Goal: Task Accomplishment & Management: Manage account settings

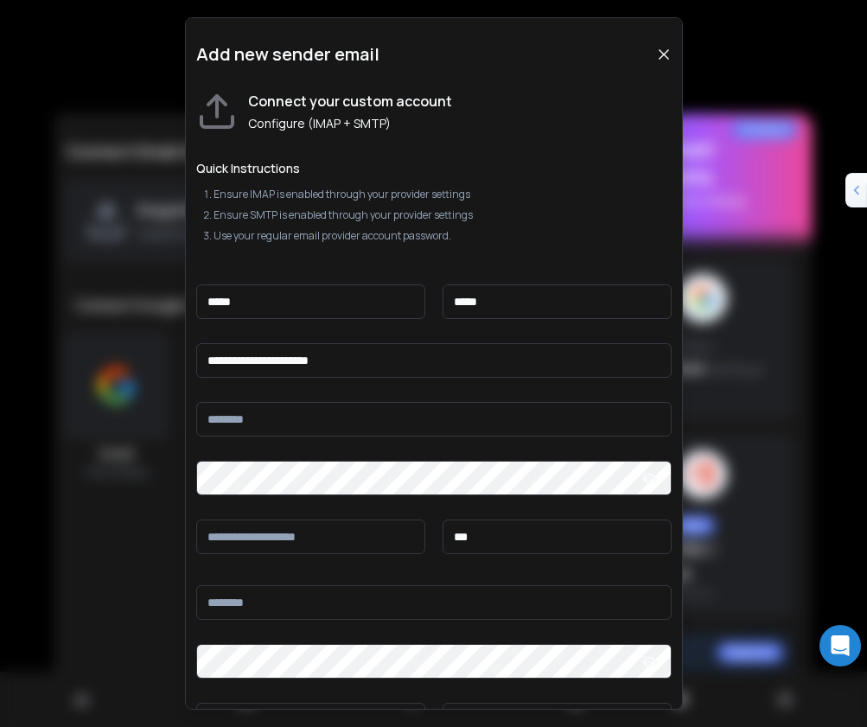
scroll to position [81, 0]
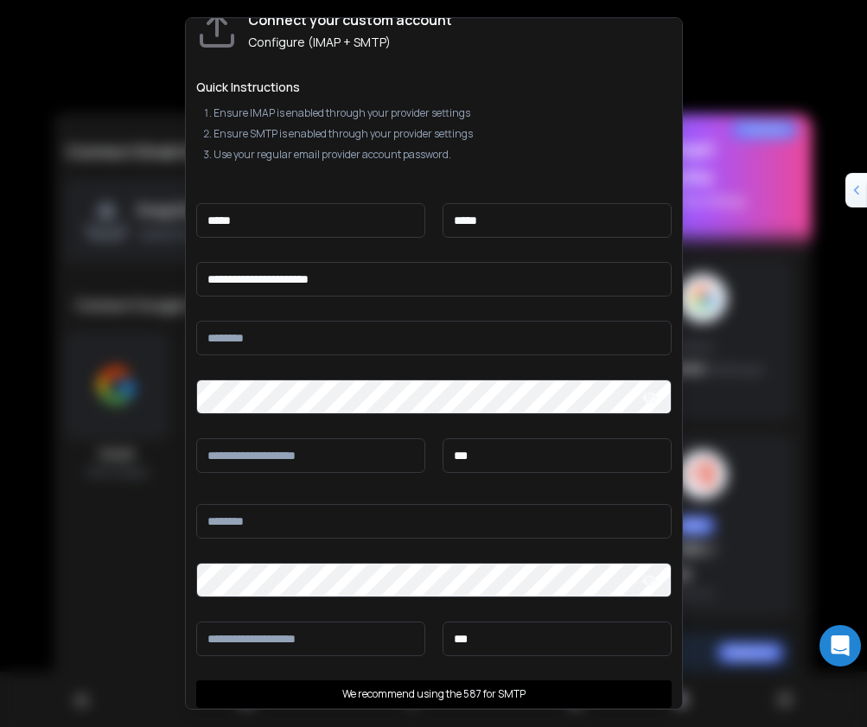
click at [737, 112] on div "**********" at bounding box center [433, 363] width 867 height 727
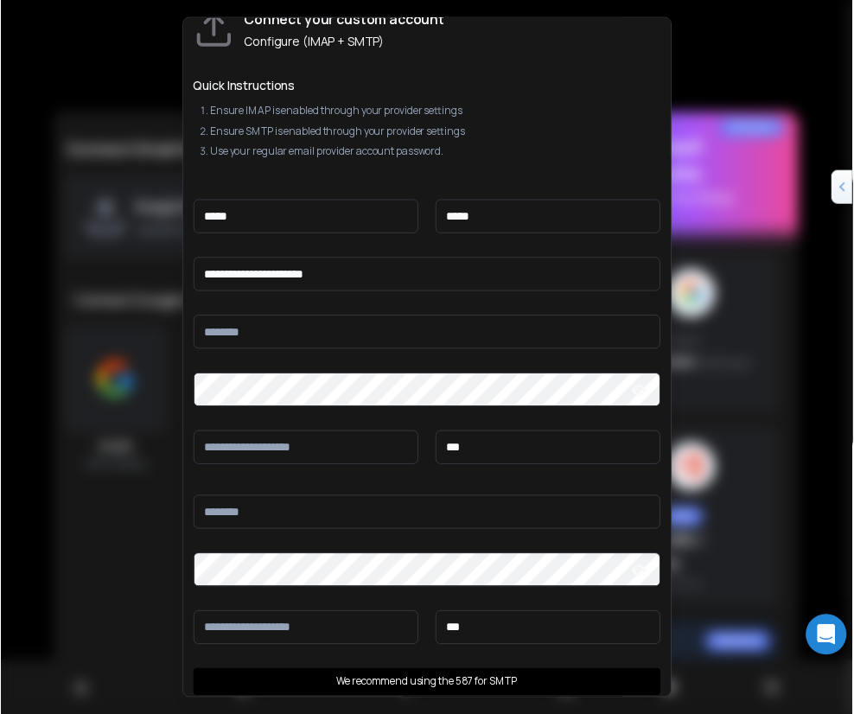
scroll to position [0, 0]
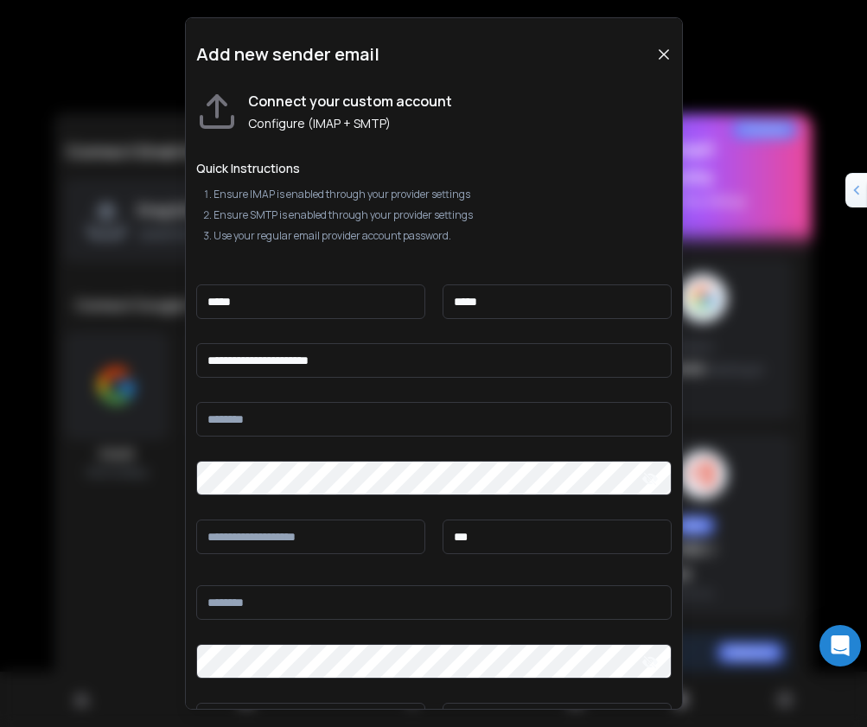
click at [666, 50] on icon at bounding box center [664, 55] width 16 height 16
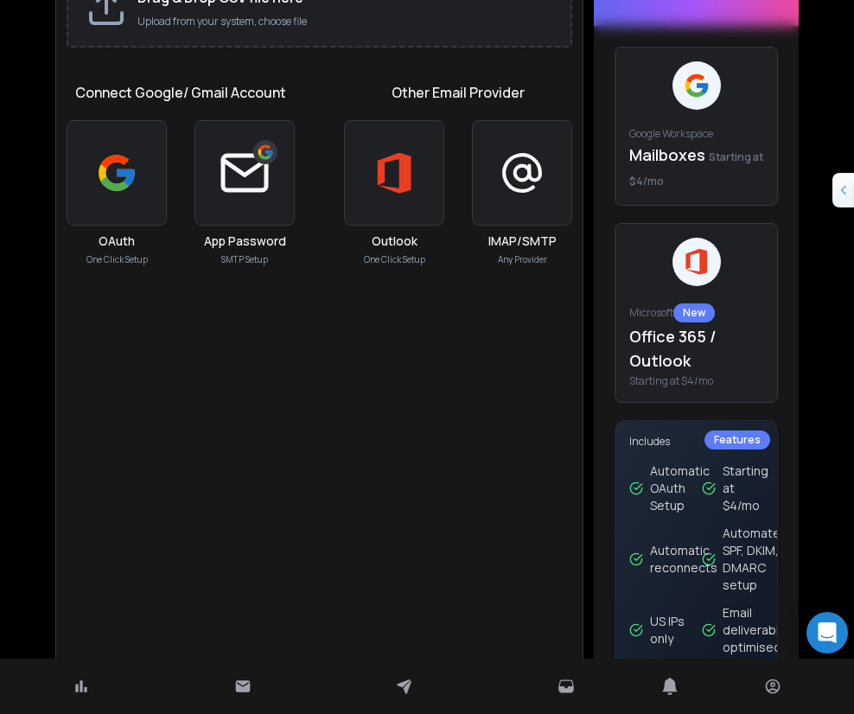
scroll to position [225, 0]
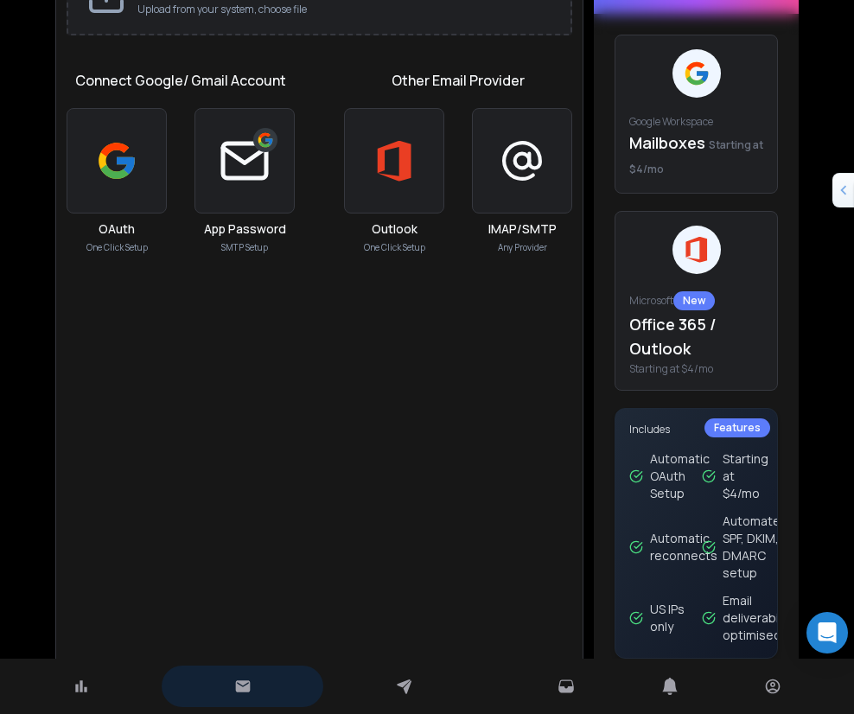
click at [239, 685] on icon at bounding box center [242, 686] width 17 height 17
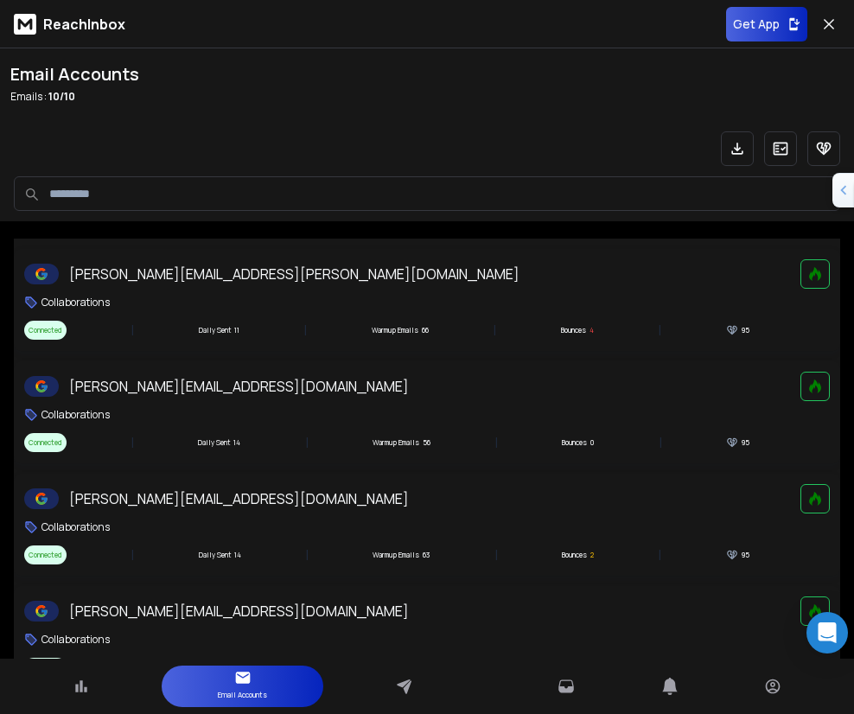
click at [24, 22] on icon at bounding box center [25, 24] width 22 height 21
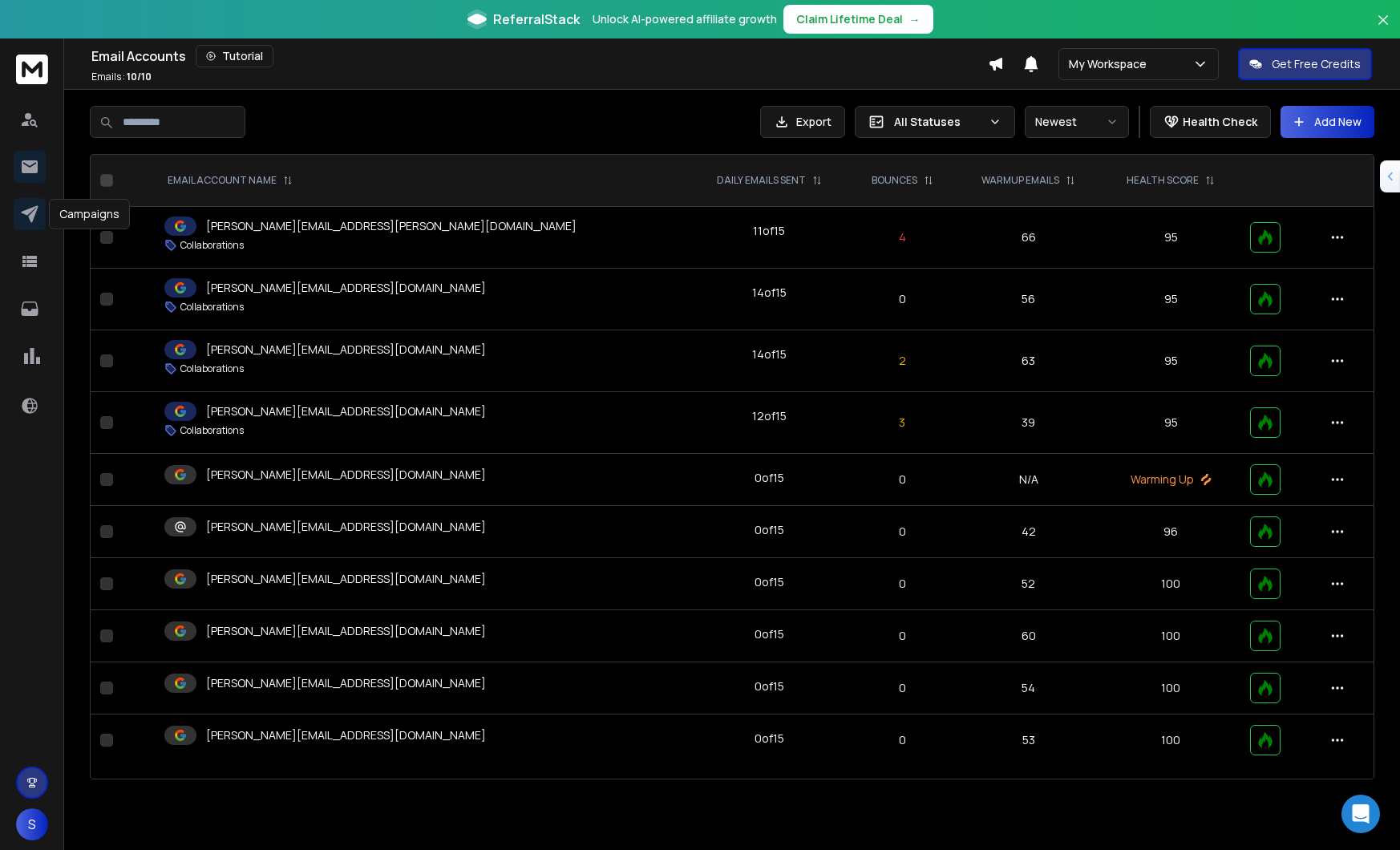
click at [21, 222] on icon at bounding box center [30, 213] width 19 height 19
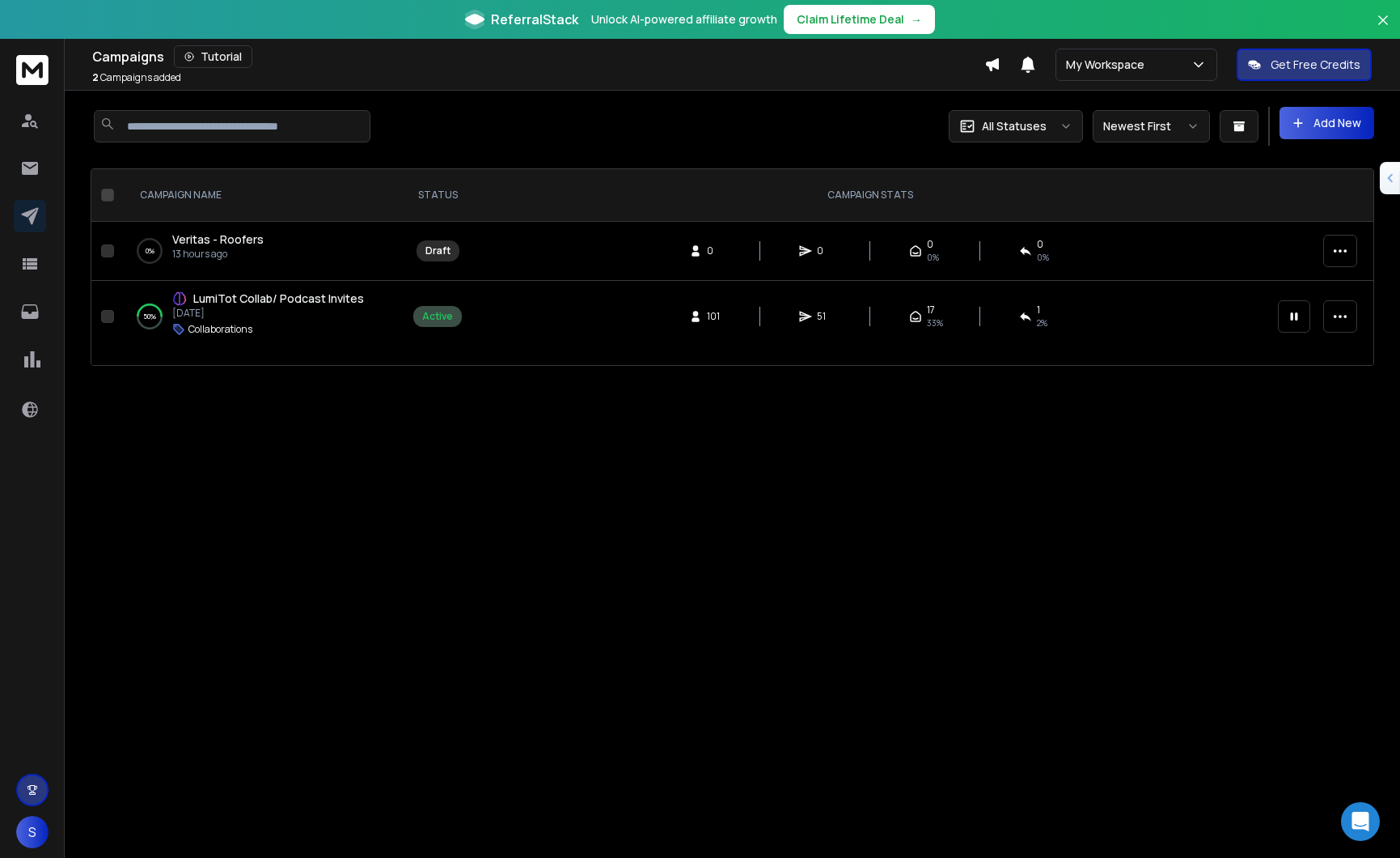
click at [217, 323] on p "Collaborations" at bounding box center [220, 329] width 64 height 13
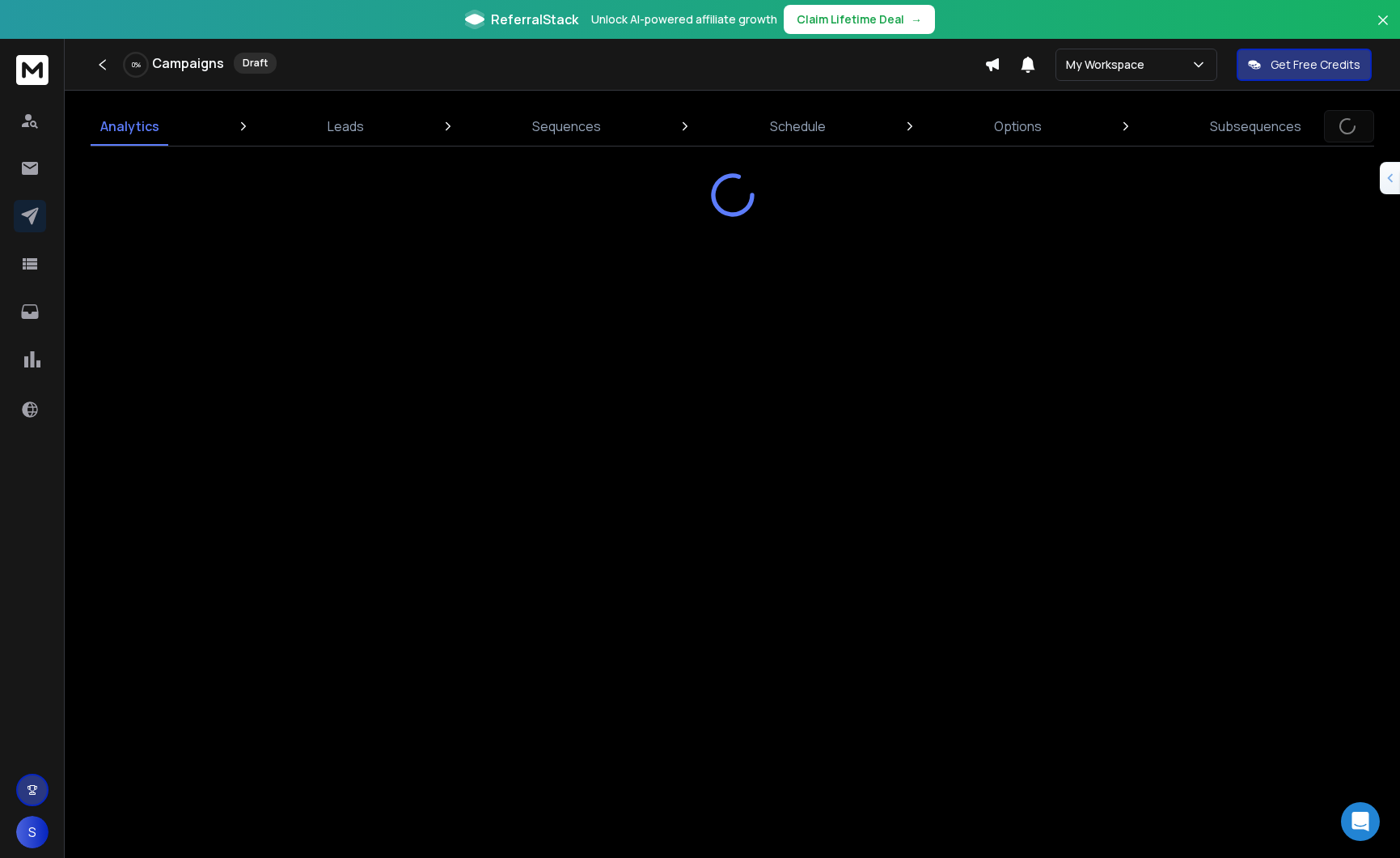
click at [374, 128] on div "Analytics Leads Sequences Schedule Options Subsequences" at bounding box center [700, 126] width 1220 height 39
click at [363, 127] on link "Leads" at bounding box center [346, 126] width 56 height 39
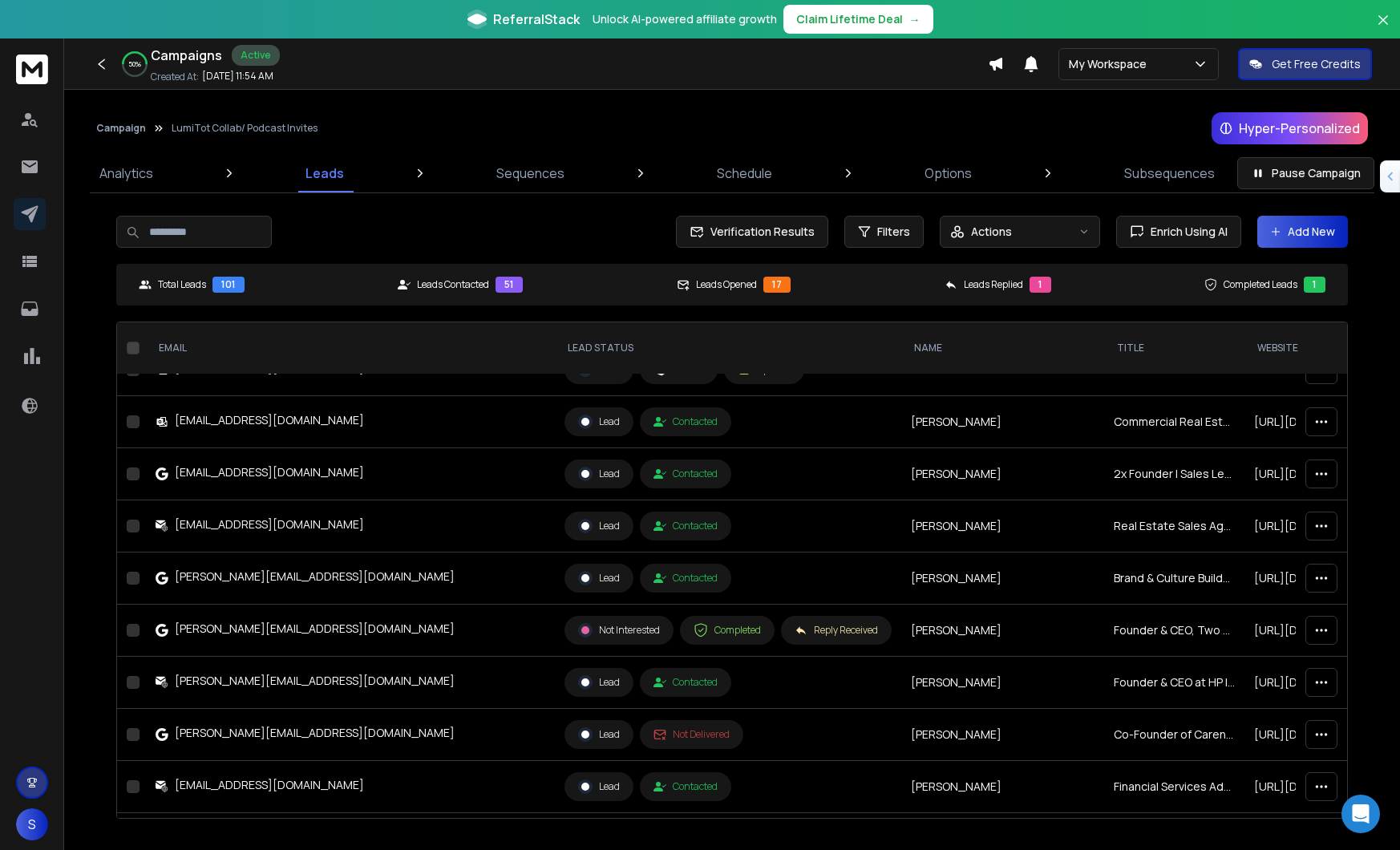
scroll to position [41, 0]
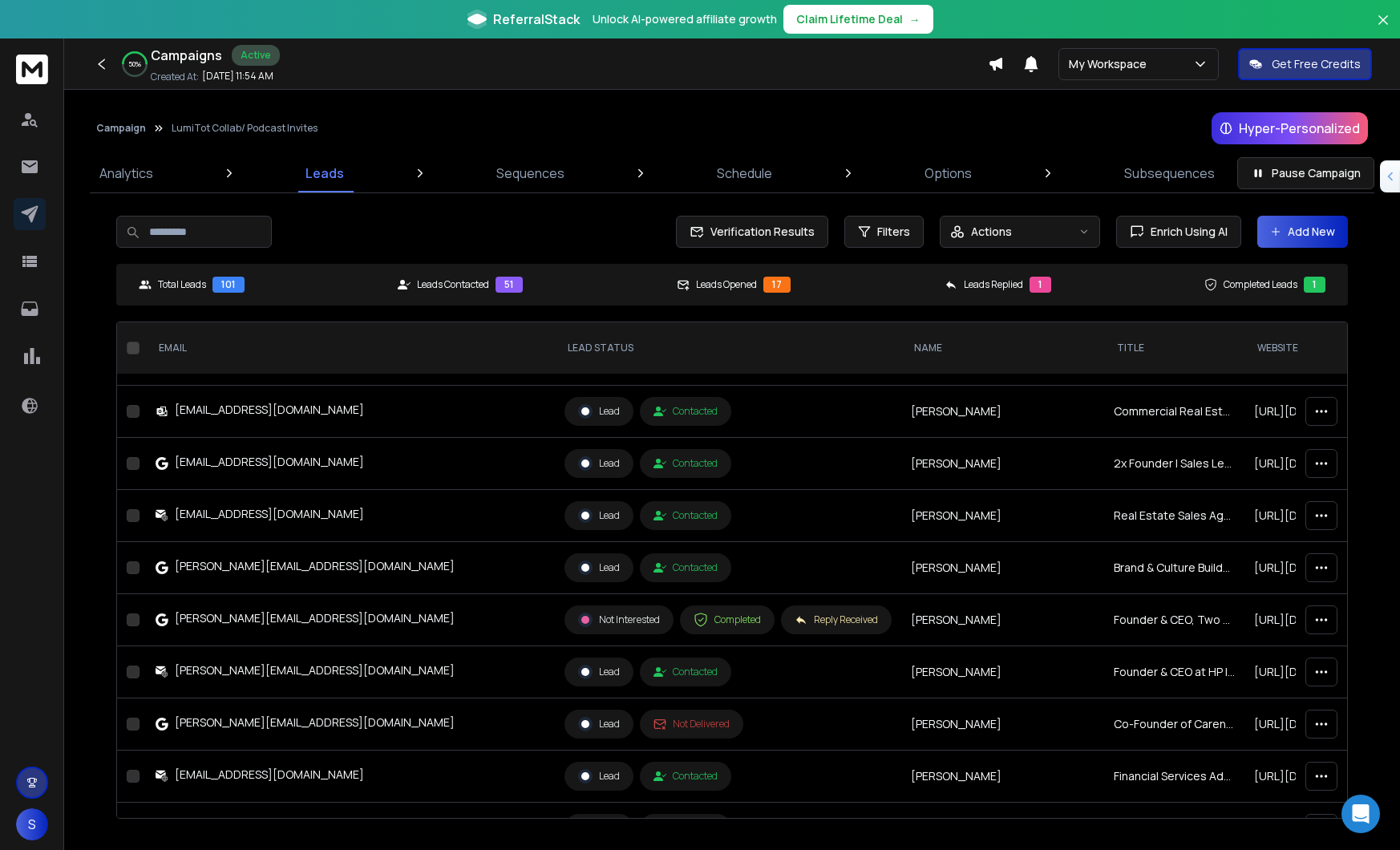
click at [133, 511] on button "button" at bounding box center [134, 515] width 13 height 13
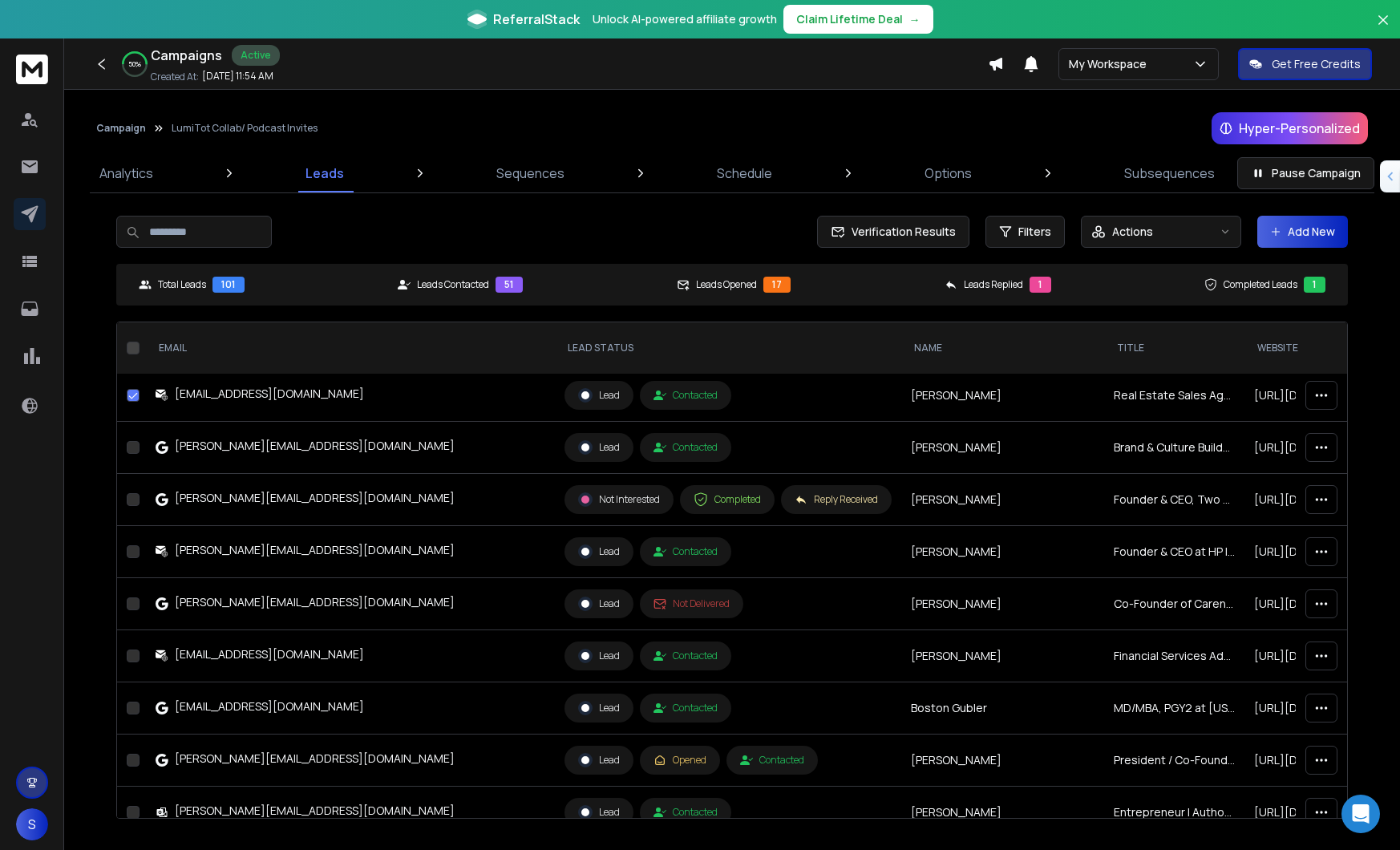
scroll to position [171, 0]
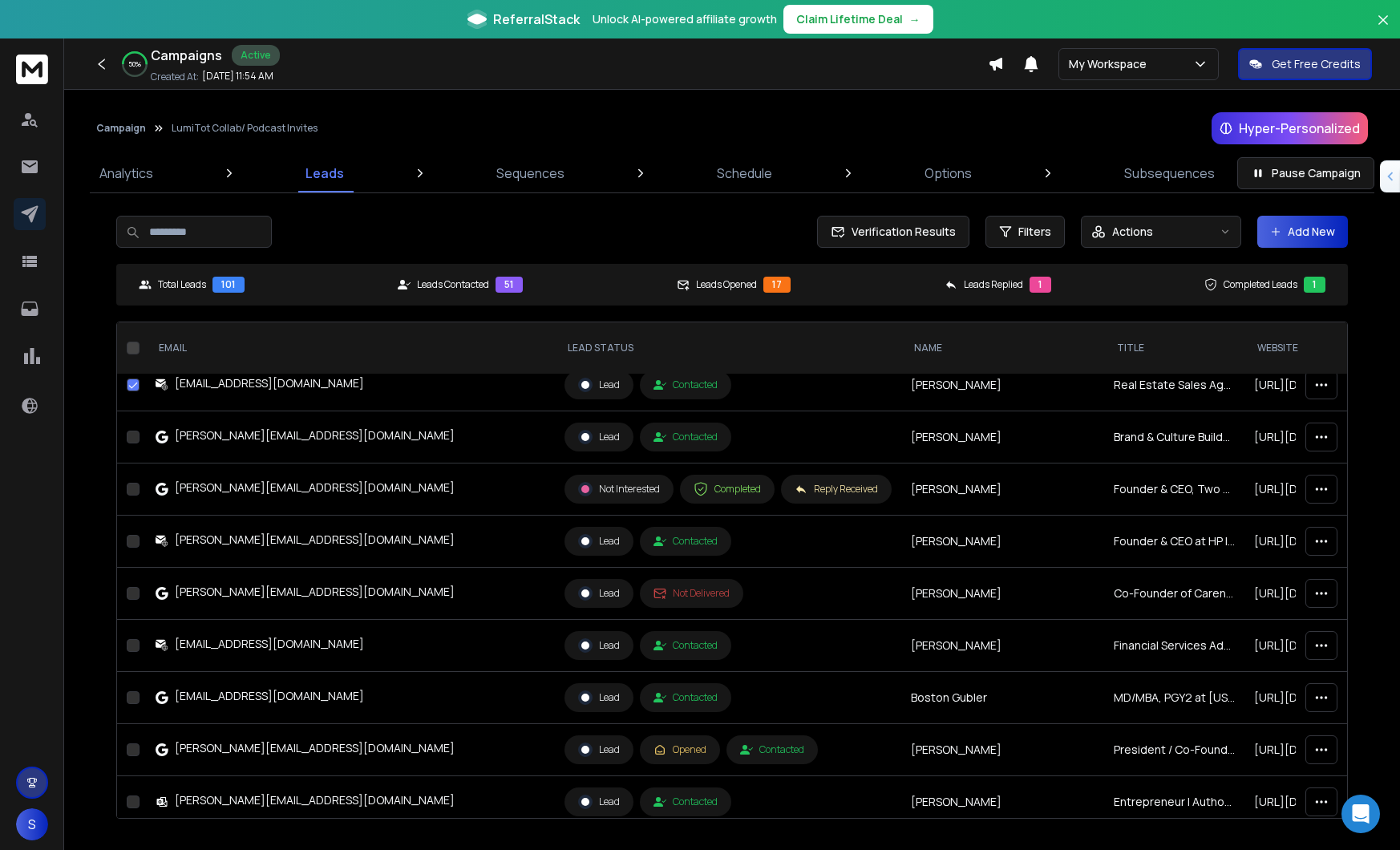
click at [134, 591] on button "button" at bounding box center [134, 593] width 13 height 13
click at [803, 232] on button "Actions" at bounding box center [1161, 232] width 160 height 32
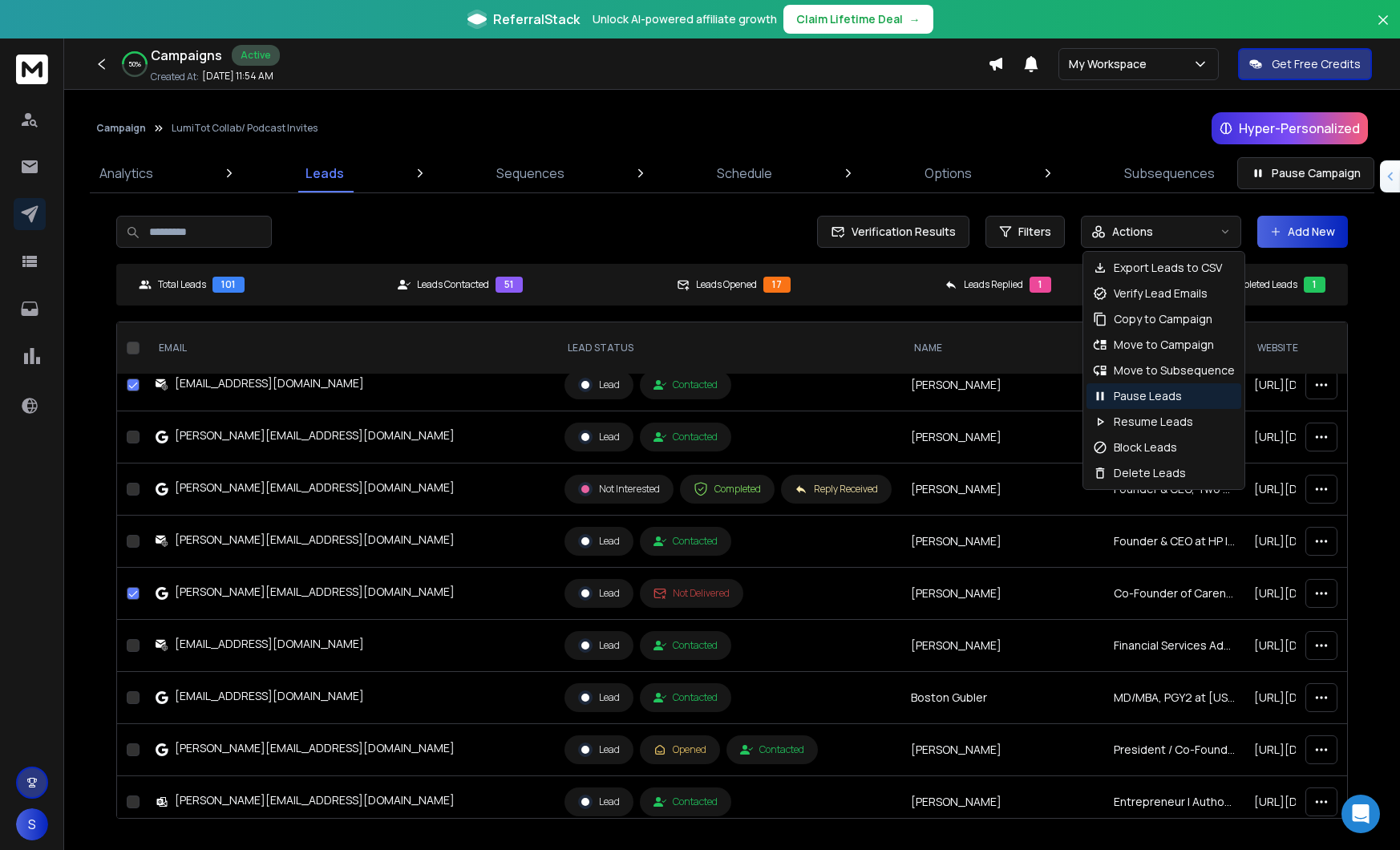
click at [803, 394] on p "Pause Leads" at bounding box center [1147, 395] width 68 height 16
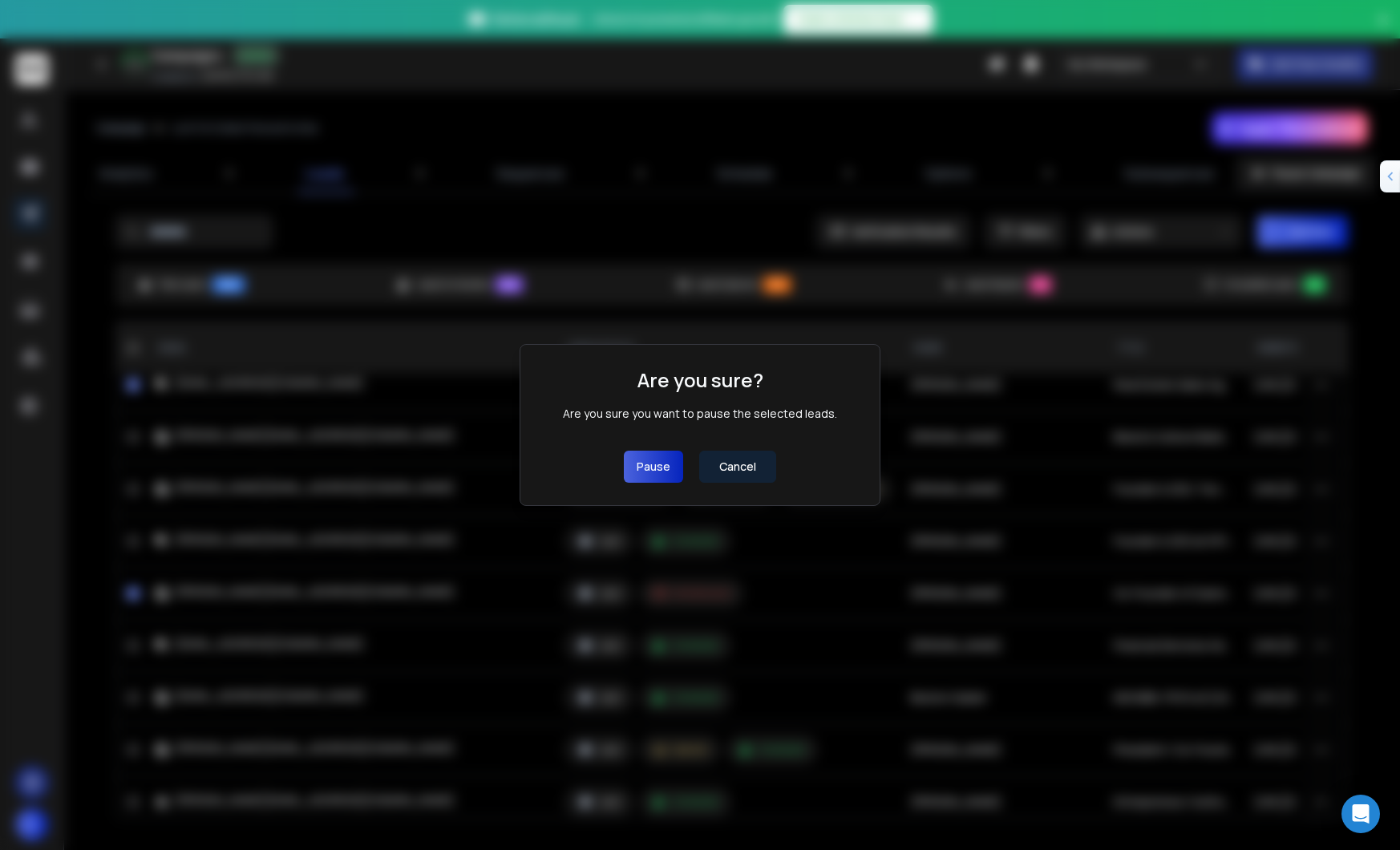
click at [739, 466] on button "Cancel" at bounding box center [737, 466] width 77 height 32
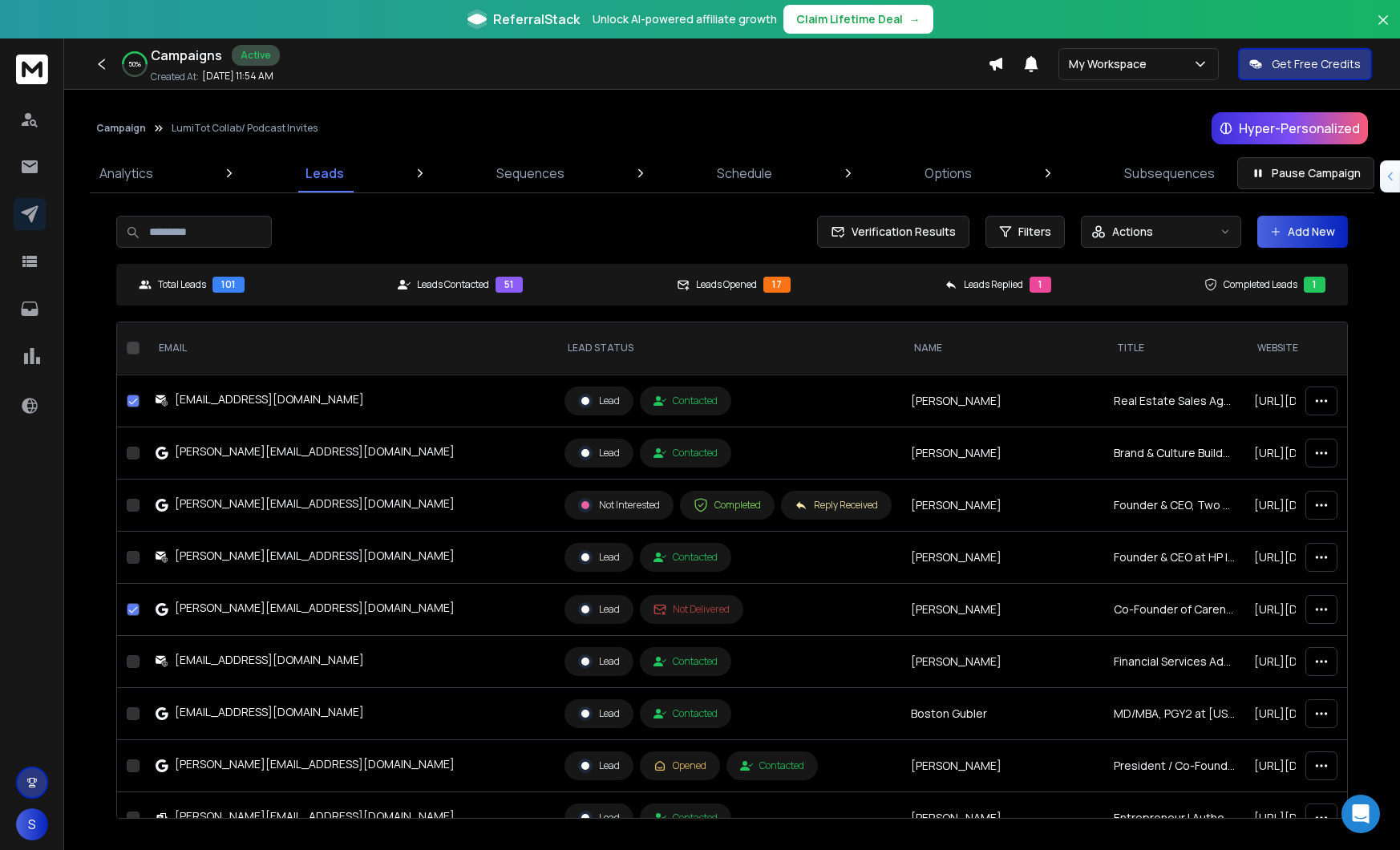
scroll to position [145, 0]
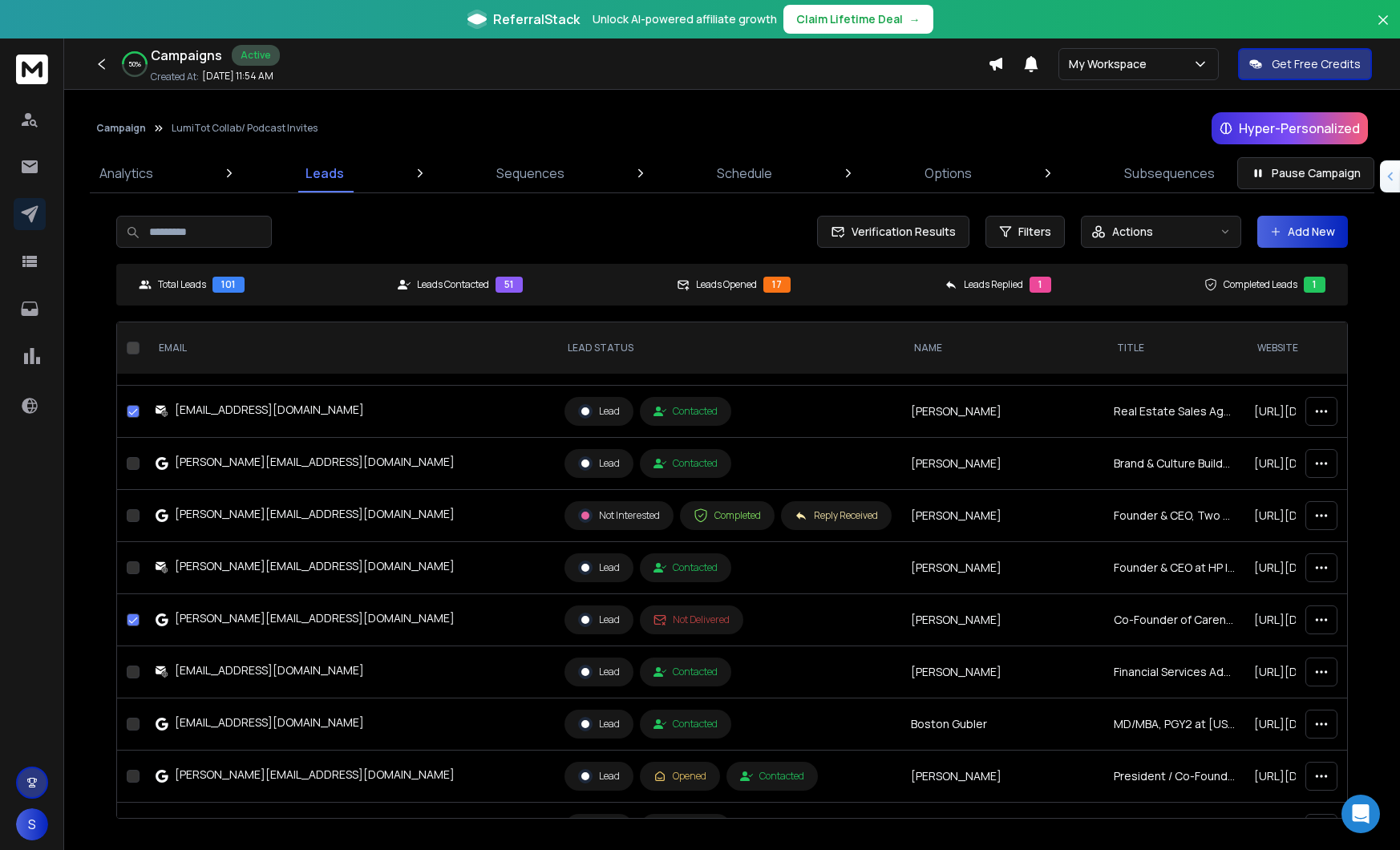
click at [128, 413] on button "button" at bounding box center [134, 412] width 13 height 13
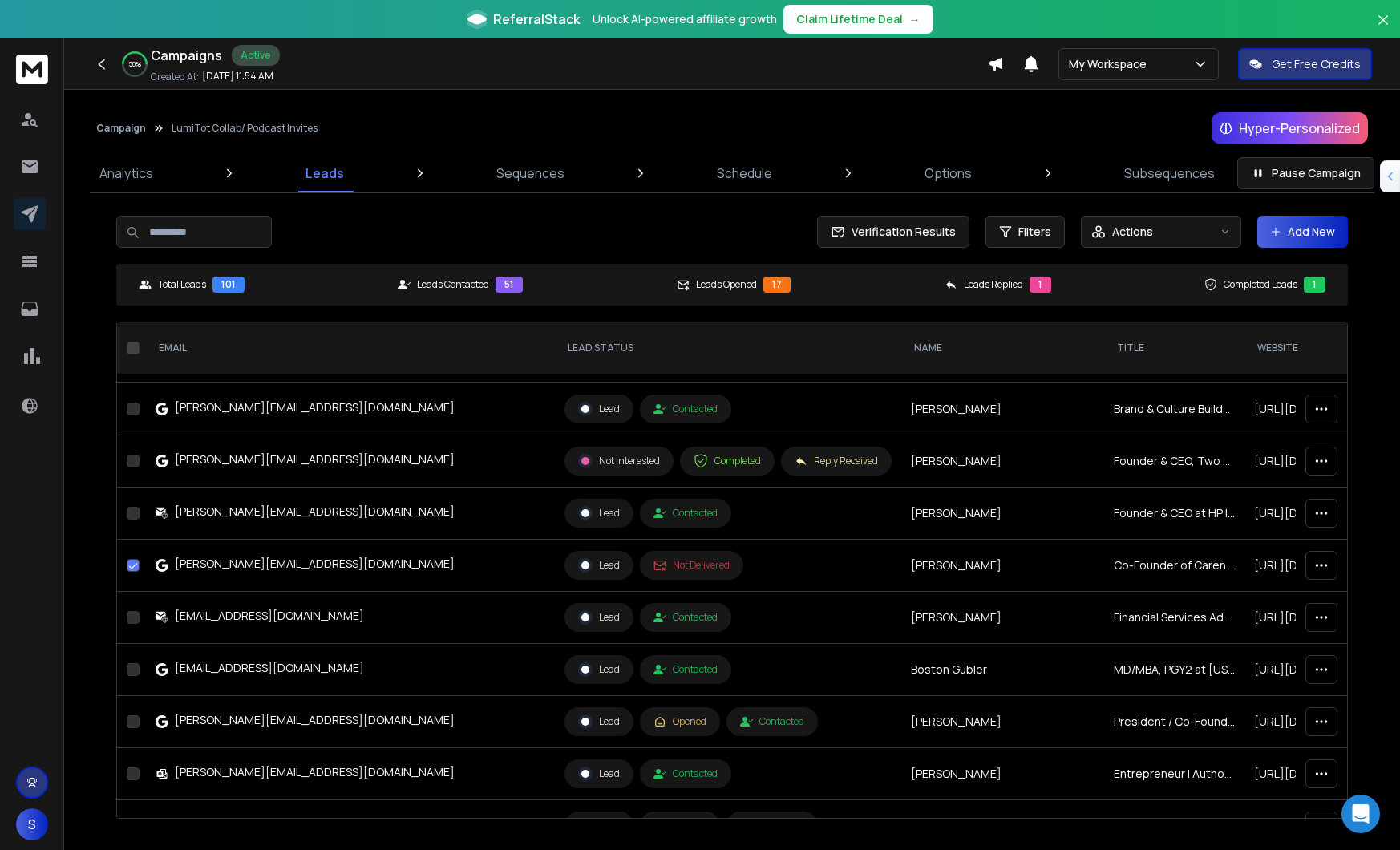
scroll to position [210, 0]
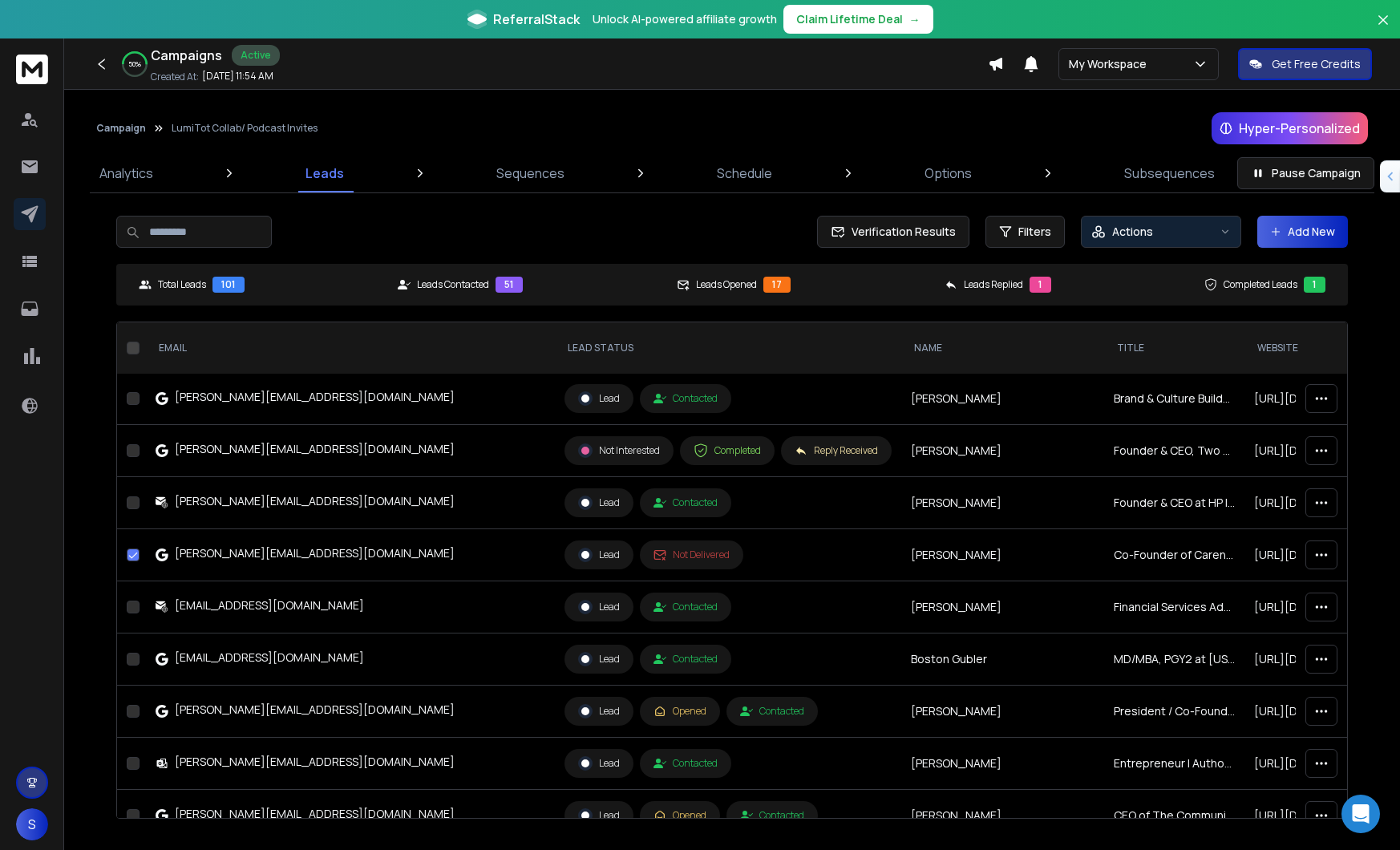
drag, startPoint x: 1211, startPoint y: 228, endPoint x: 1205, endPoint y: 235, distance: 9.2
click at [803, 228] on div "Actions" at bounding box center [1152, 231] width 121 height 16
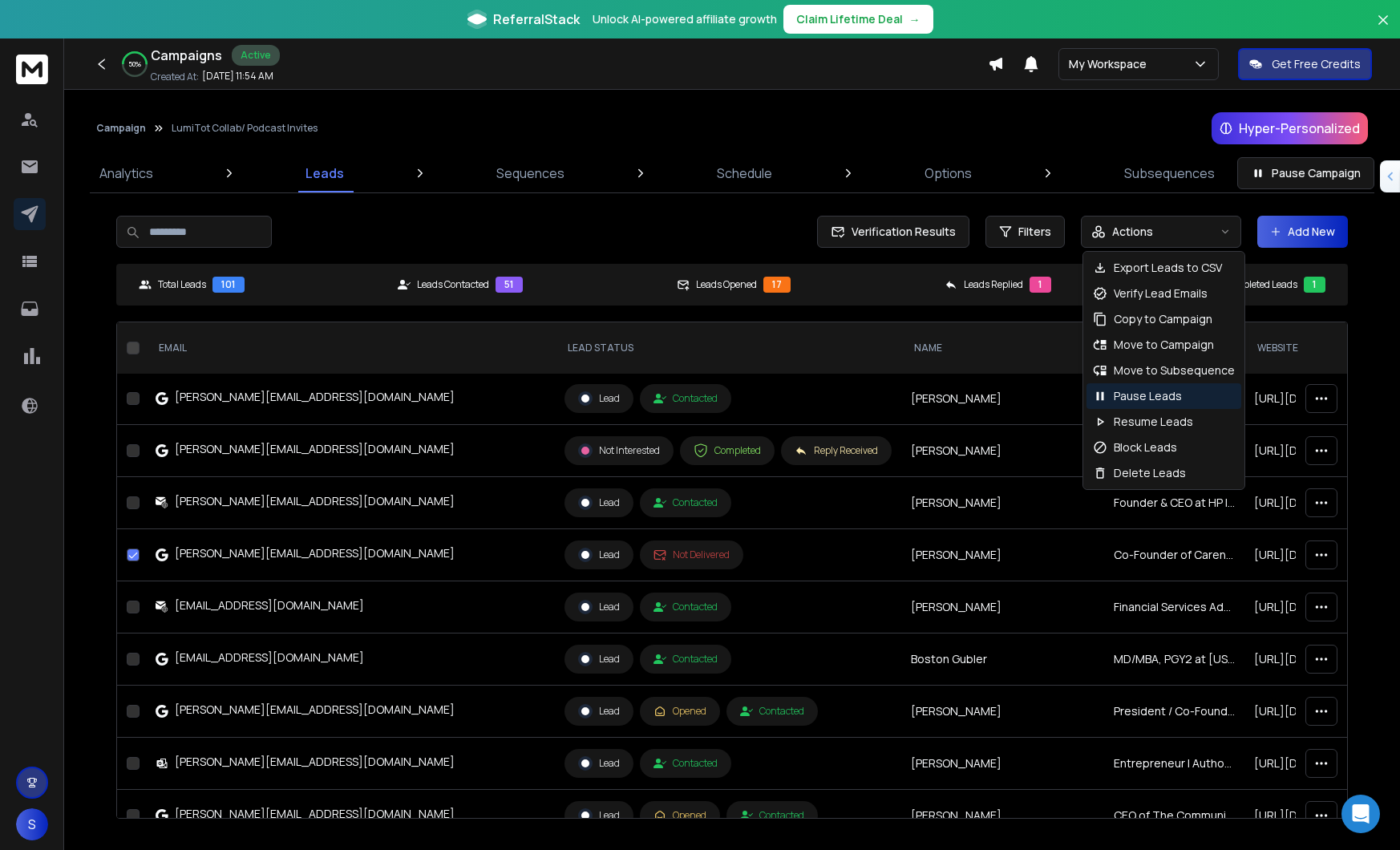
click at [803, 398] on p "Pause Leads" at bounding box center [1147, 395] width 68 height 16
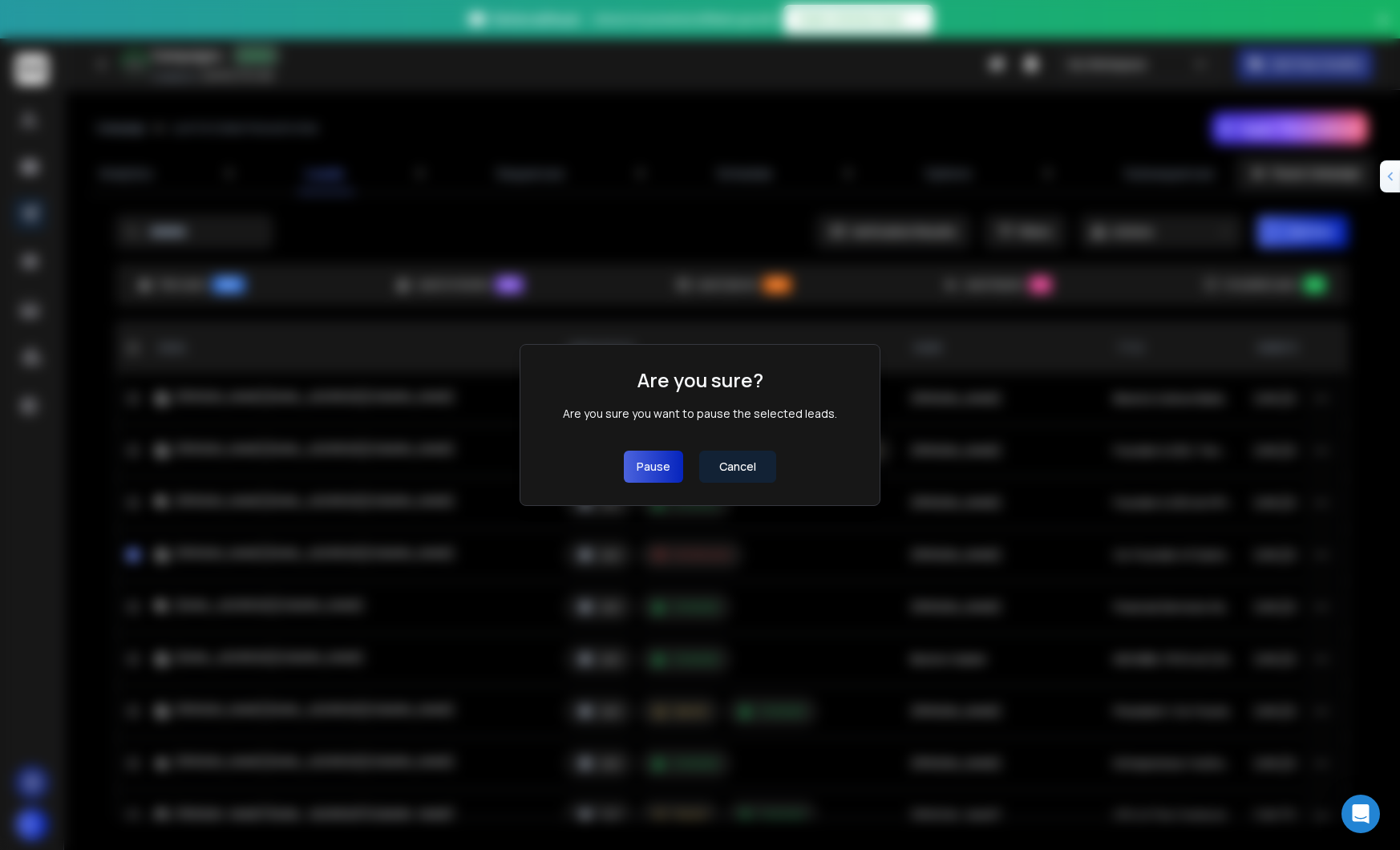
click at [650, 471] on button "Pause" at bounding box center [654, 466] width 59 height 32
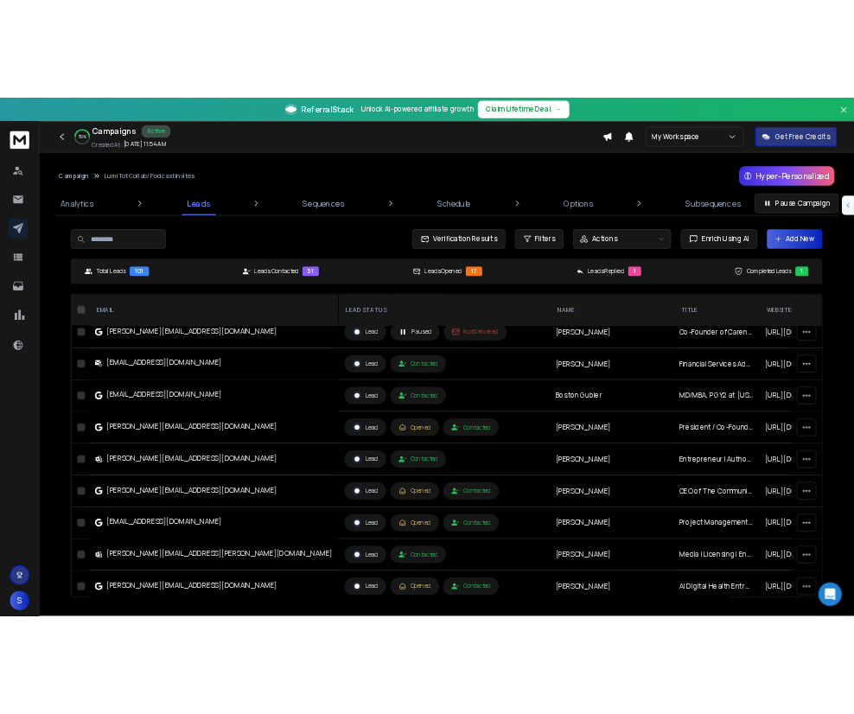
scroll to position [423, 0]
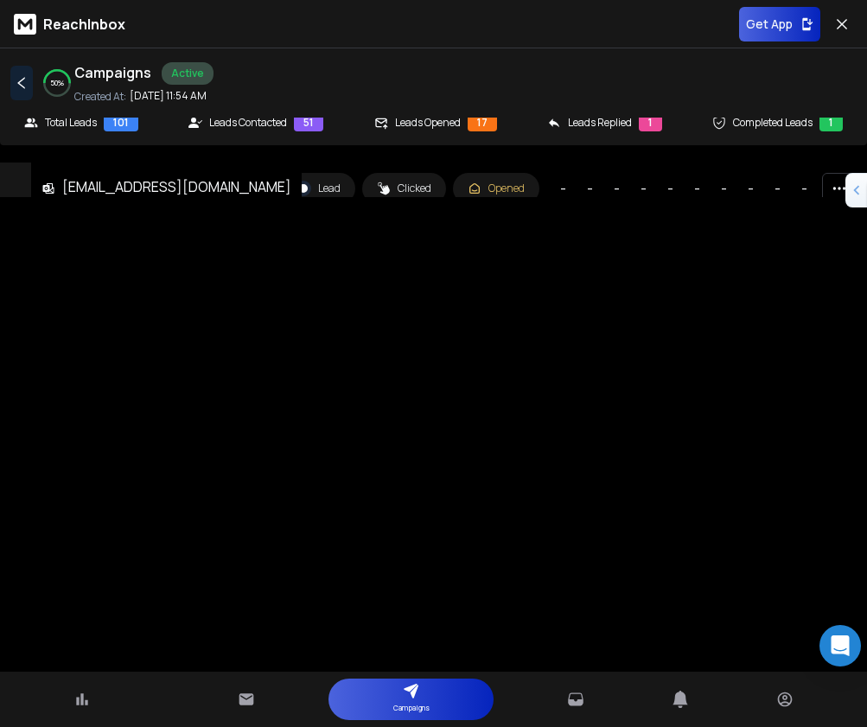
click at [10, 86] on button at bounding box center [21, 83] width 22 height 35
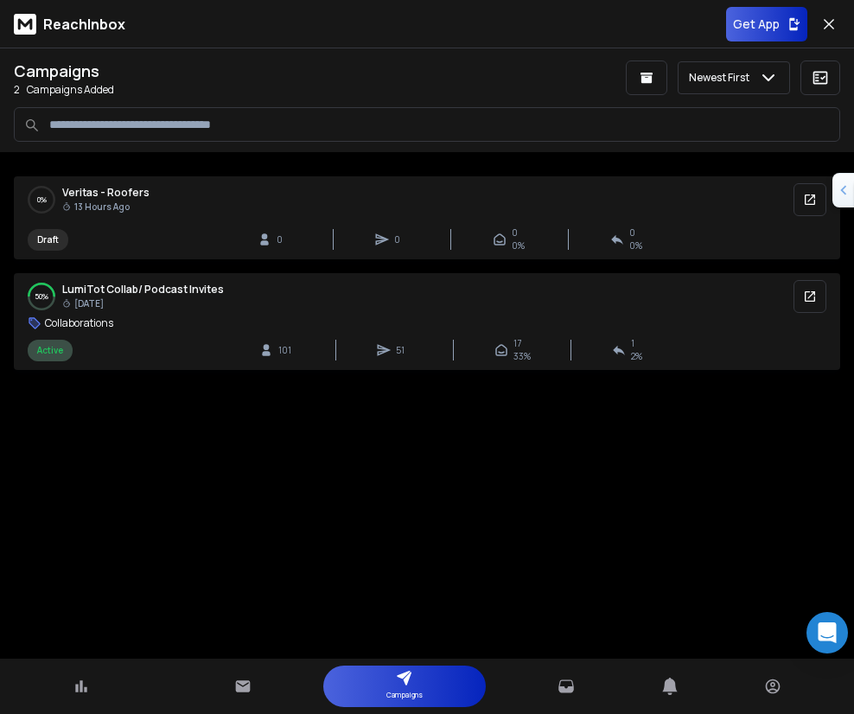
click at [103, 297] on span "[DATE]" at bounding box center [143, 304] width 162 height 14
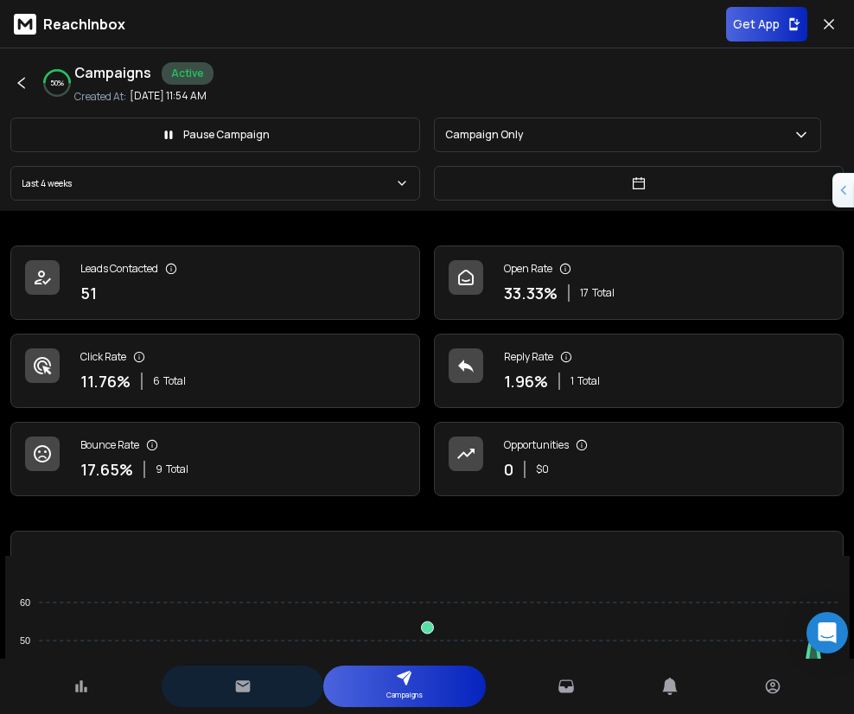
click at [252, 687] on icon at bounding box center [242, 686] width 17 height 17
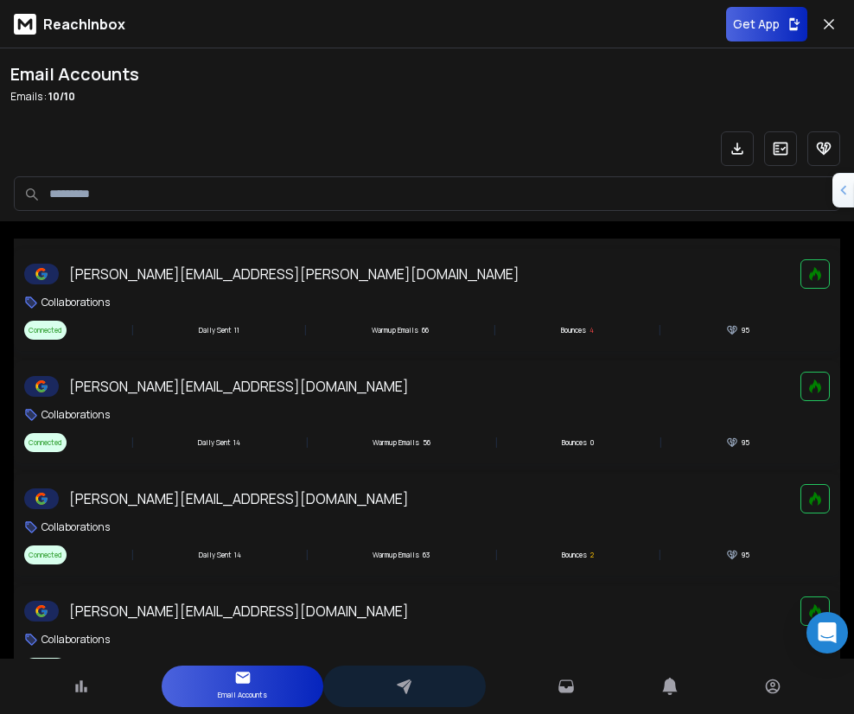
click at [405, 685] on icon at bounding box center [404, 686] width 15 height 15
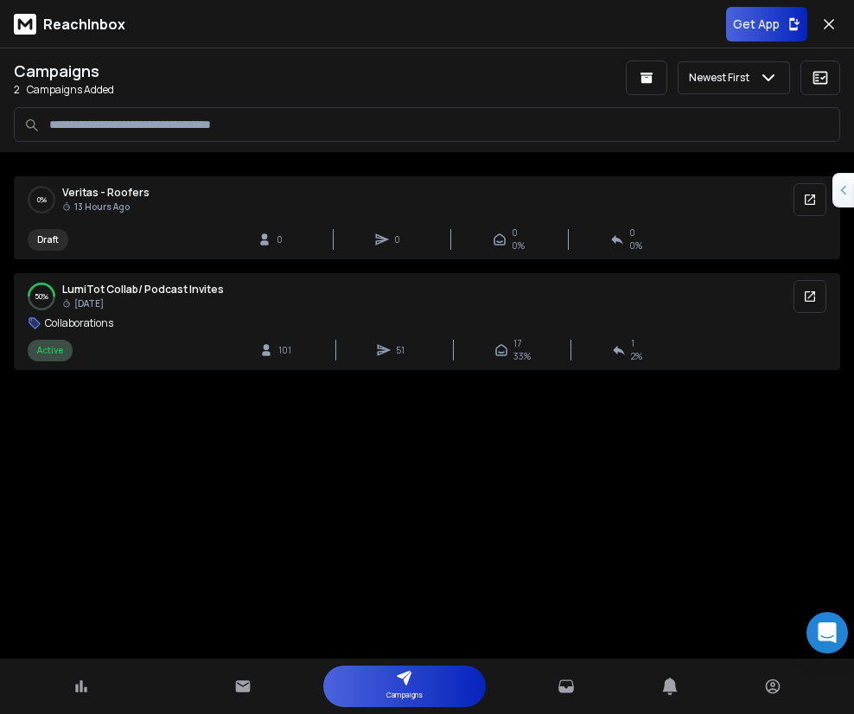
click at [96, 266] on div "0 % Veritas - Roofers 13 hours ago Draft 0 0 0 0% 0 0% 50 % LumiTot Collab/ Pod…" at bounding box center [427, 321] width 854 height 291
click at [107, 291] on span "LumiTot Collab/ Podcast Invites [DATE]" at bounding box center [143, 297] width 162 height 28
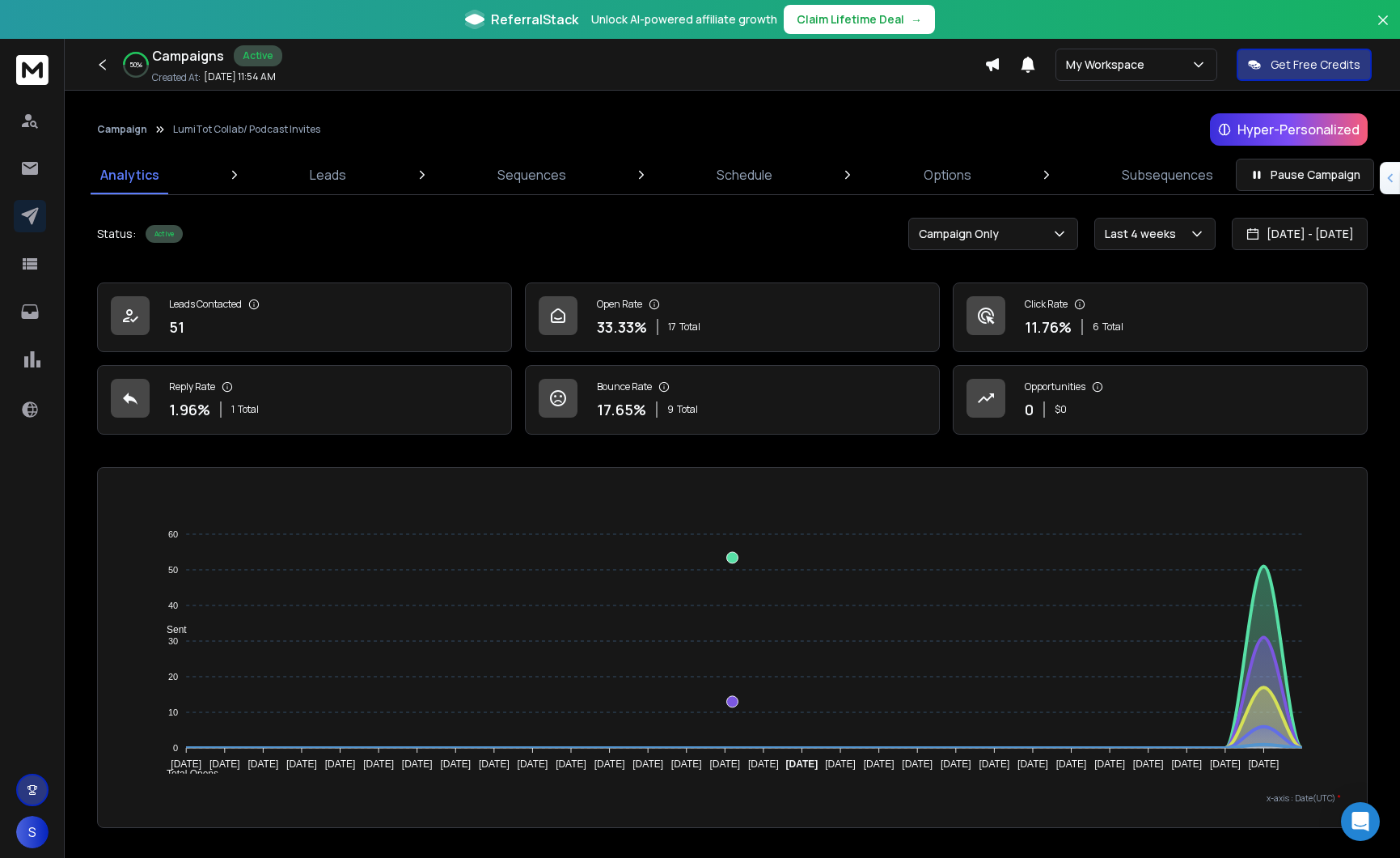
click at [384, 176] on div "Analytics Leads Sequences Schedule Options Subsequences" at bounding box center [657, 175] width 1132 height 39
click at [350, 179] on link "Leads" at bounding box center [328, 175] width 56 height 39
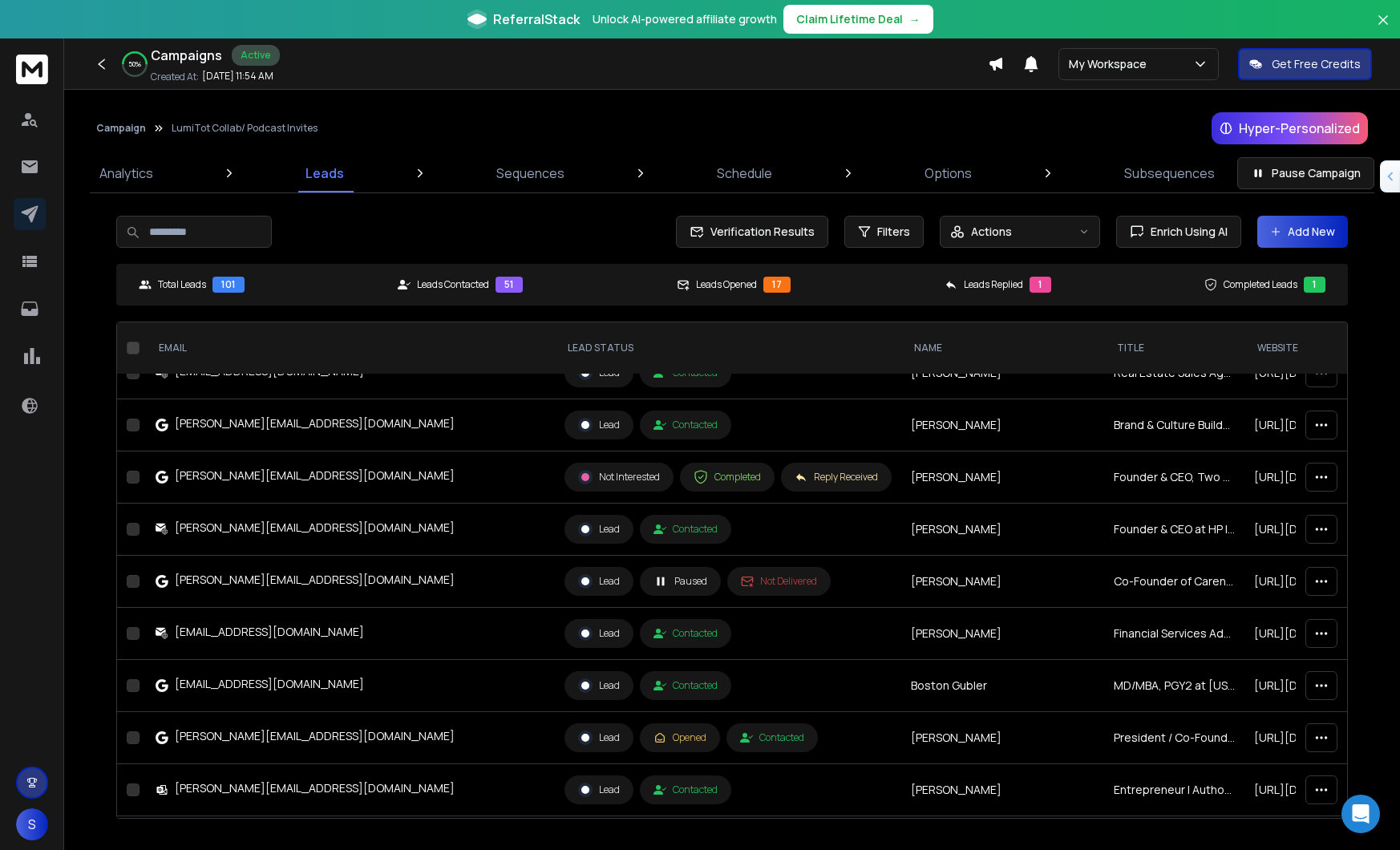
scroll to position [194, 0]
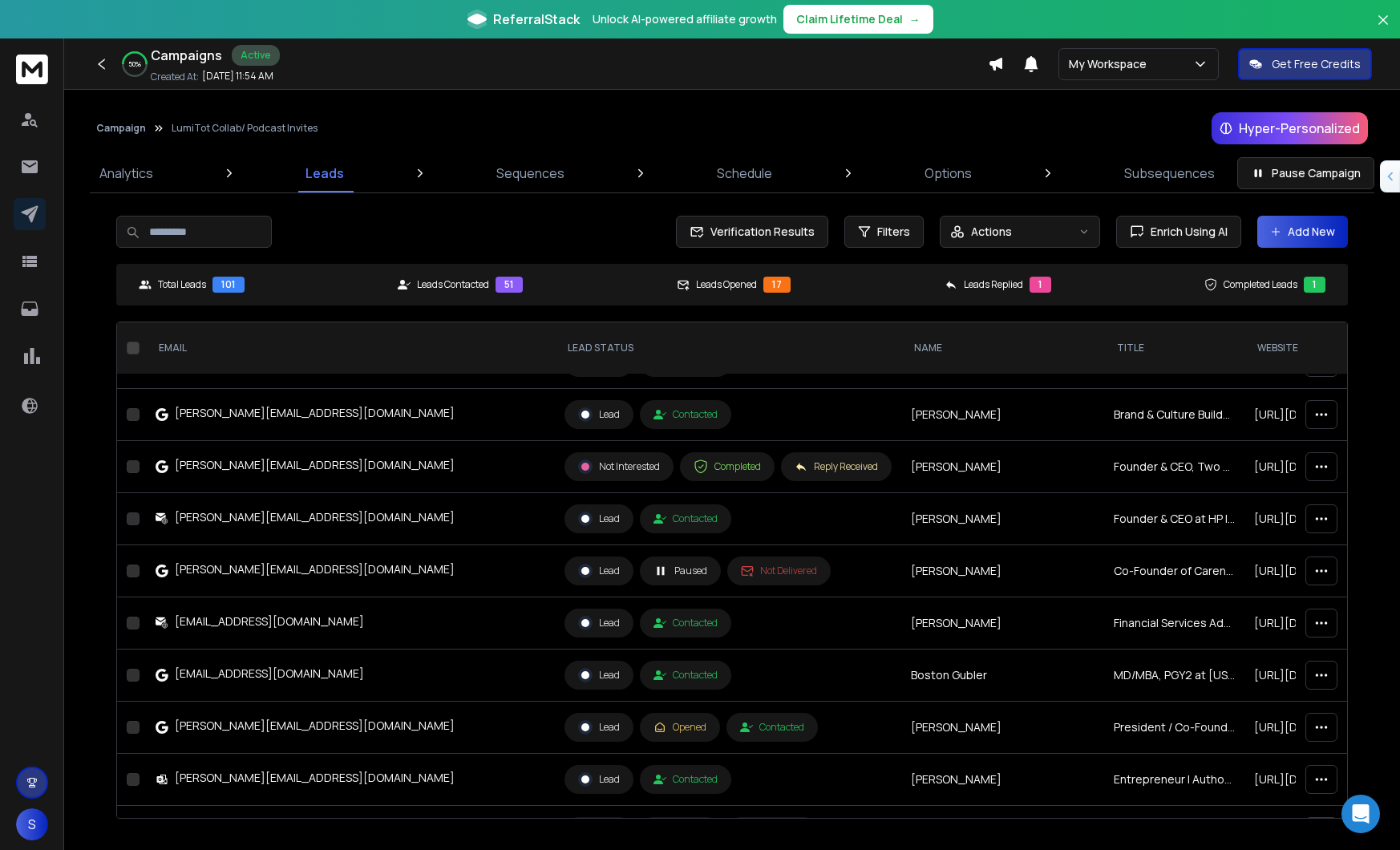
click at [258, 471] on div "[PERSON_NAME][EMAIL_ADDRESS][DOMAIN_NAME]" at bounding box center [314, 464] width 280 height 16
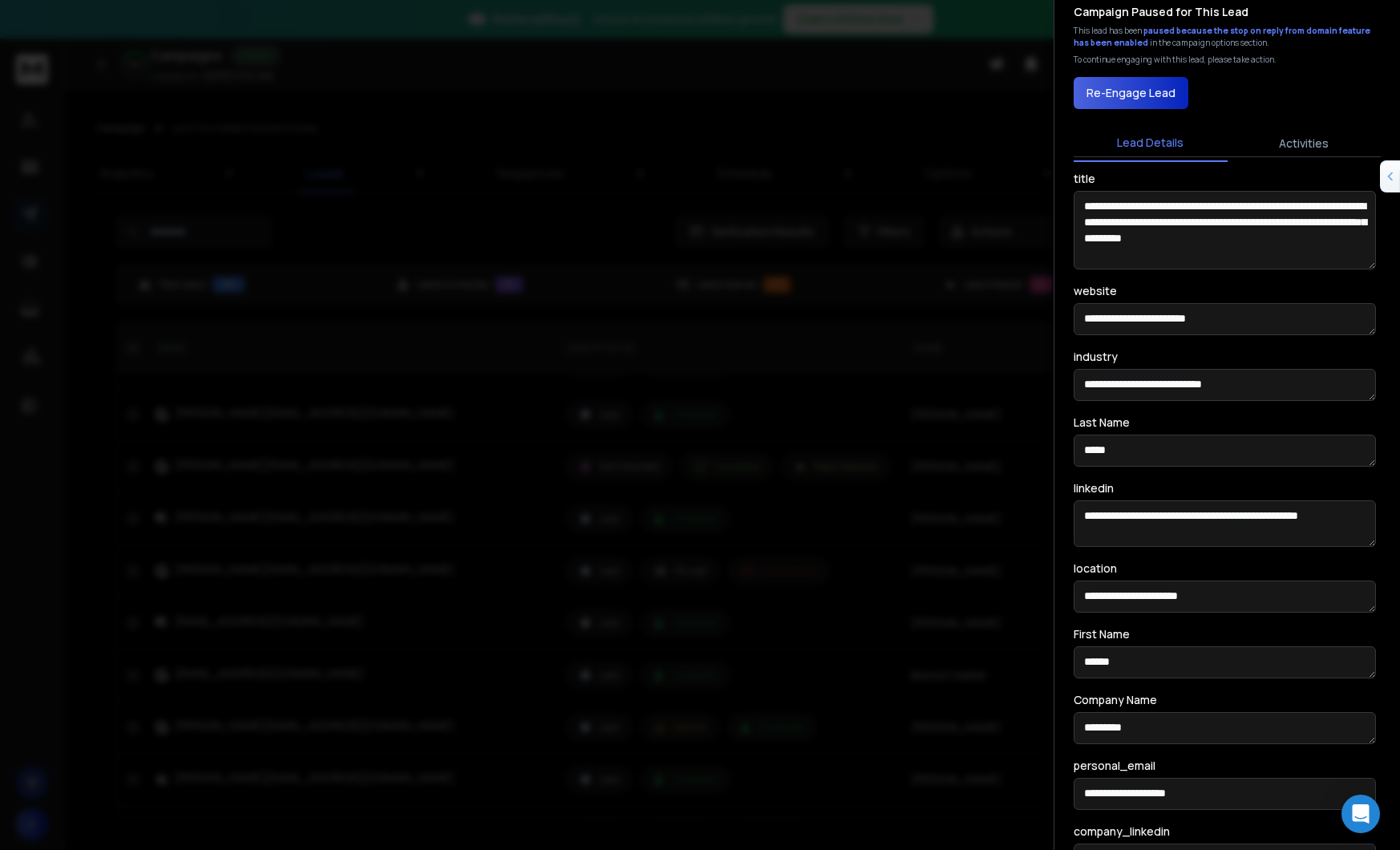
scroll to position [0, 0]
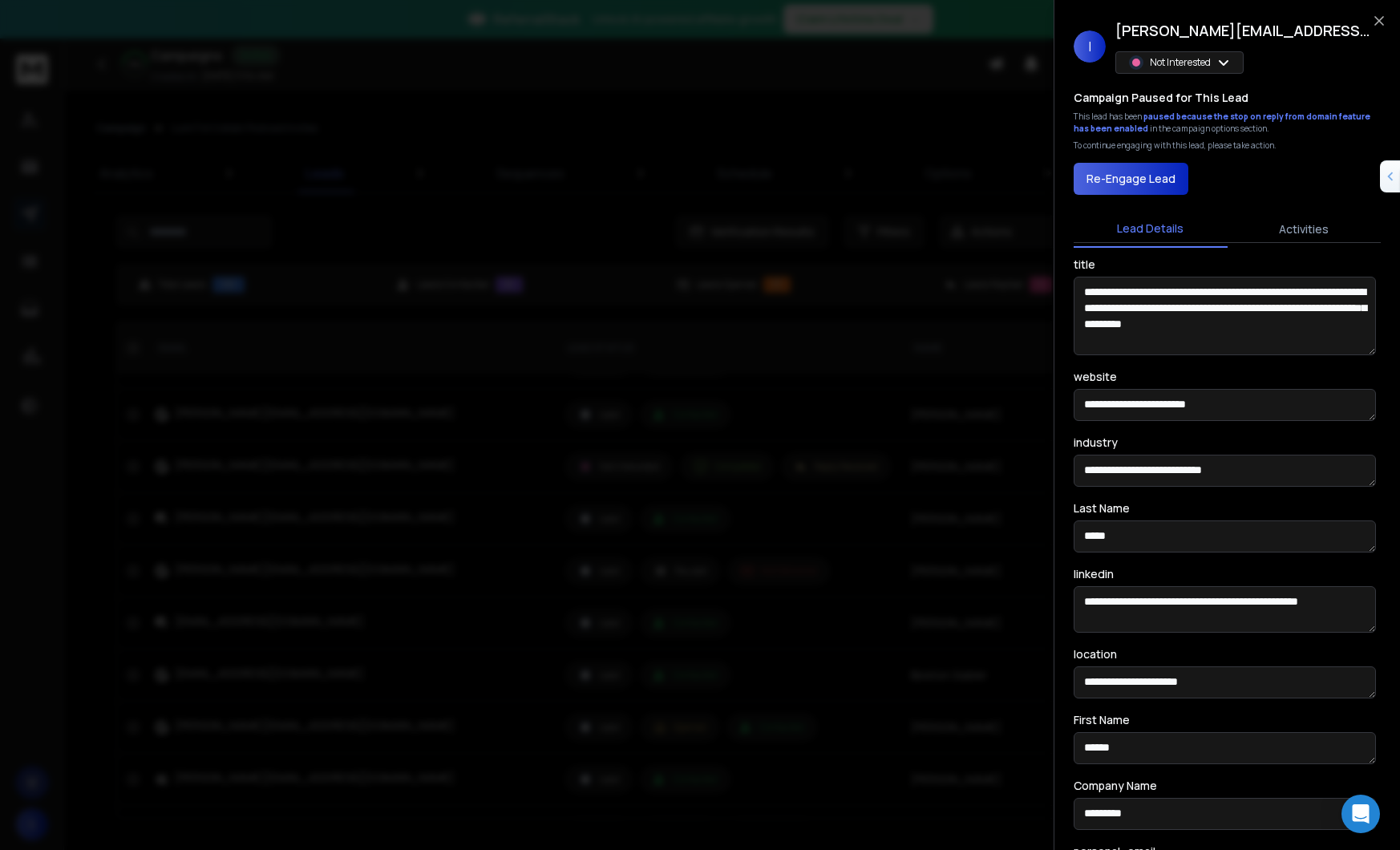
click at [803, 177] on button "Re-Engage Lead" at bounding box center [1131, 179] width 115 height 32
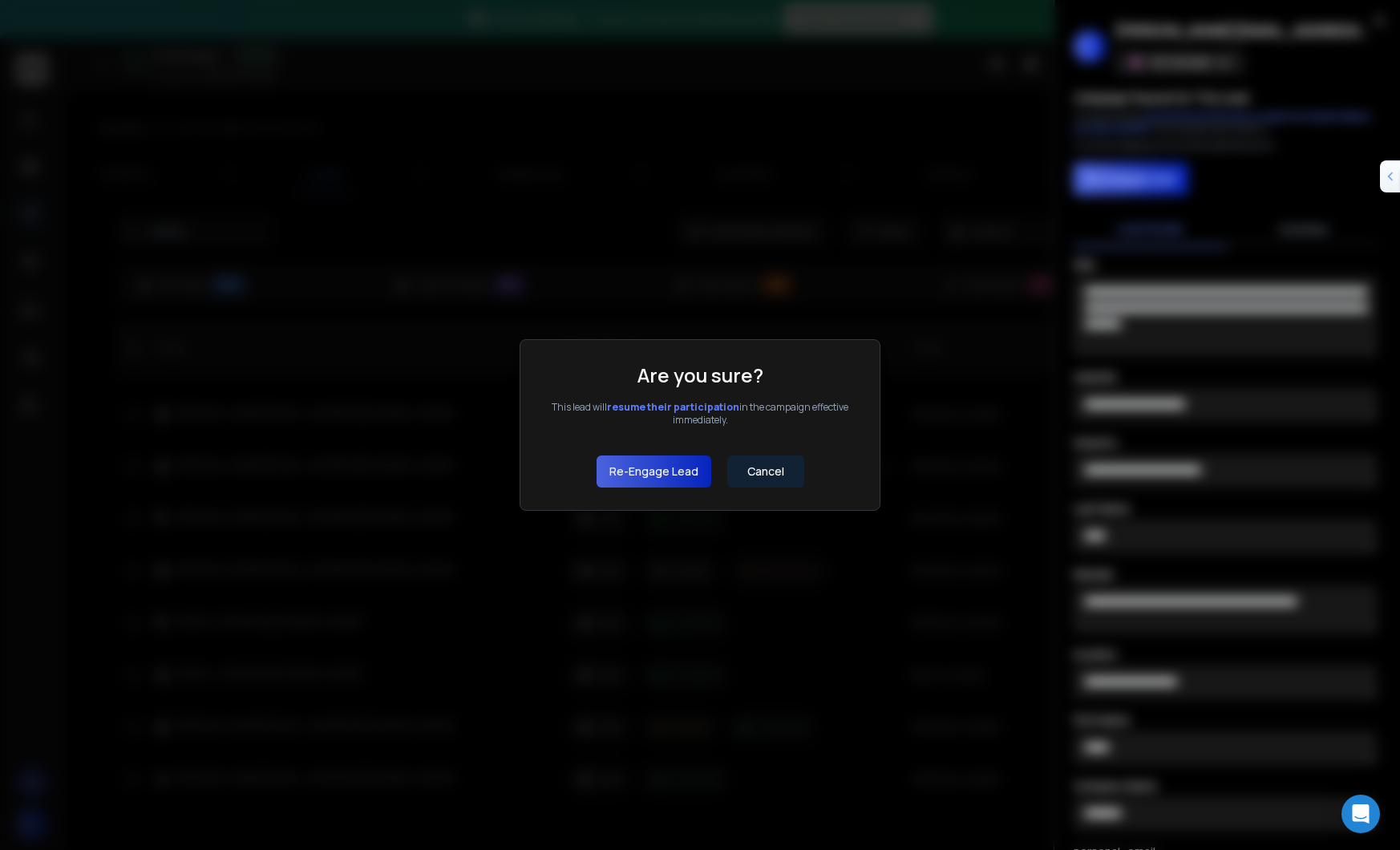
click at [791, 466] on button "Cancel" at bounding box center [765, 471] width 77 height 32
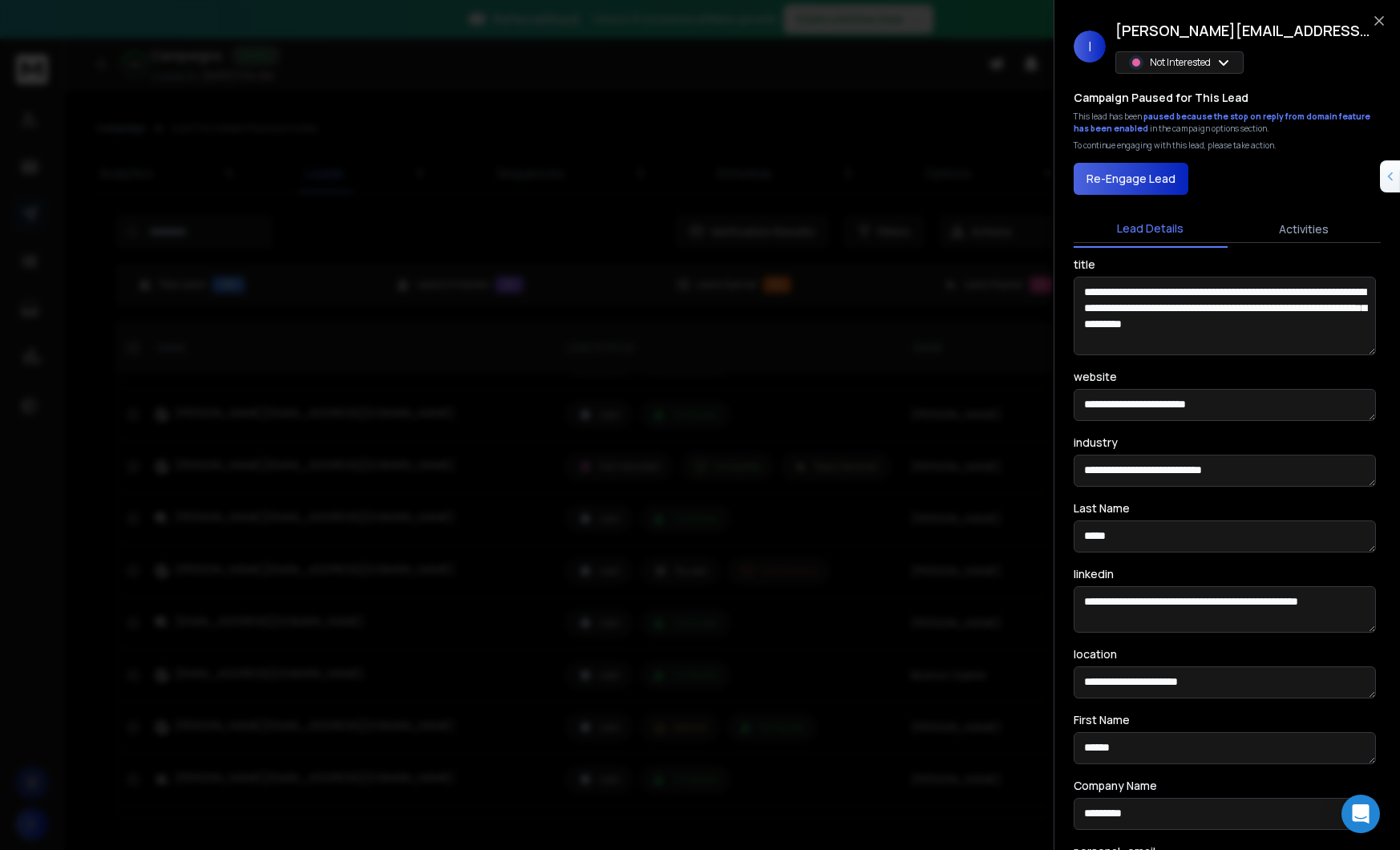
click at [791, 461] on div at bounding box center [700, 425] width 1400 height 850
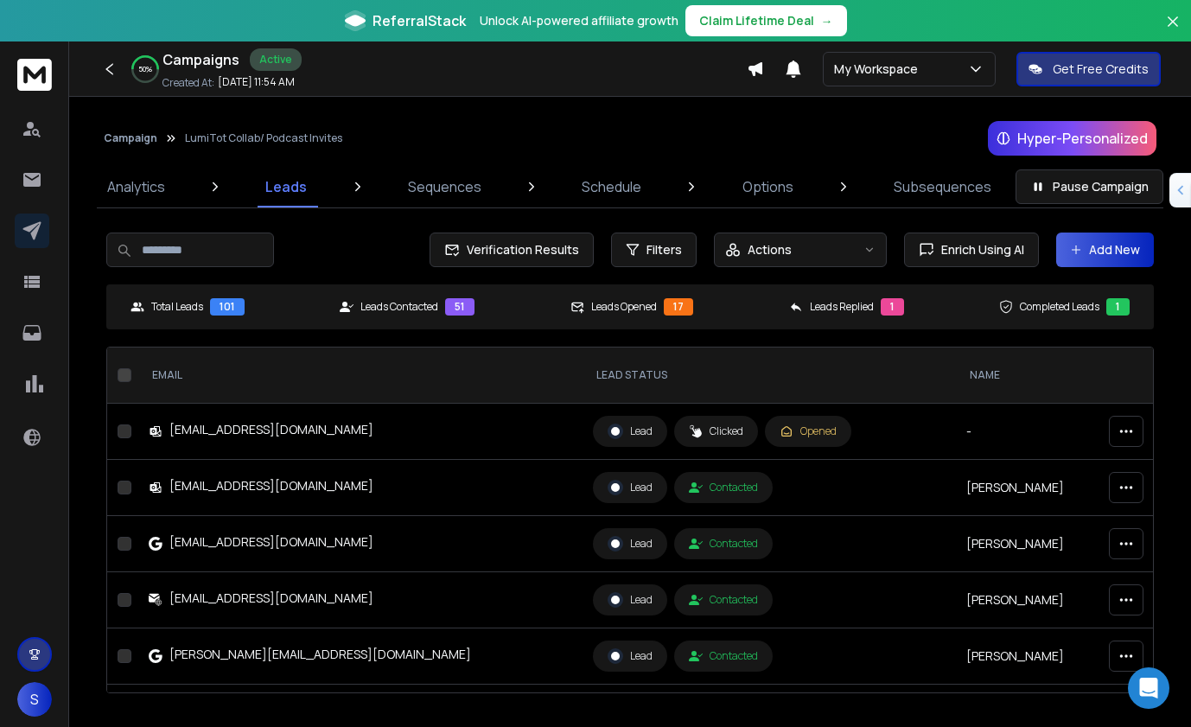
click at [658, 314] on div "Leads Opened 17" at bounding box center [632, 306] width 123 height 17
click at [648, 306] on p "Leads Opened" at bounding box center [624, 307] width 66 height 14
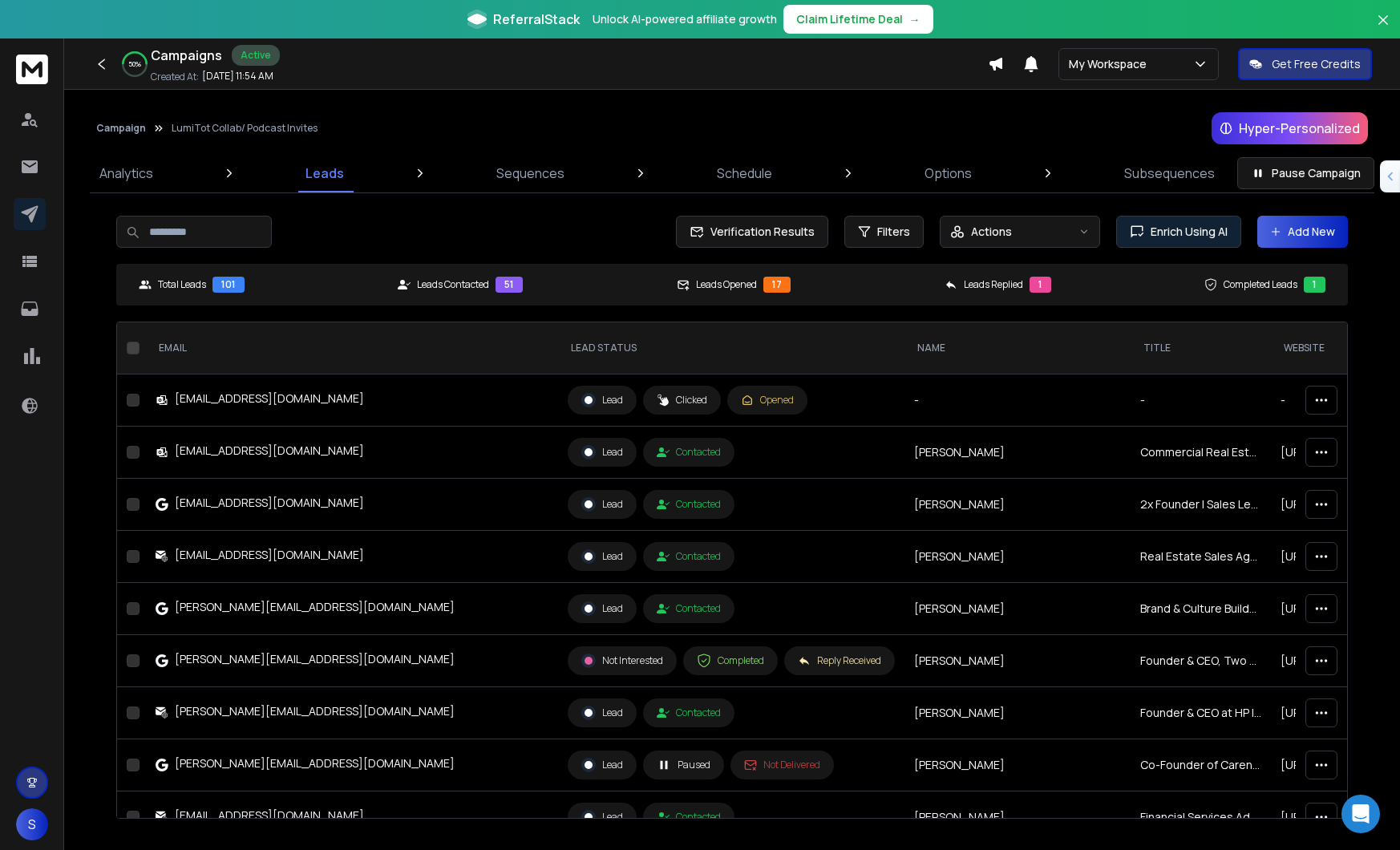
click at [803, 235] on span "Enrich Using AI" at bounding box center [1186, 231] width 83 height 16
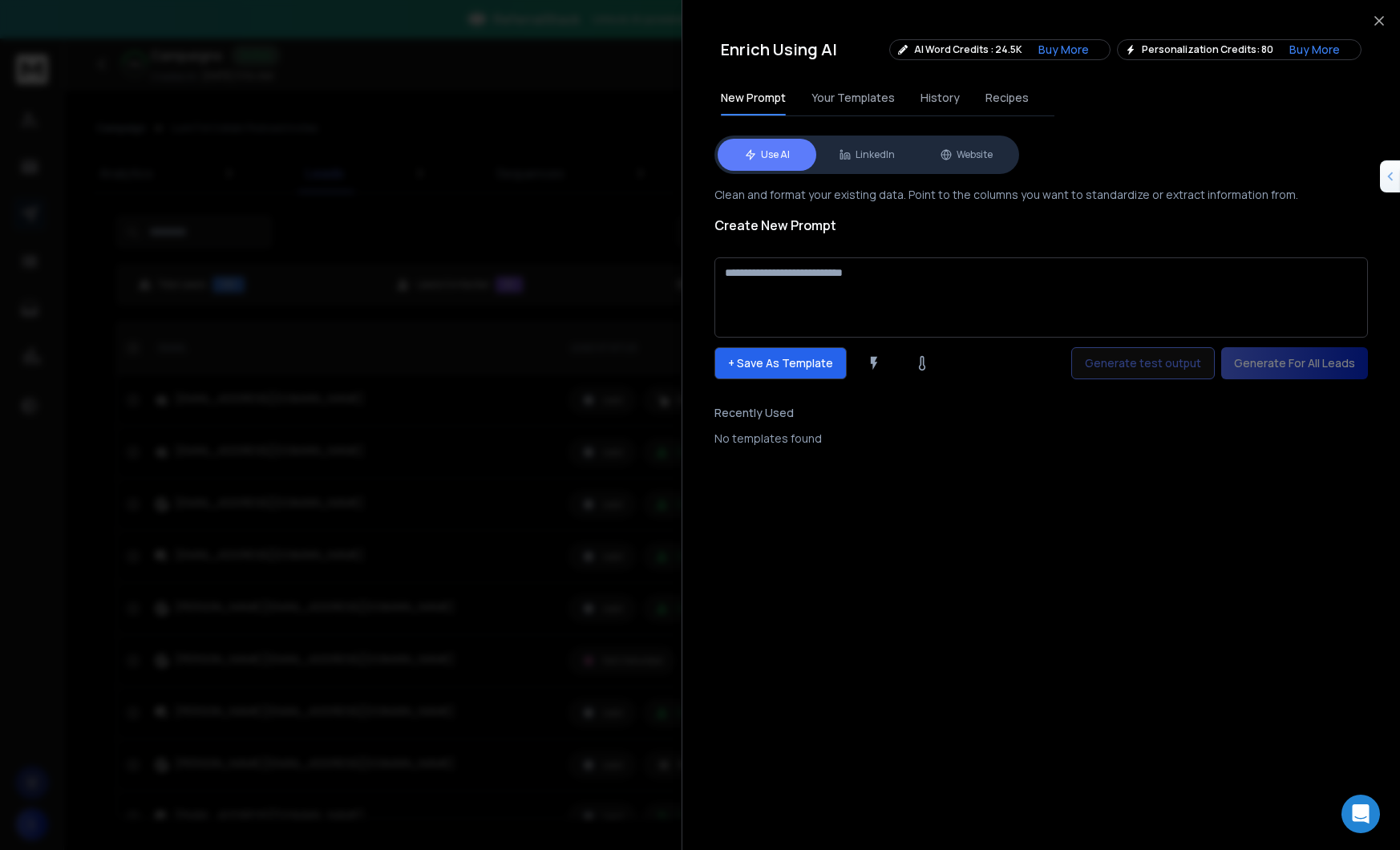
click at [803, 157] on button "LinkedIn" at bounding box center [866, 155] width 99 height 32
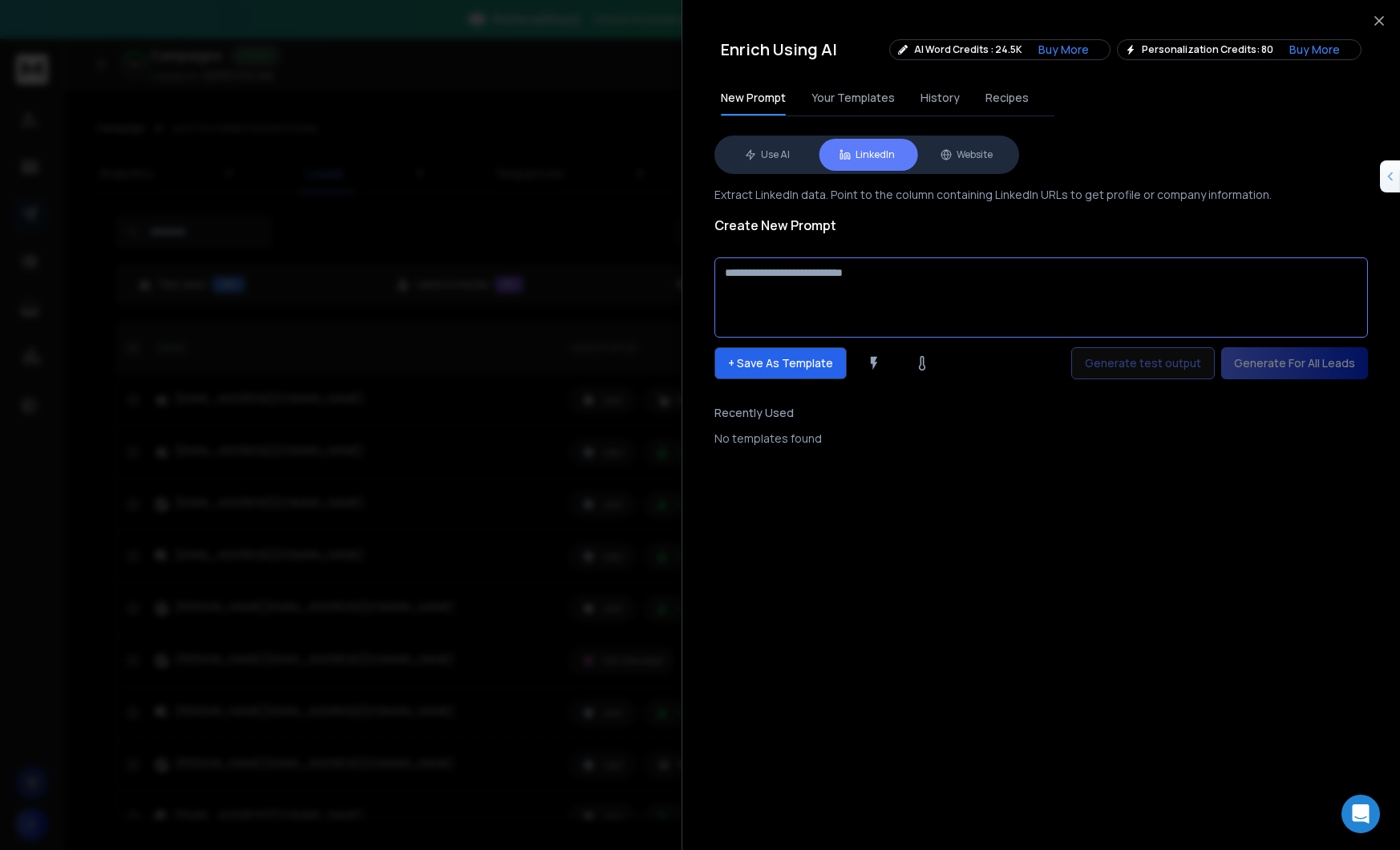
click at [803, 287] on textarea at bounding box center [1040, 298] width 654 height 80
click at [803, 20] on icon "button" at bounding box center [1379, 20] width 16 height 16
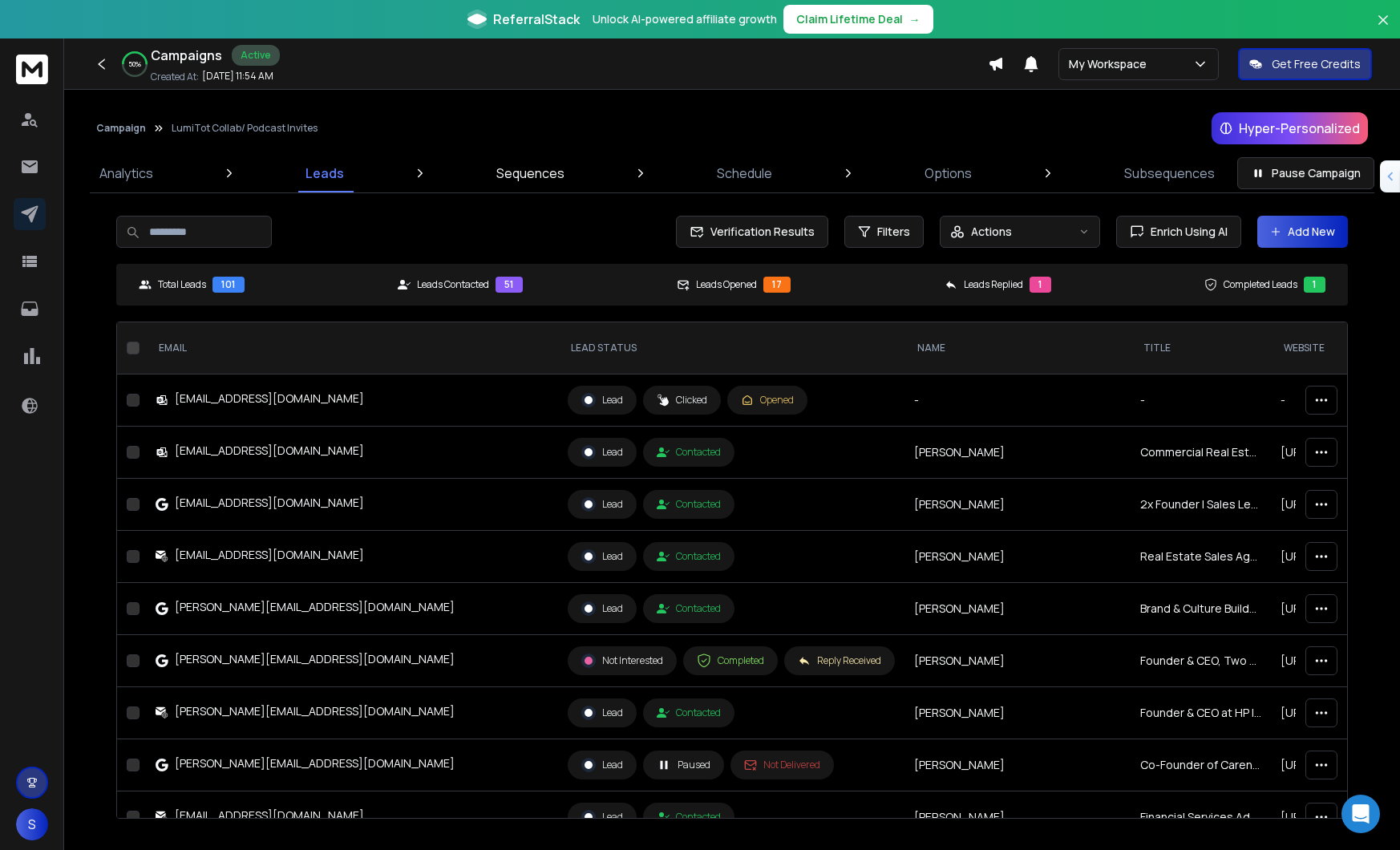
click at [513, 178] on p "Sequences" at bounding box center [529, 172] width 68 height 19
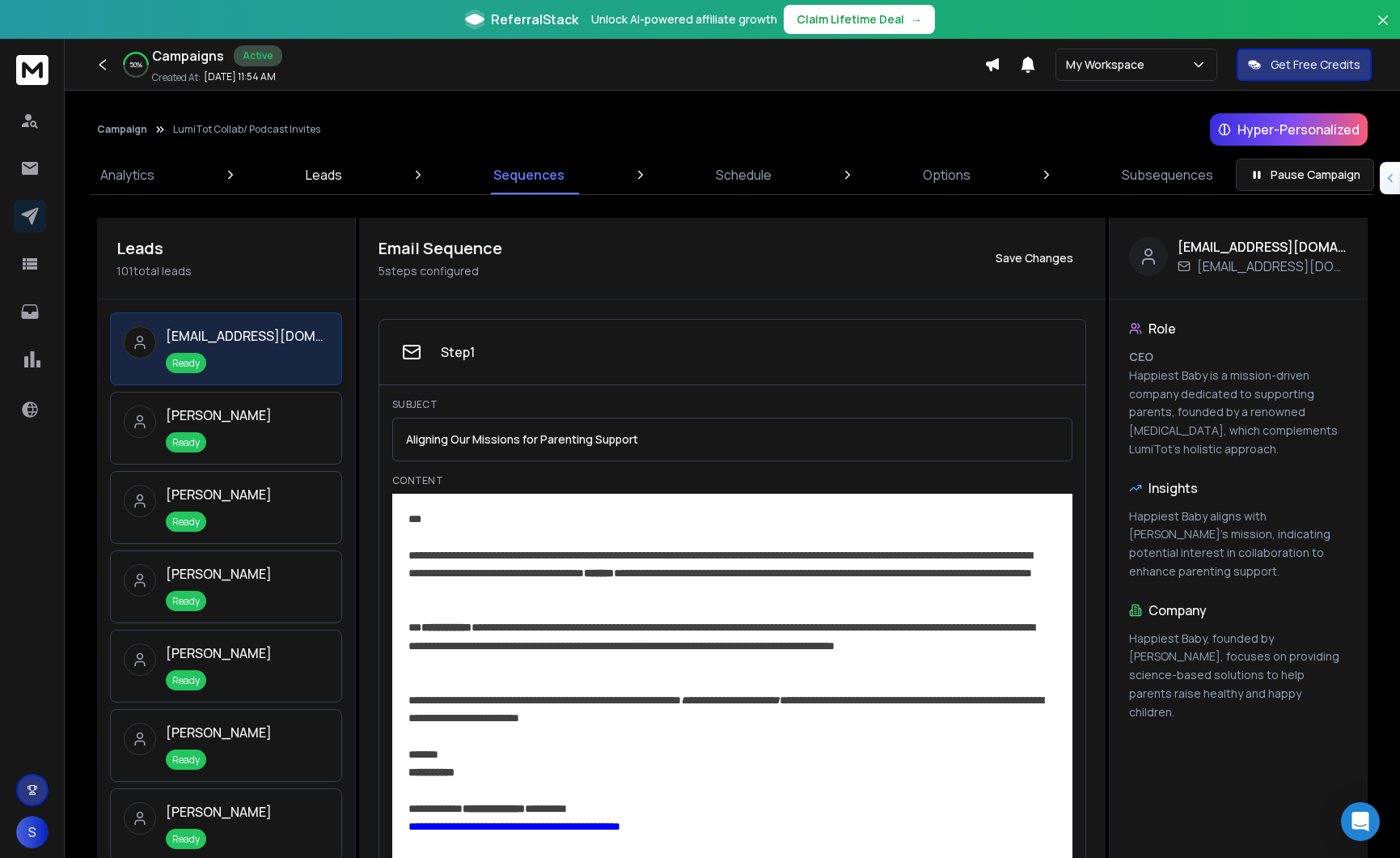
click at [320, 182] on p "Leads" at bounding box center [324, 174] width 36 height 20
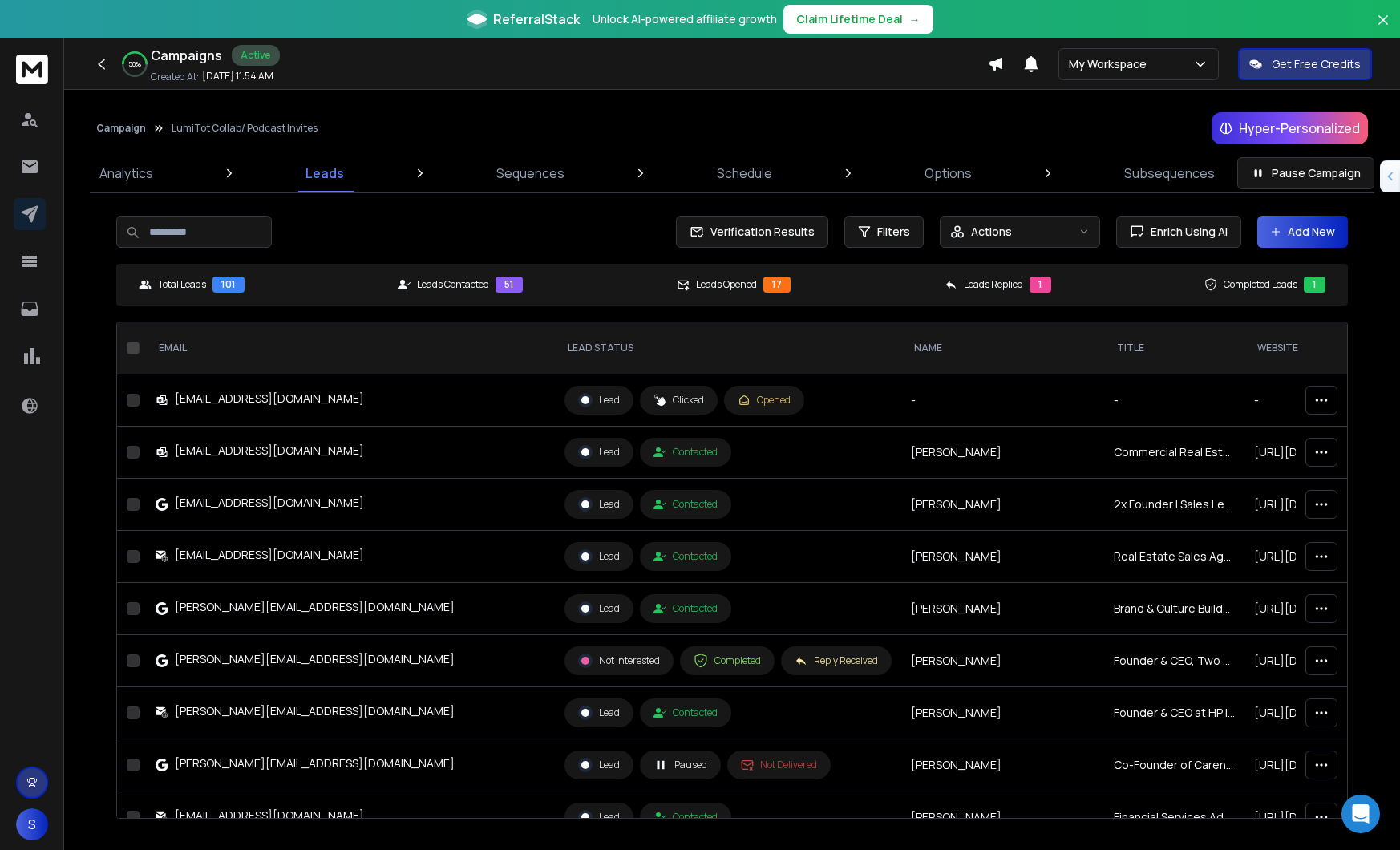
click at [655, 399] on icon at bounding box center [660, 400] width 11 height 11
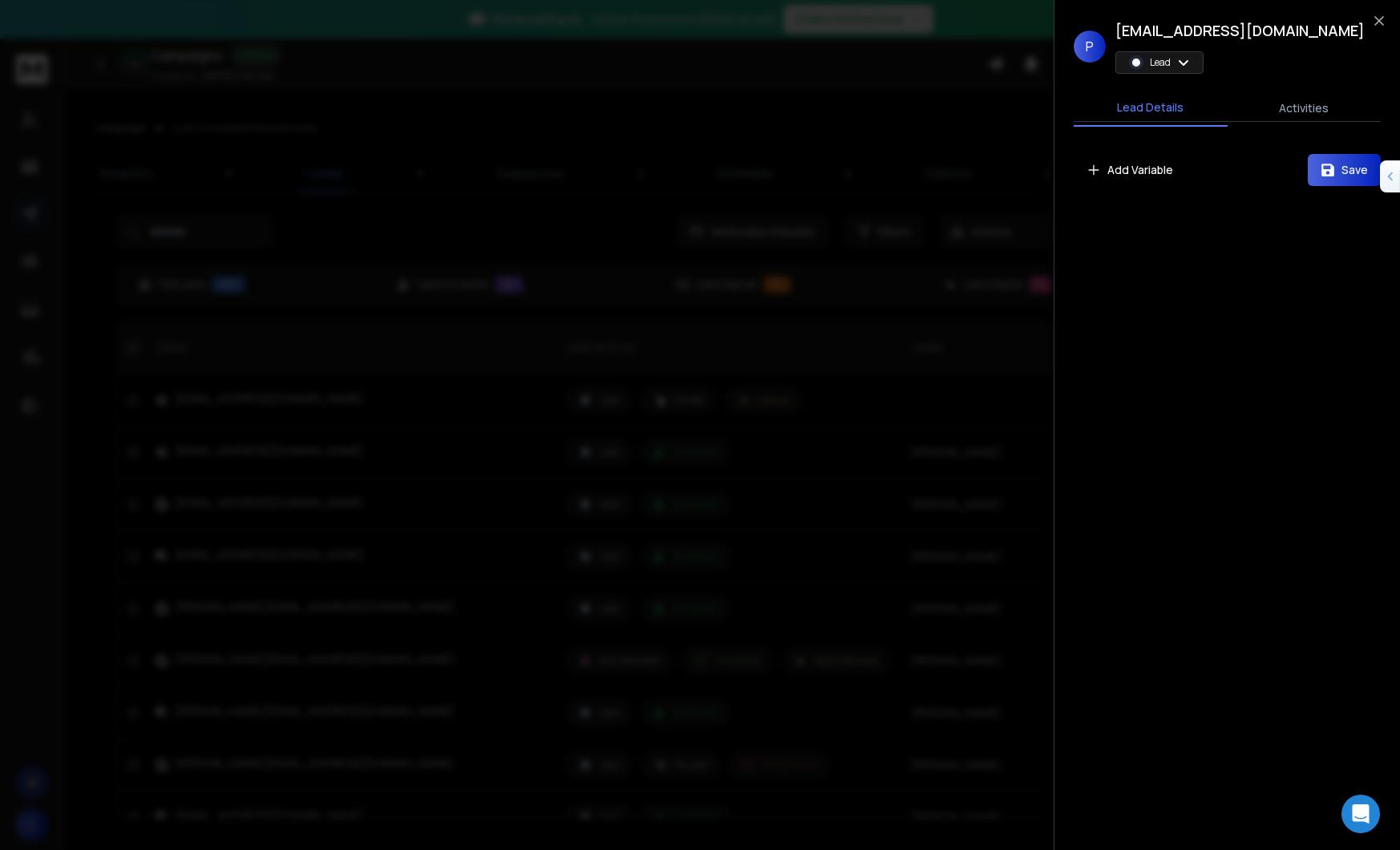
click at [803, 104] on button "Activities" at bounding box center [1305, 108] width 154 height 35
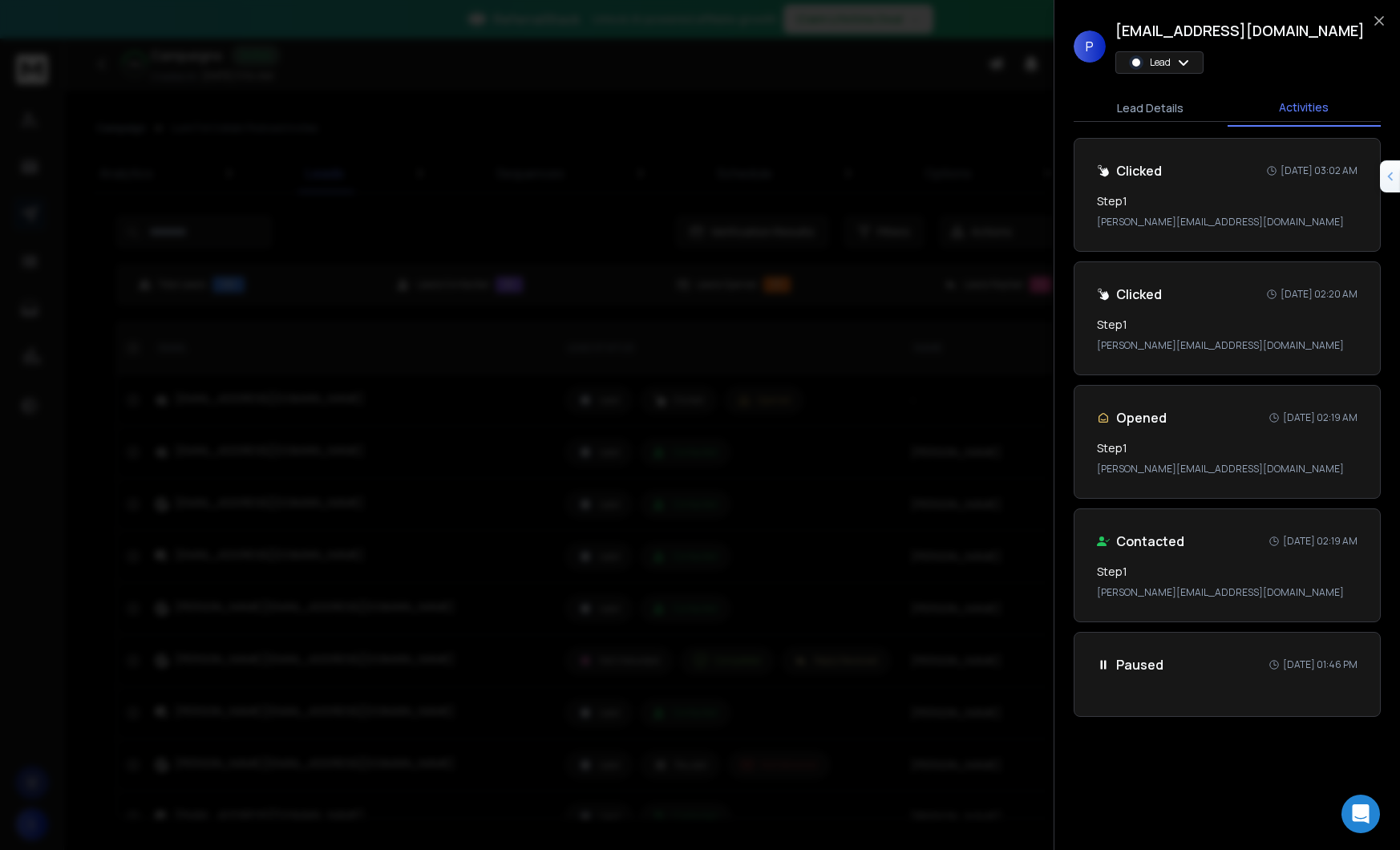
click at [84, 453] on div at bounding box center [700, 425] width 1400 height 850
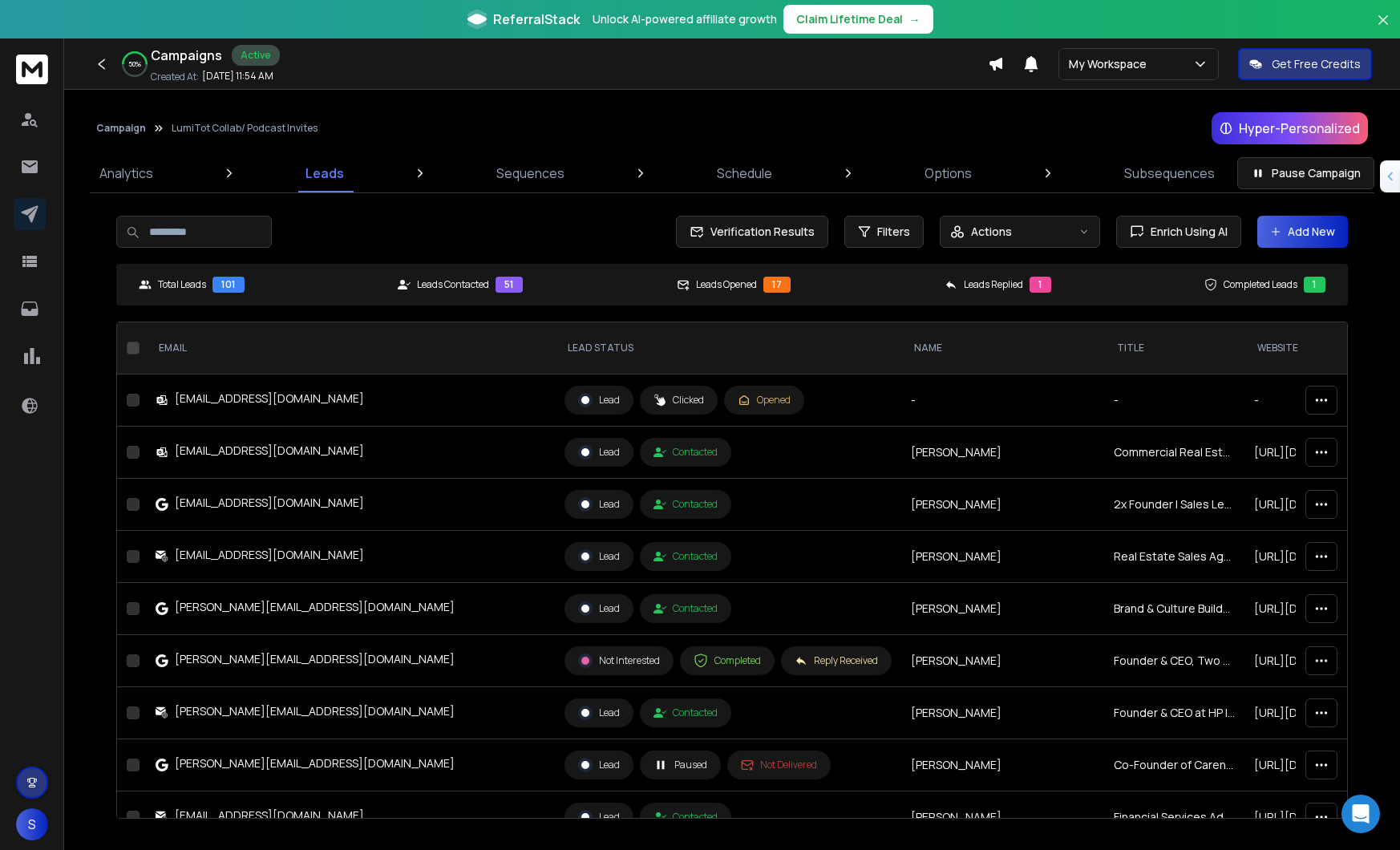
scroll to position [84, 0]
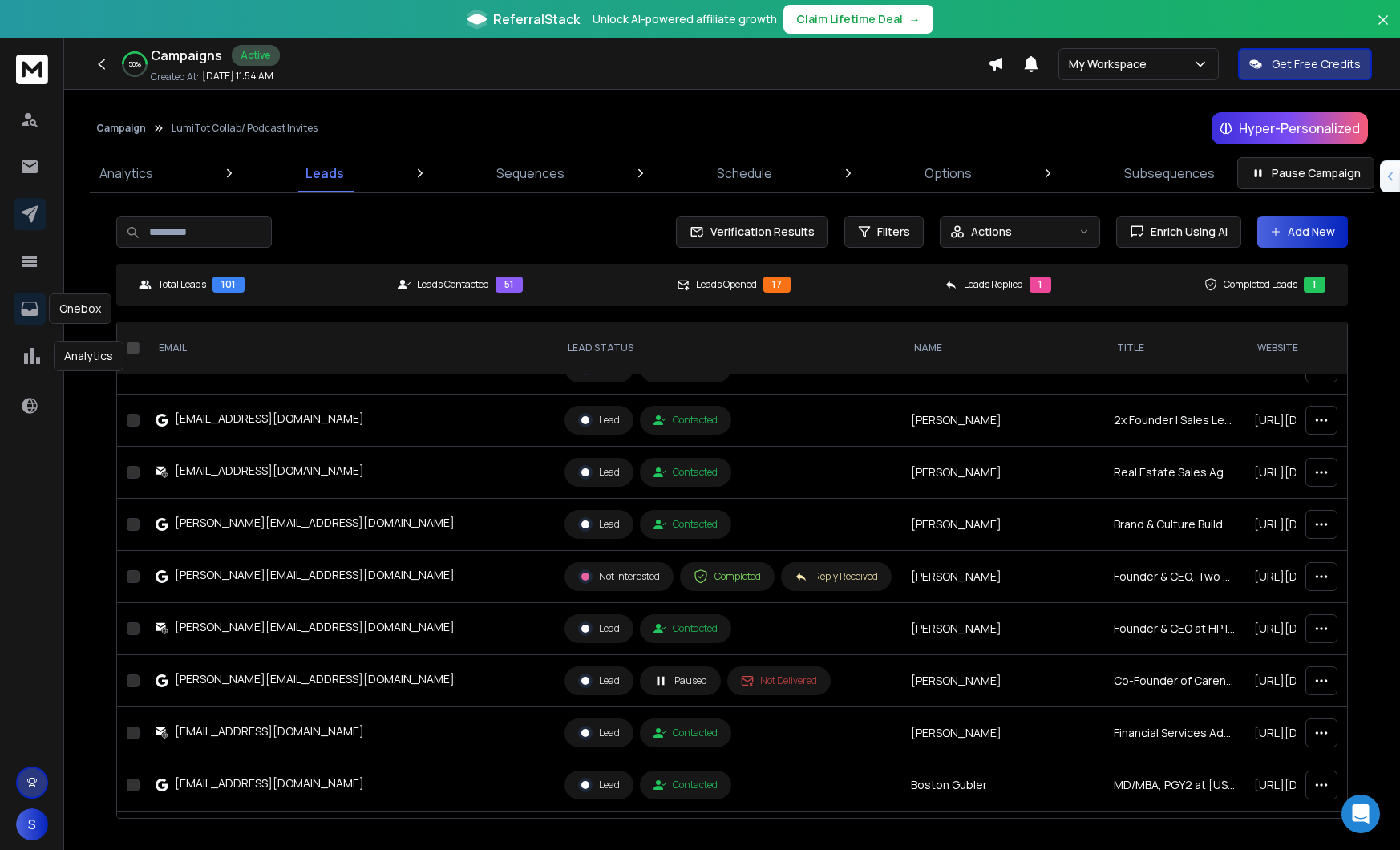
click at [36, 317] on icon at bounding box center [30, 309] width 19 height 19
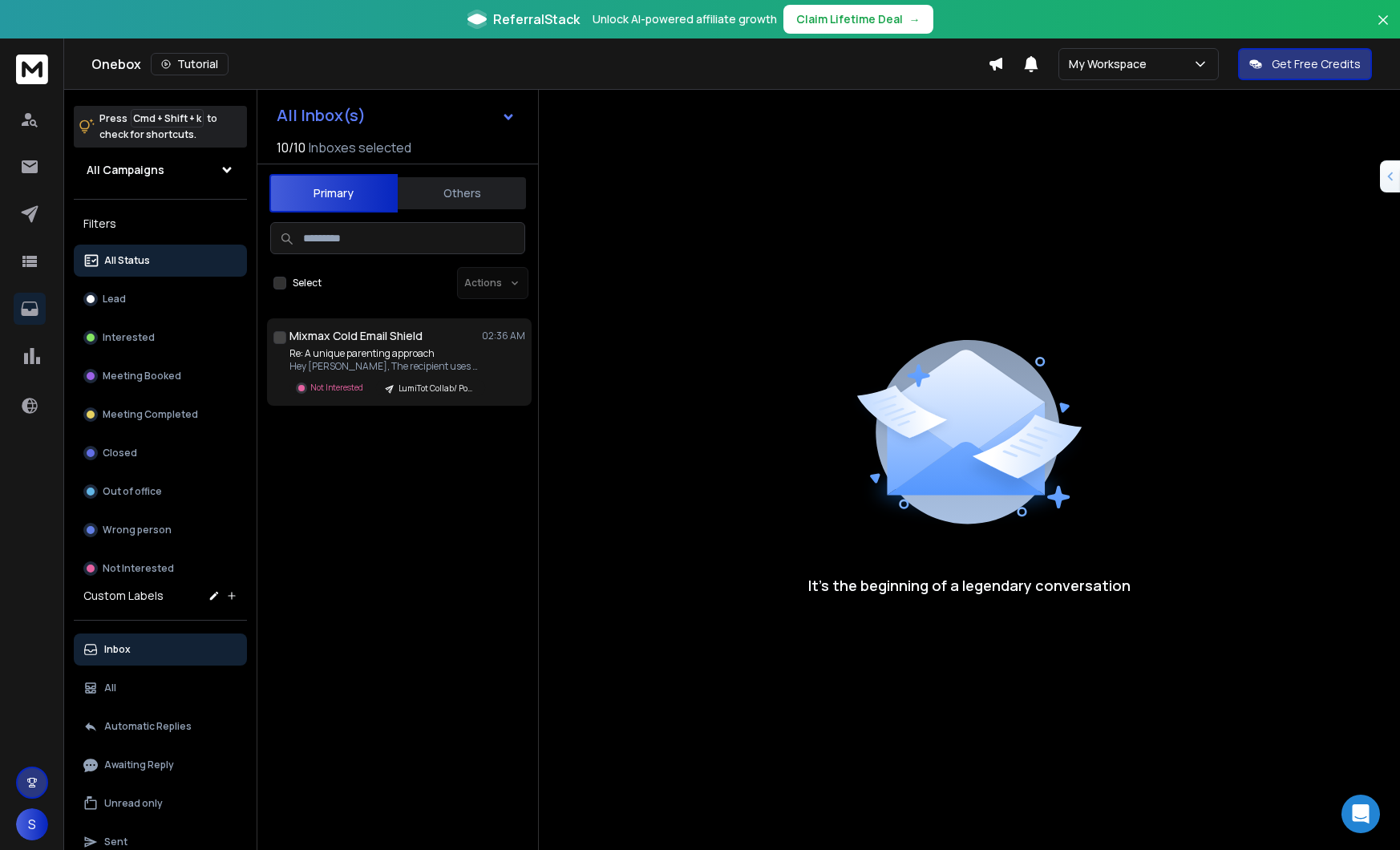
click at [389, 349] on p "Re: A unique parenting approach" at bounding box center [386, 353] width 193 height 13
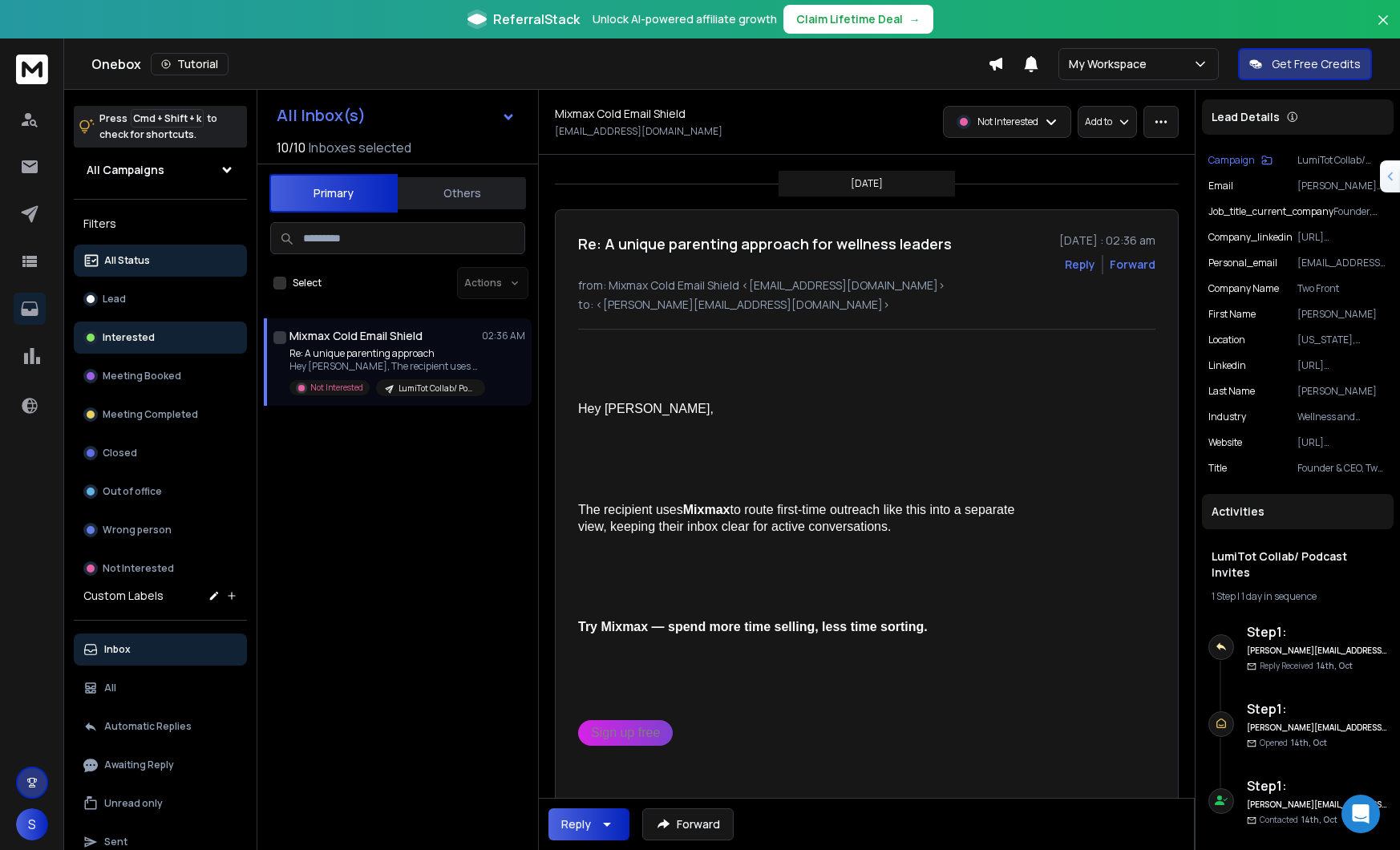
click at [145, 340] on p "Interested" at bounding box center [129, 337] width 52 height 13
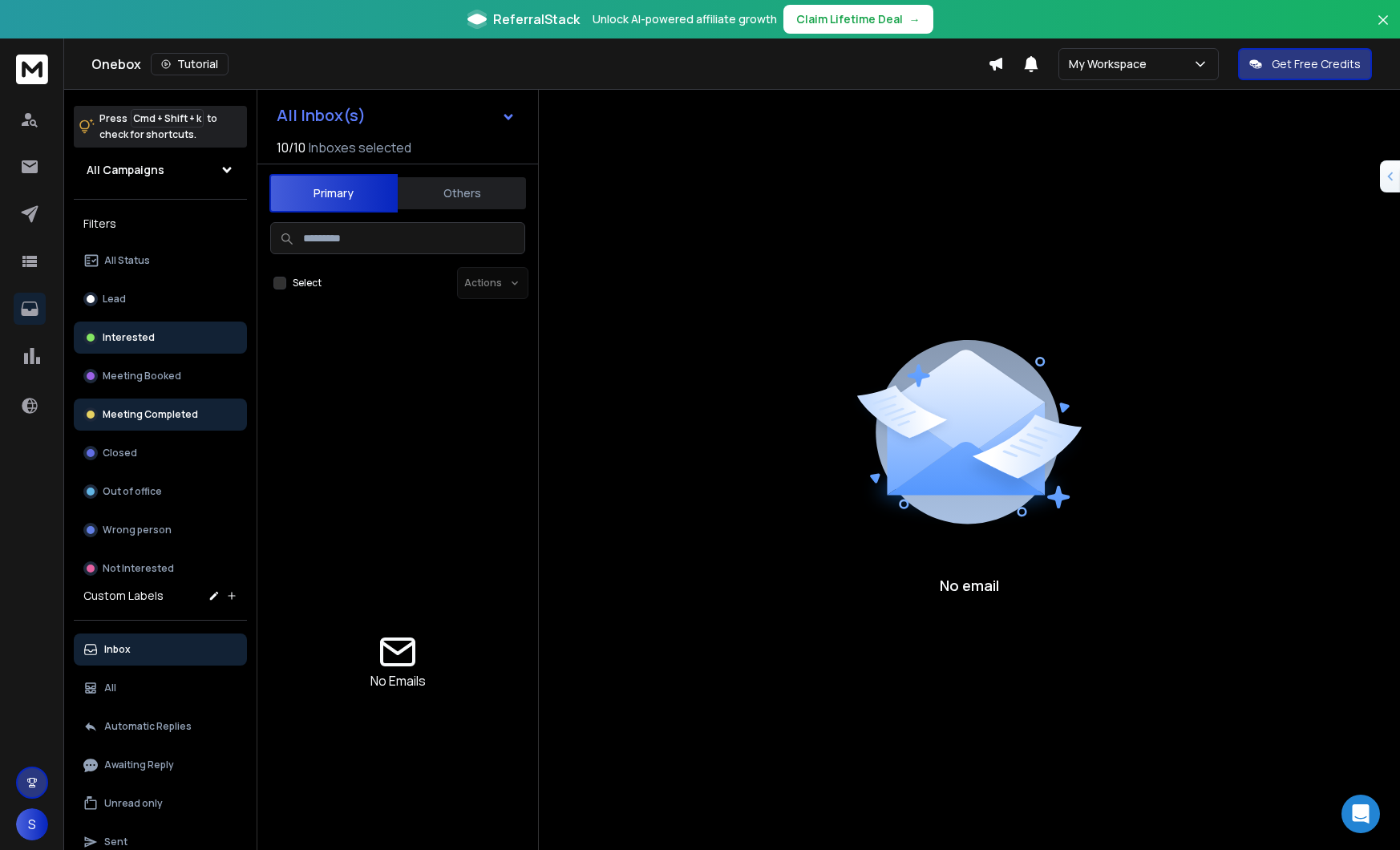
click at [131, 417] on p "Meeting Completed" at bounding box center [150, 414] width 95 height 13
click at [120, 257] on p "All Status" at bounding box center [126, 260] width 45 height 13
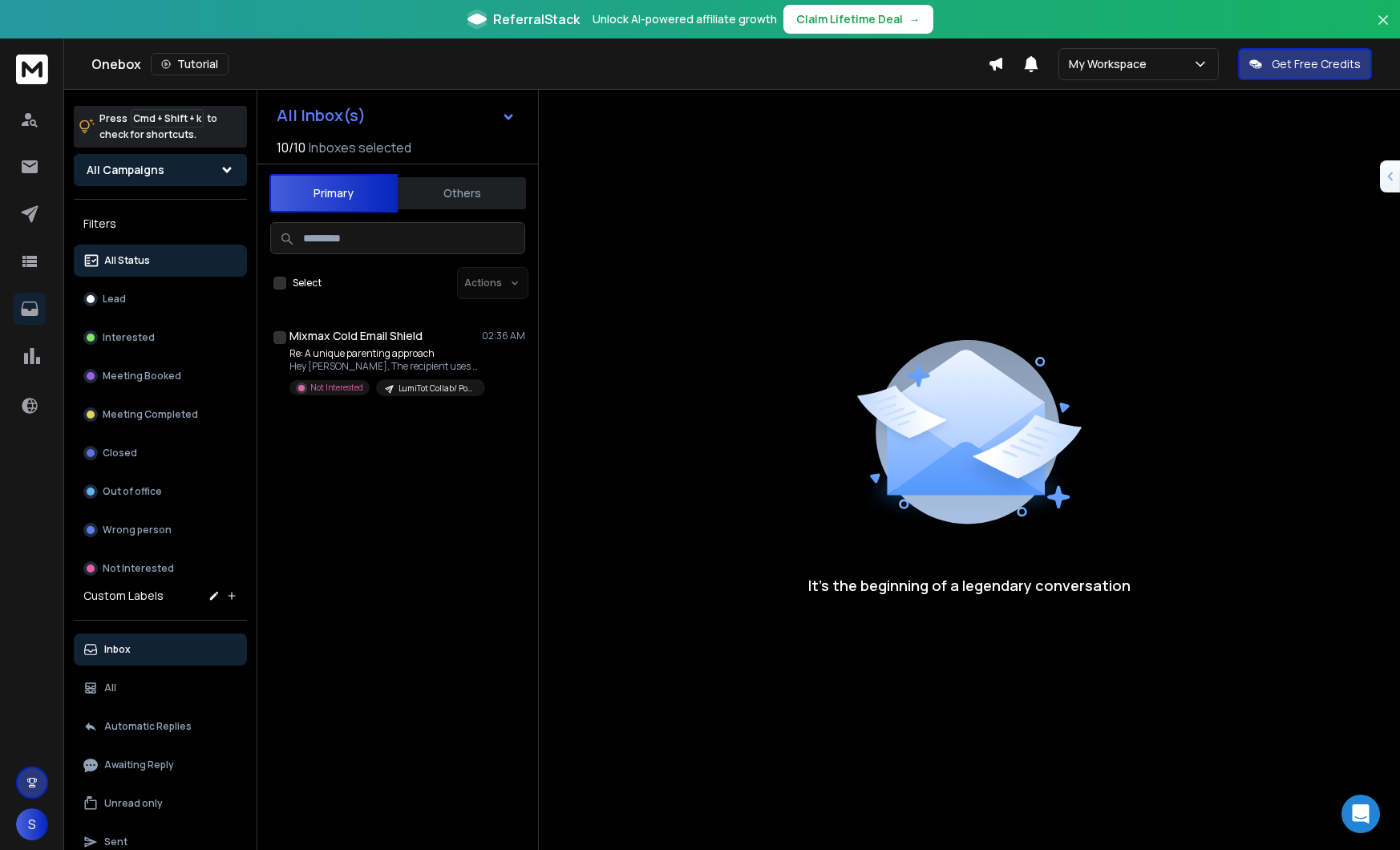
click at [223, 170] on icon at bounding box center [227, 170] width 9 height 6
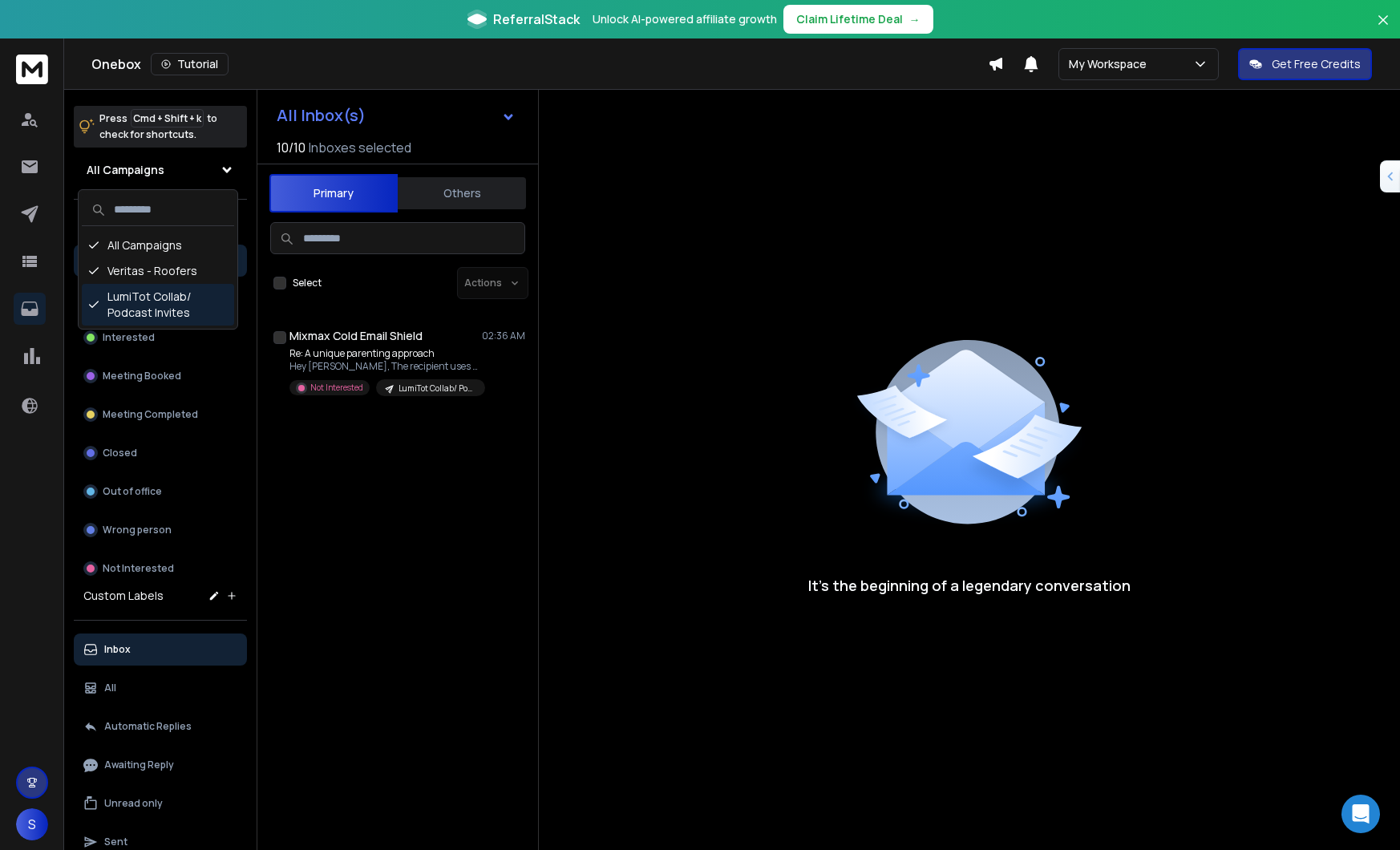
click at [173, 318] on div "LumiTot Collab/ Podcast Invites" at bounding box center [158, 304] width 152 height 42
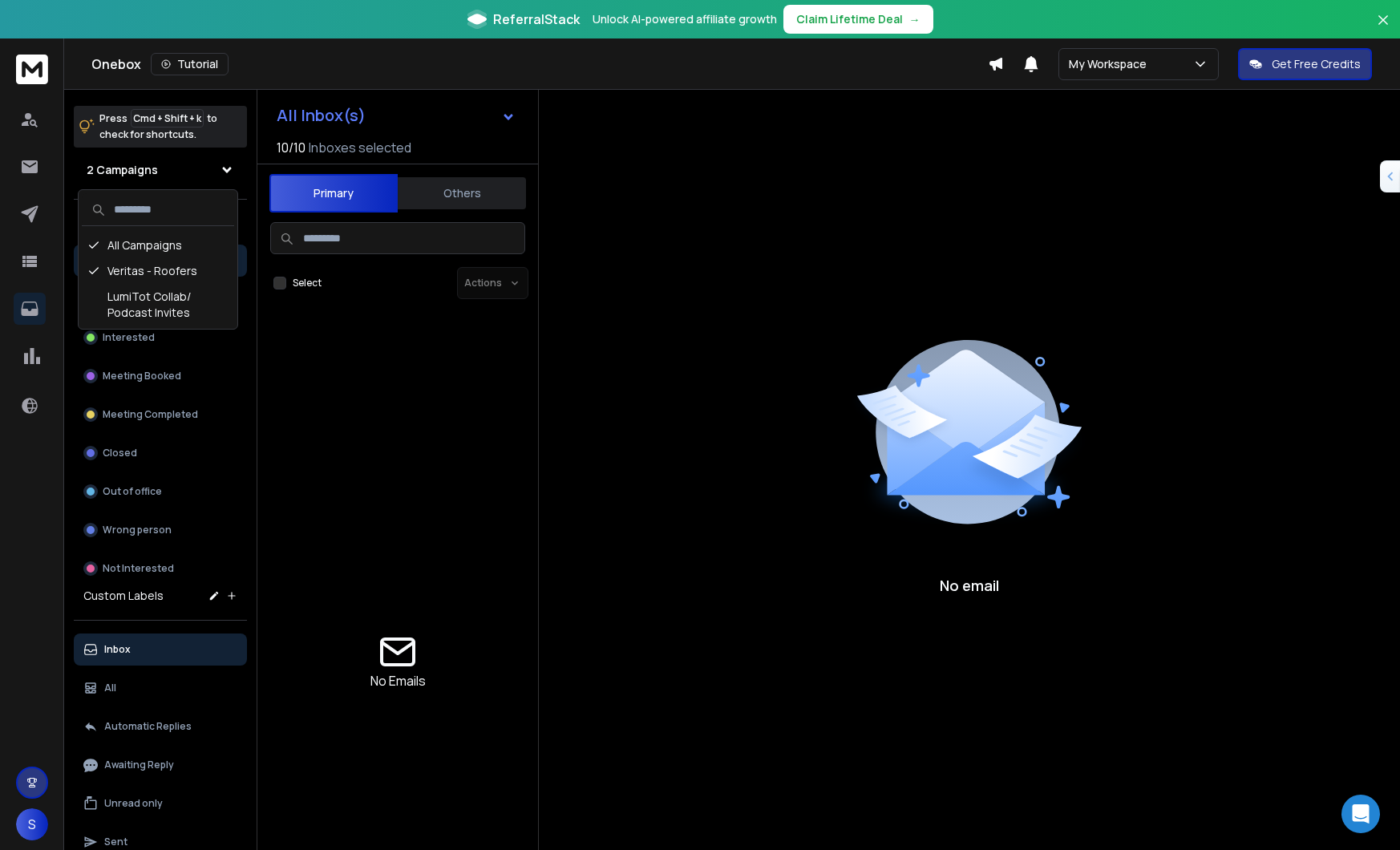
click at [338, 424] on div "No Emails" at bounding box center [397, 629] width 268 height 628
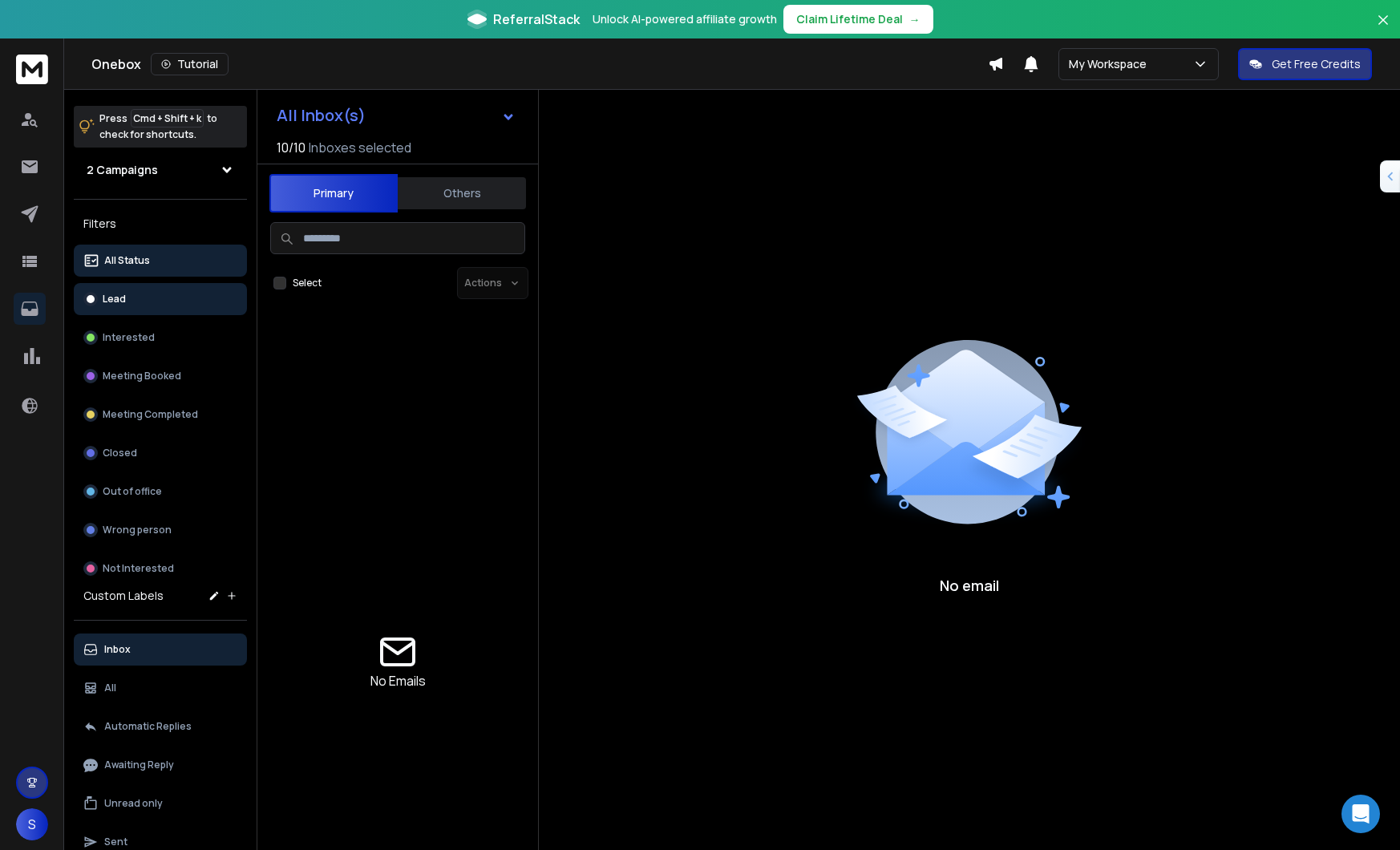
click at [141, 295] on button "Lead" at bounding box center [160, 298] width 173 height 32
click at [32, 174] on icon at bounding box center [30, 166] width 19 height 19
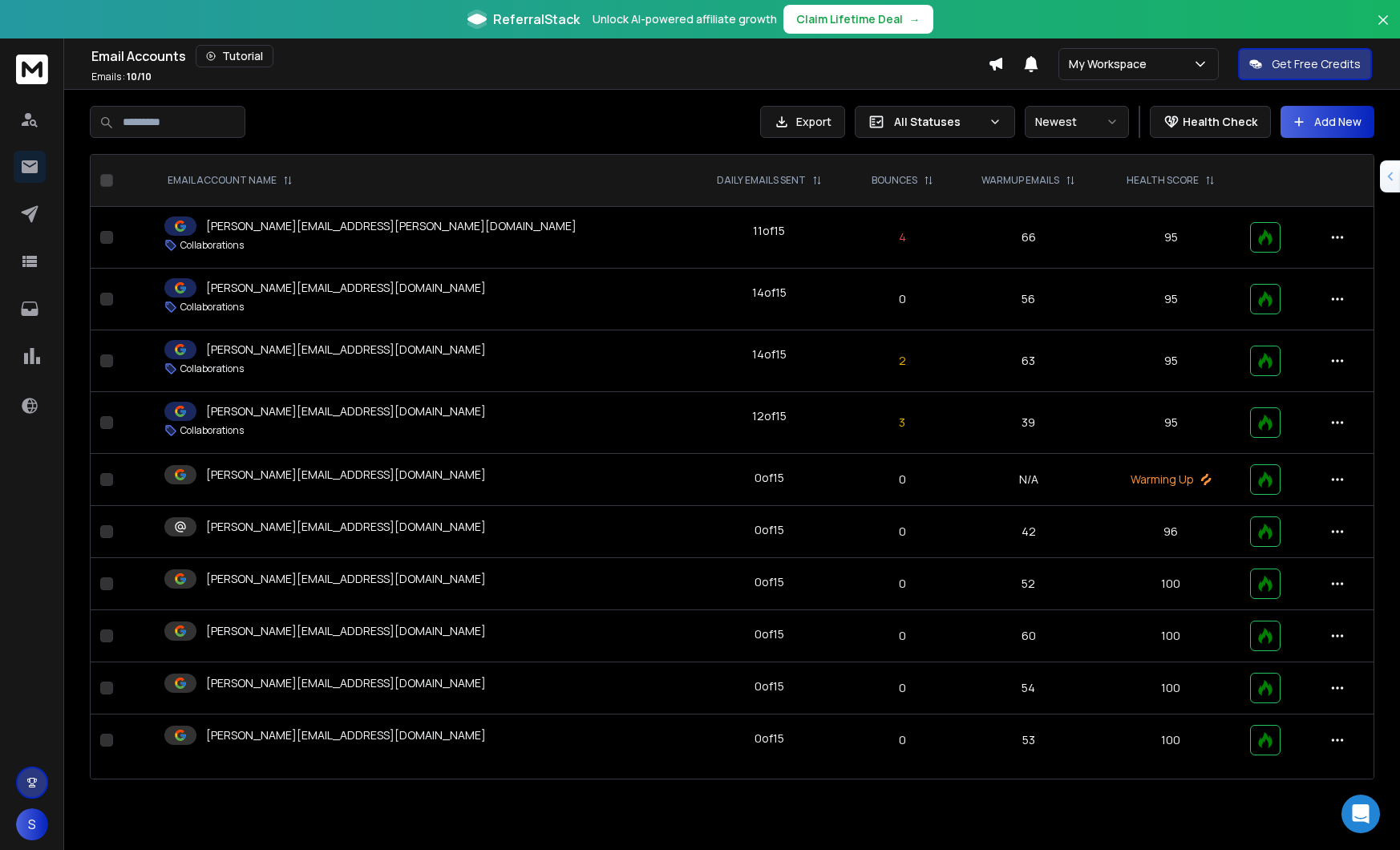
click at [369, 419] on div "[PERSON_NAME][EMAIL_ADDRESS][DOMAIN_NAME]" at bounding box center [422, 411] width 515 height 19
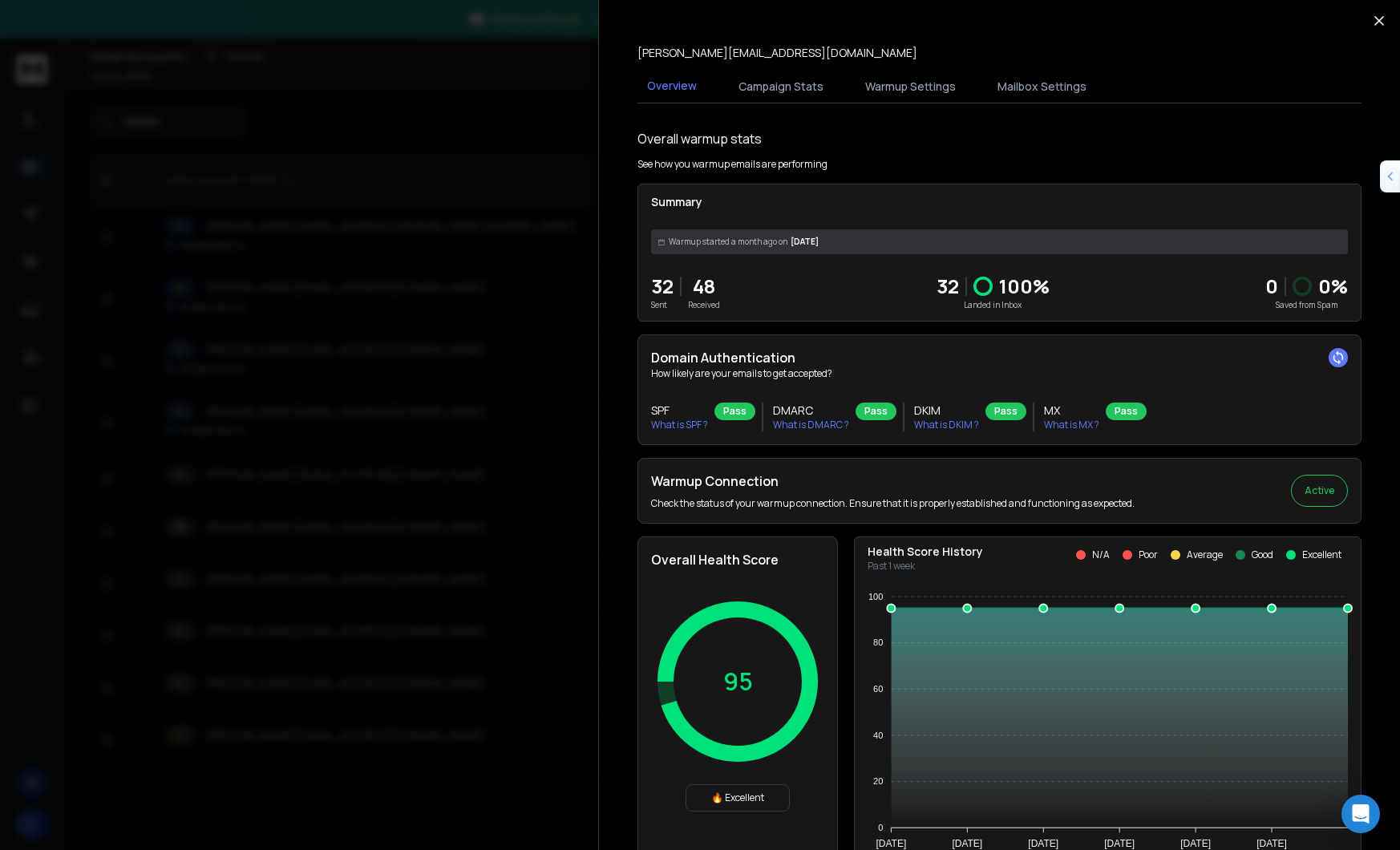
click at [803, 22] on icon "button" at bounding box center [1379, 20] width 16 height 16
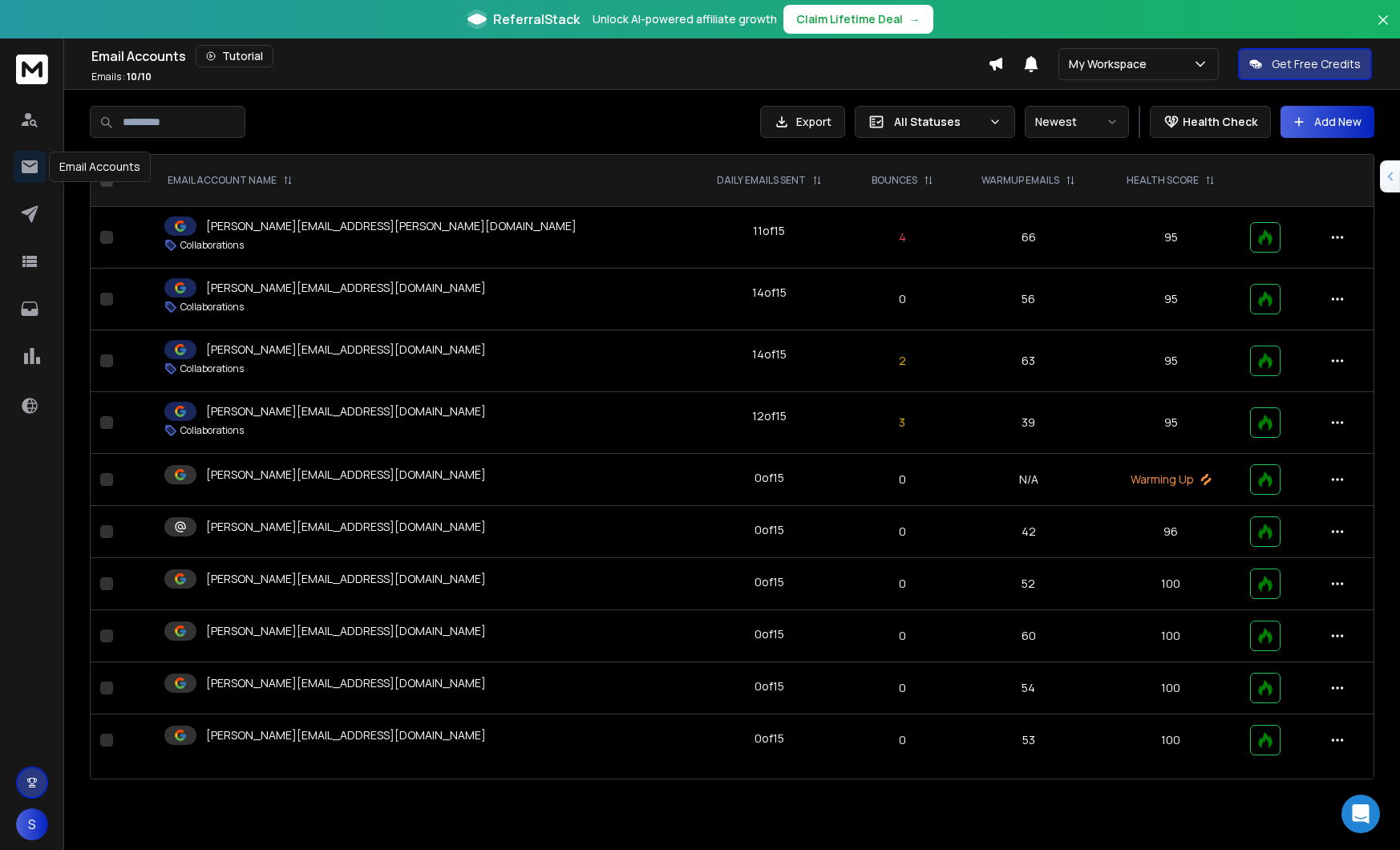
click at [26, 154] on link at bounding box center [30, 167] width 32 height 32
click at [37, 124] on icon at bounding box center [30, 119] width 19 height 19
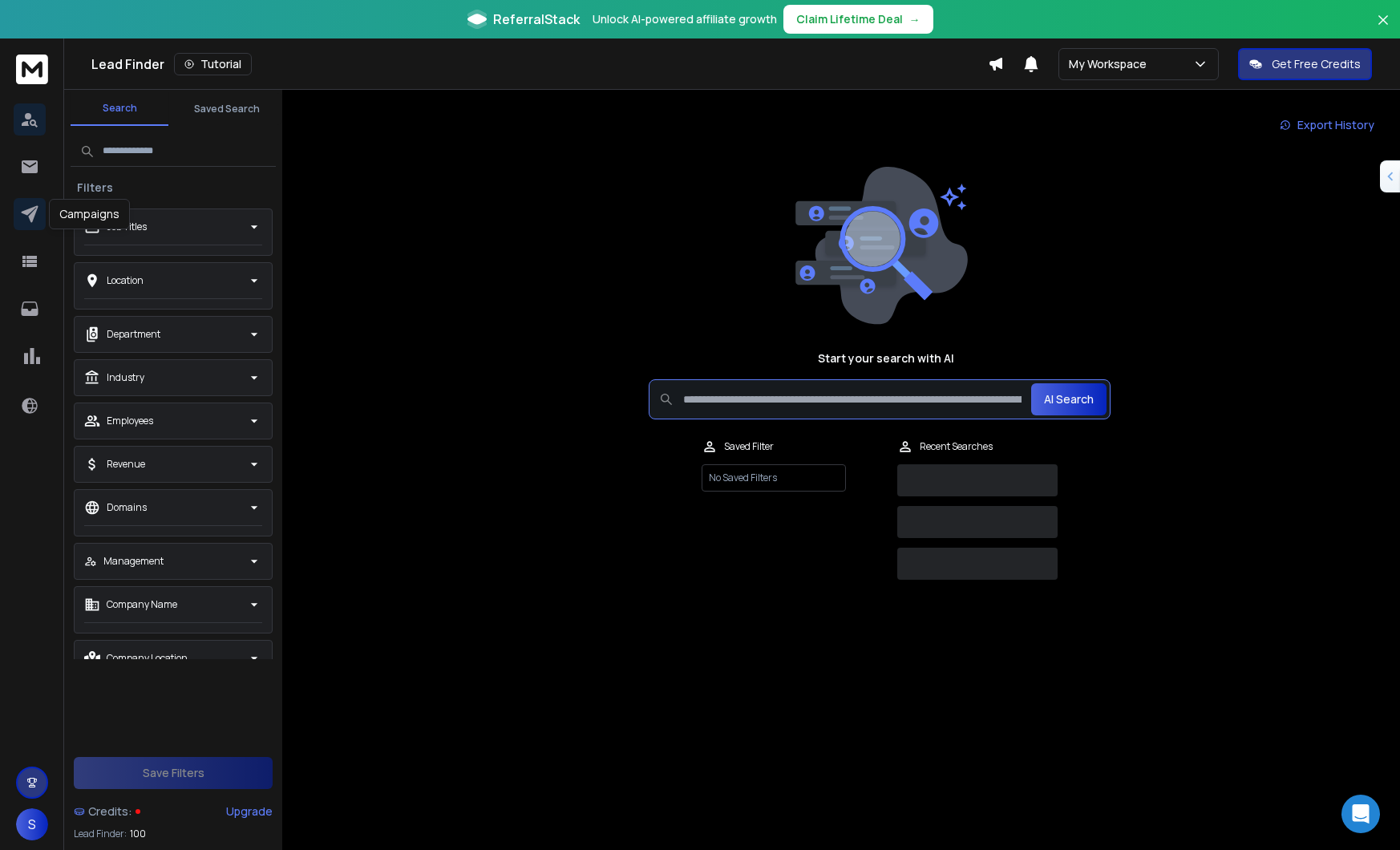
click at [31, 216] on icon at bounding box center [29, 214] width 17 height 17
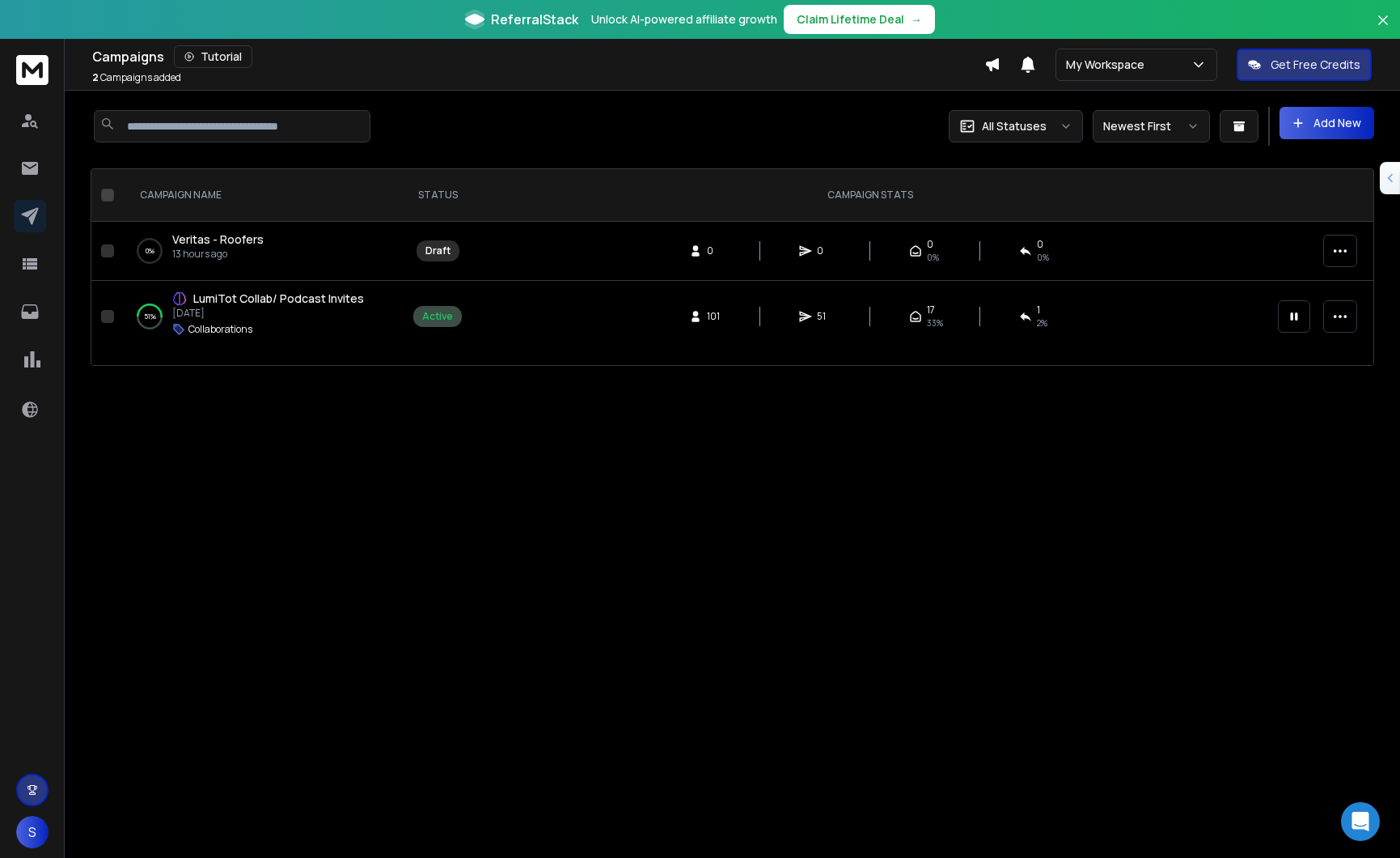
click at [232, 313] on p "[DATE]" at bounding box center [267, 313] width 192 height 13
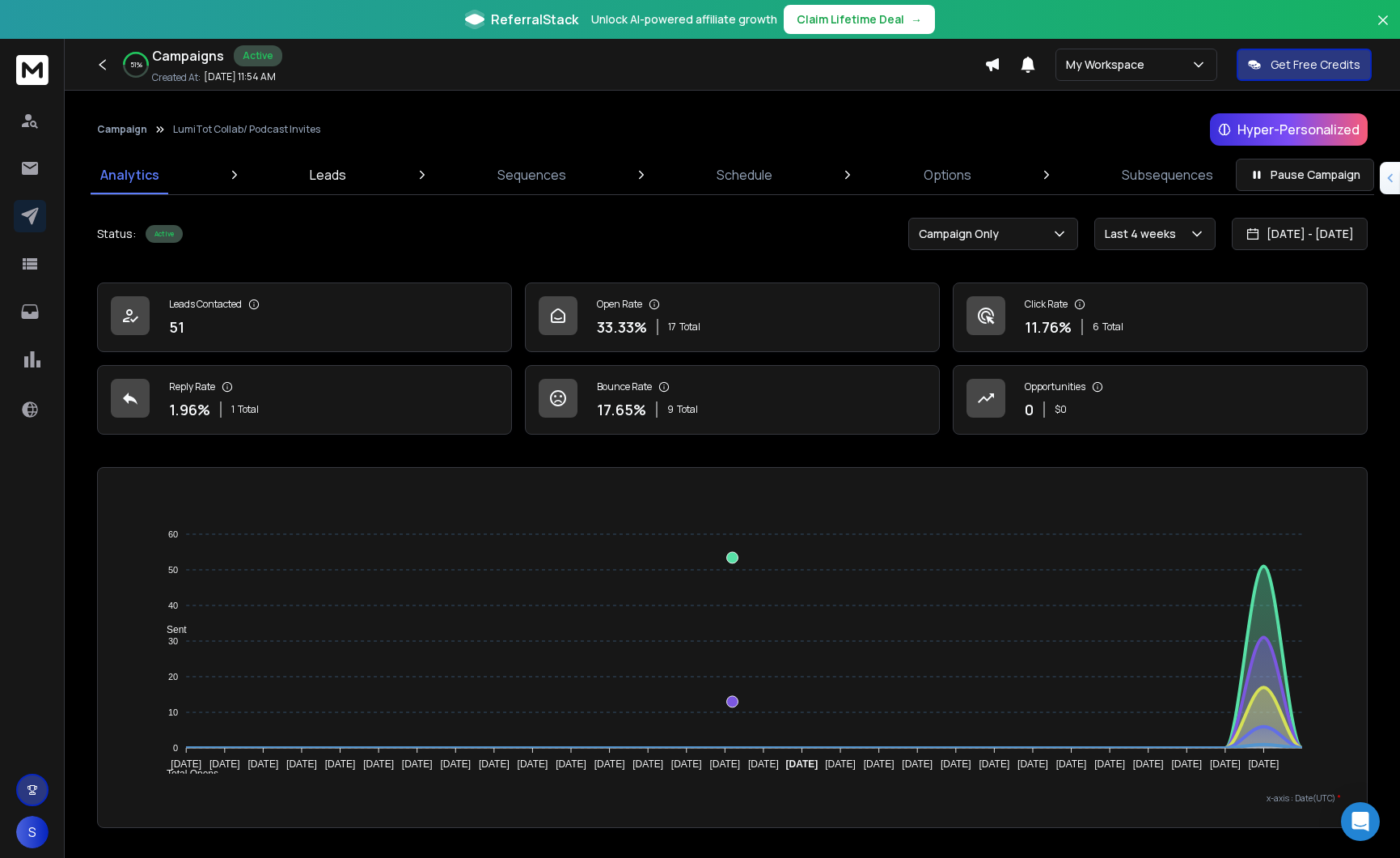
click at [341, 182] on p "Leads" at bounding box center [327, 174] width 36 height 20
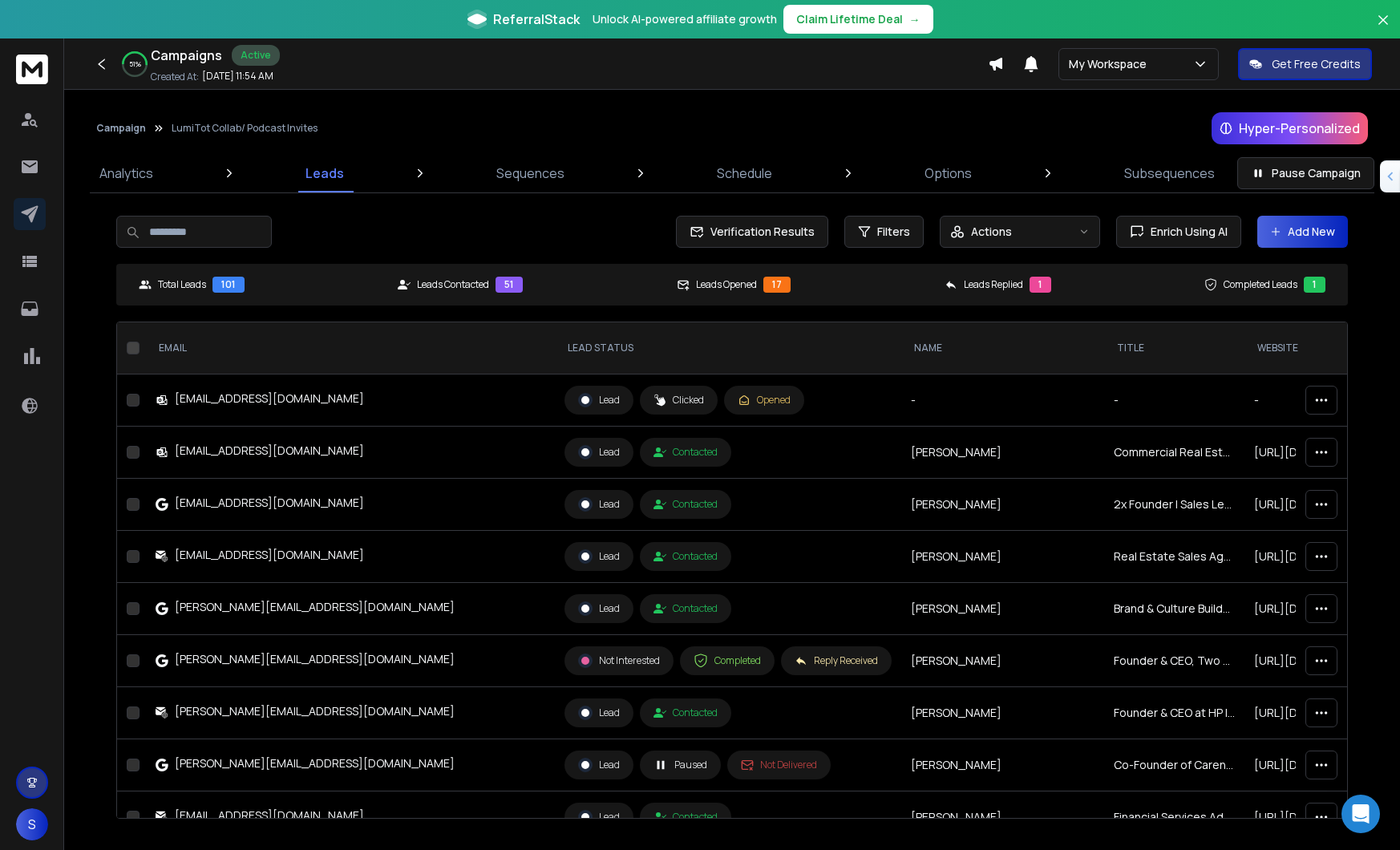
click at [803, 400] on icon "button" at bounding box center [1321, 400] width 12 height 3
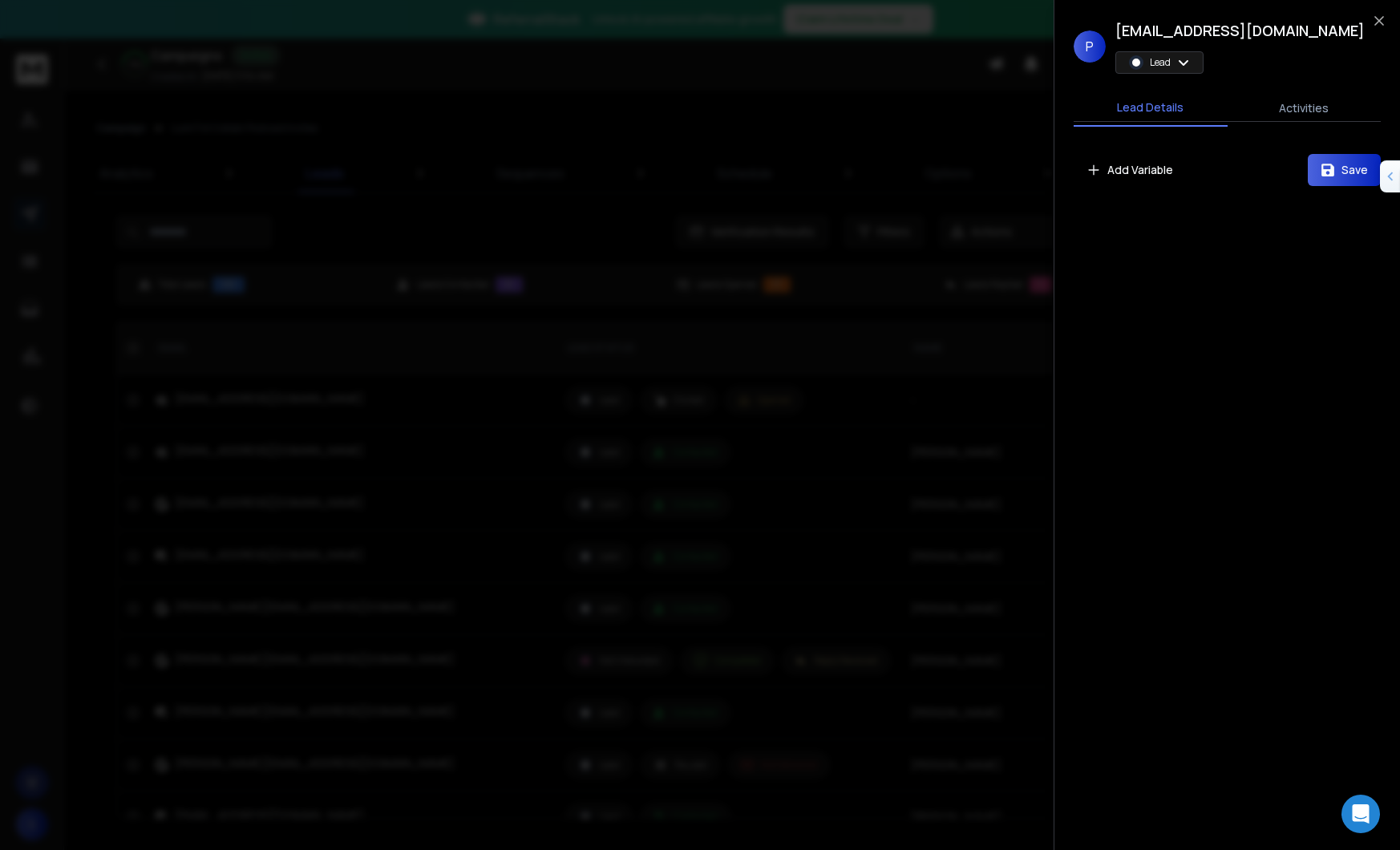
click at [803, 131] on div "Lead Details Activities Add Variable Save" at bounding box center [1227, 138] width 307 height 96
click at [803, 118] on button "Activities" at bounding box center [1305, 108] width 154 height 35
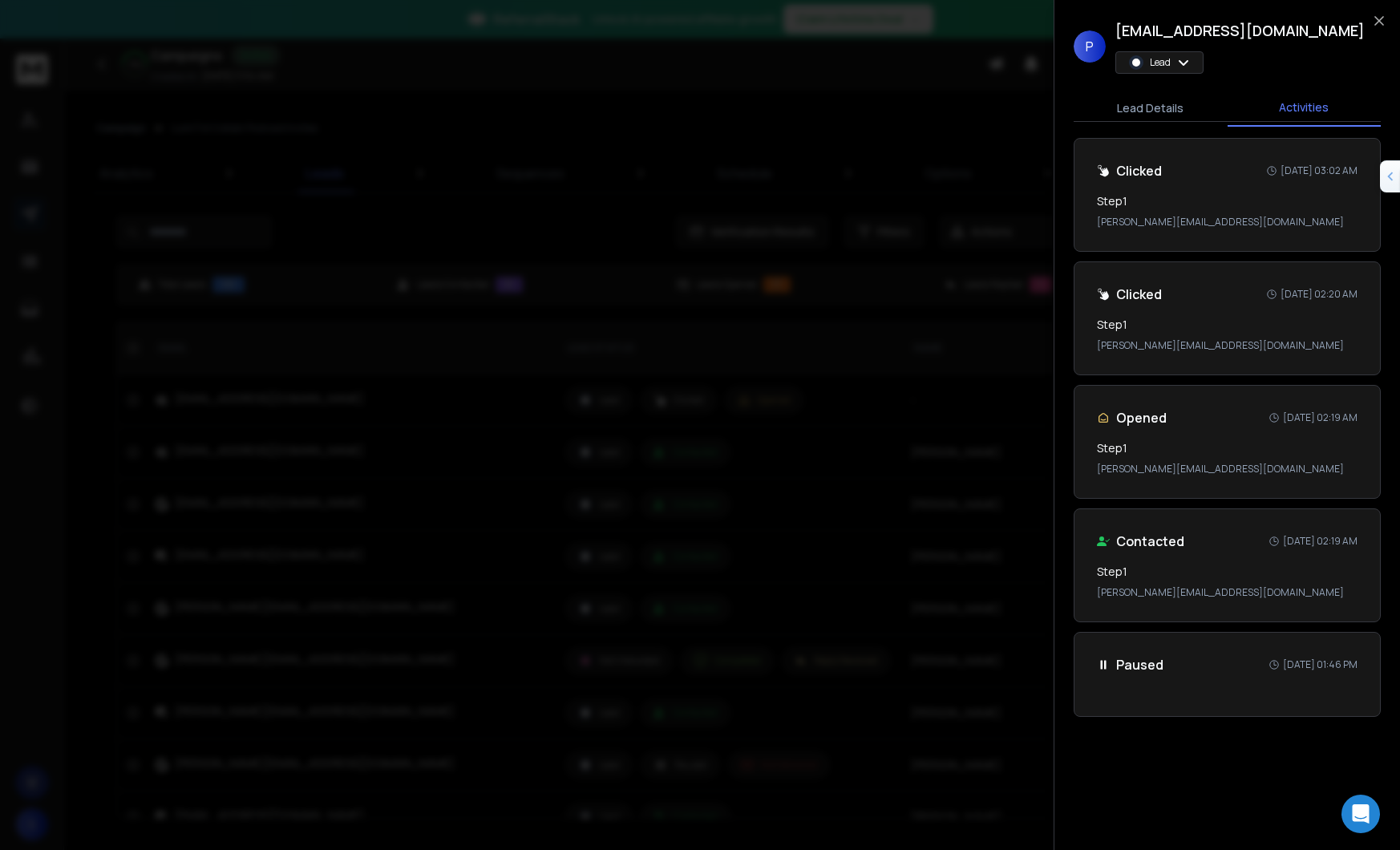
click at [803, 116] on button "Lead Details" at bounding box center [1151, 108] width 154 height 35
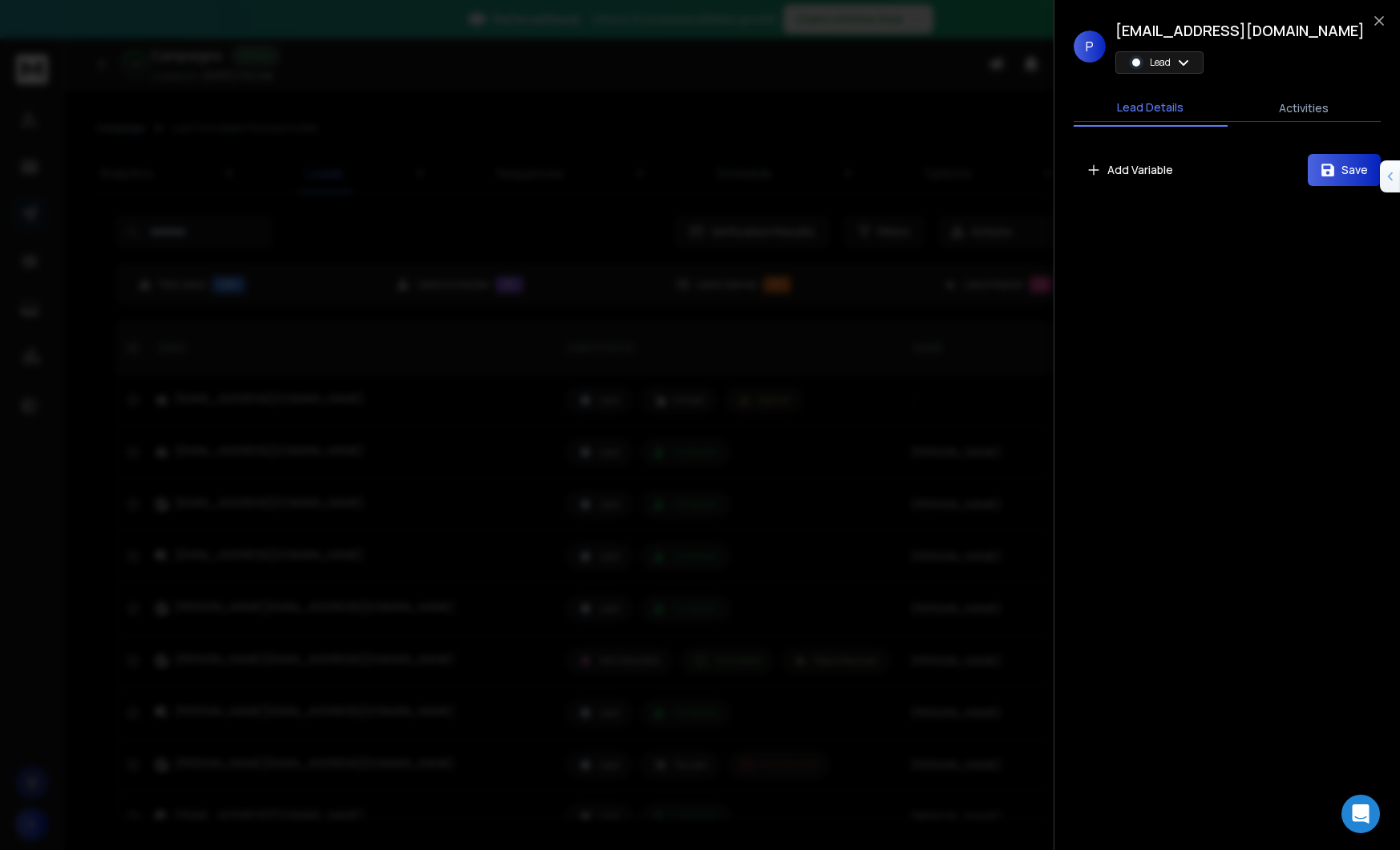
click at [803, 209] on div at bounding box center [700, 425] width 1400 height 850
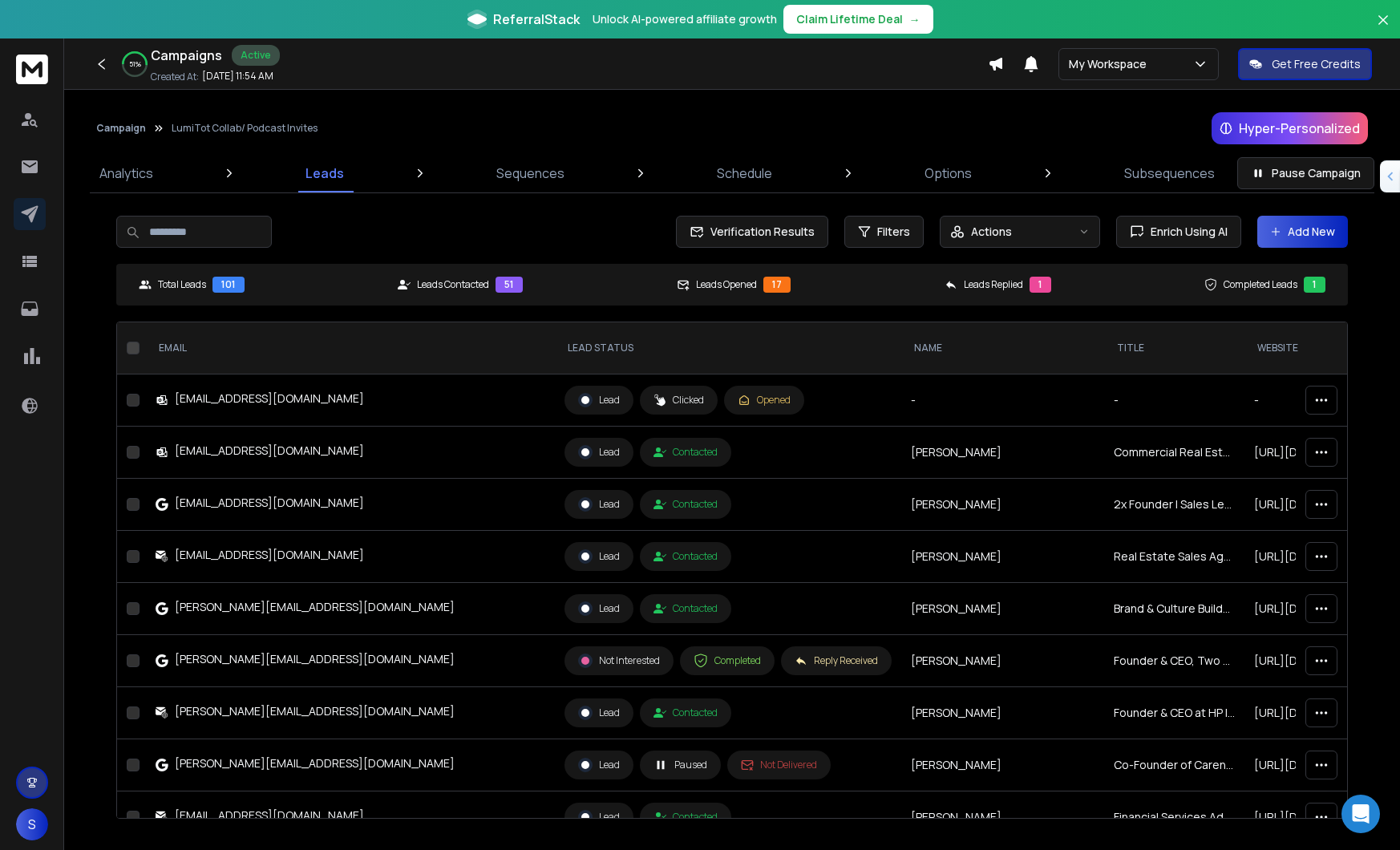
click at [297, 400] on div "[EMAIL_ADDRESS][DOMAIN_NAME]" at bounding box center [269, 398] width 189 height 16
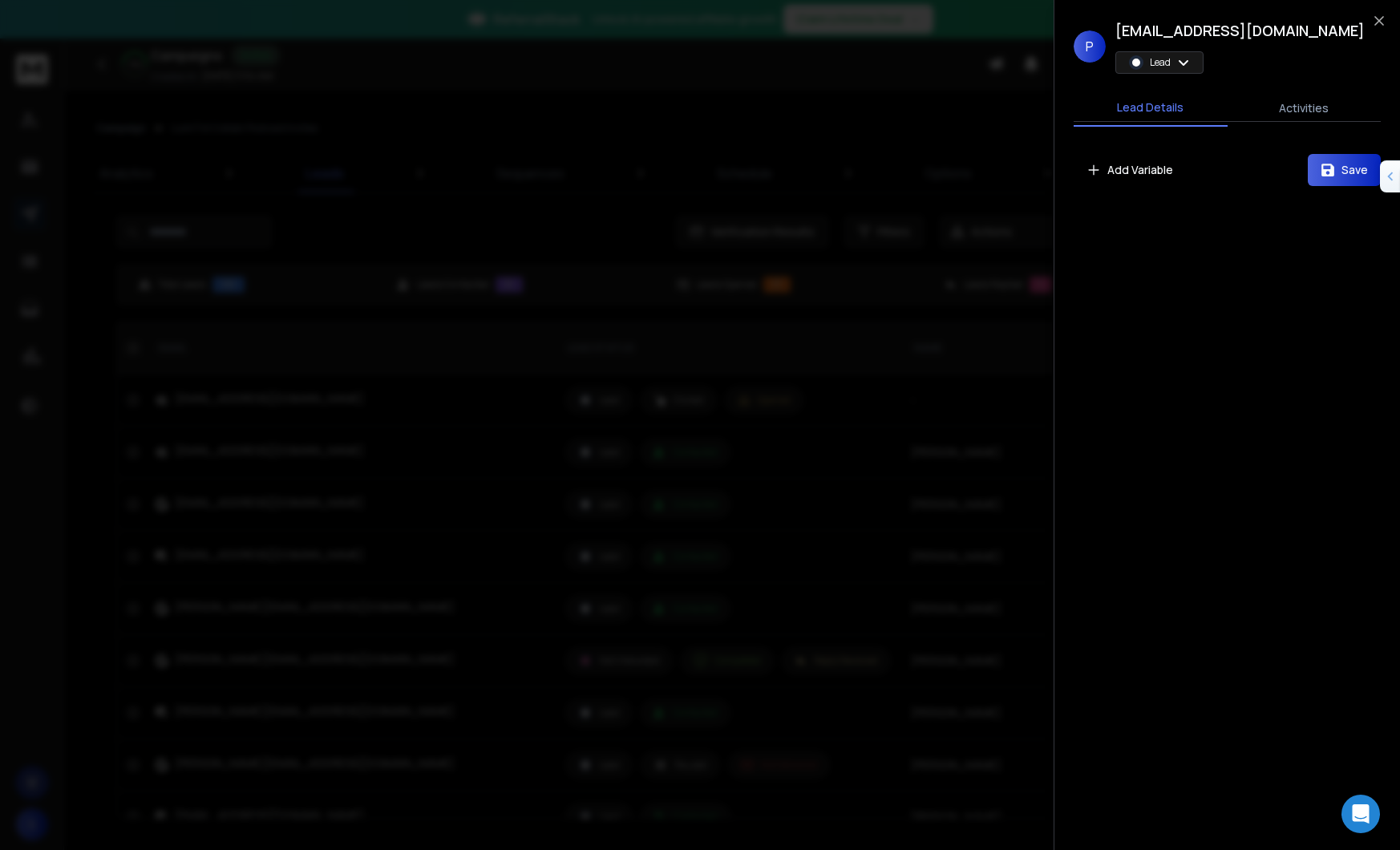
click at [519, 515] on div at bounding box center [700, 425] width 1400 height 850
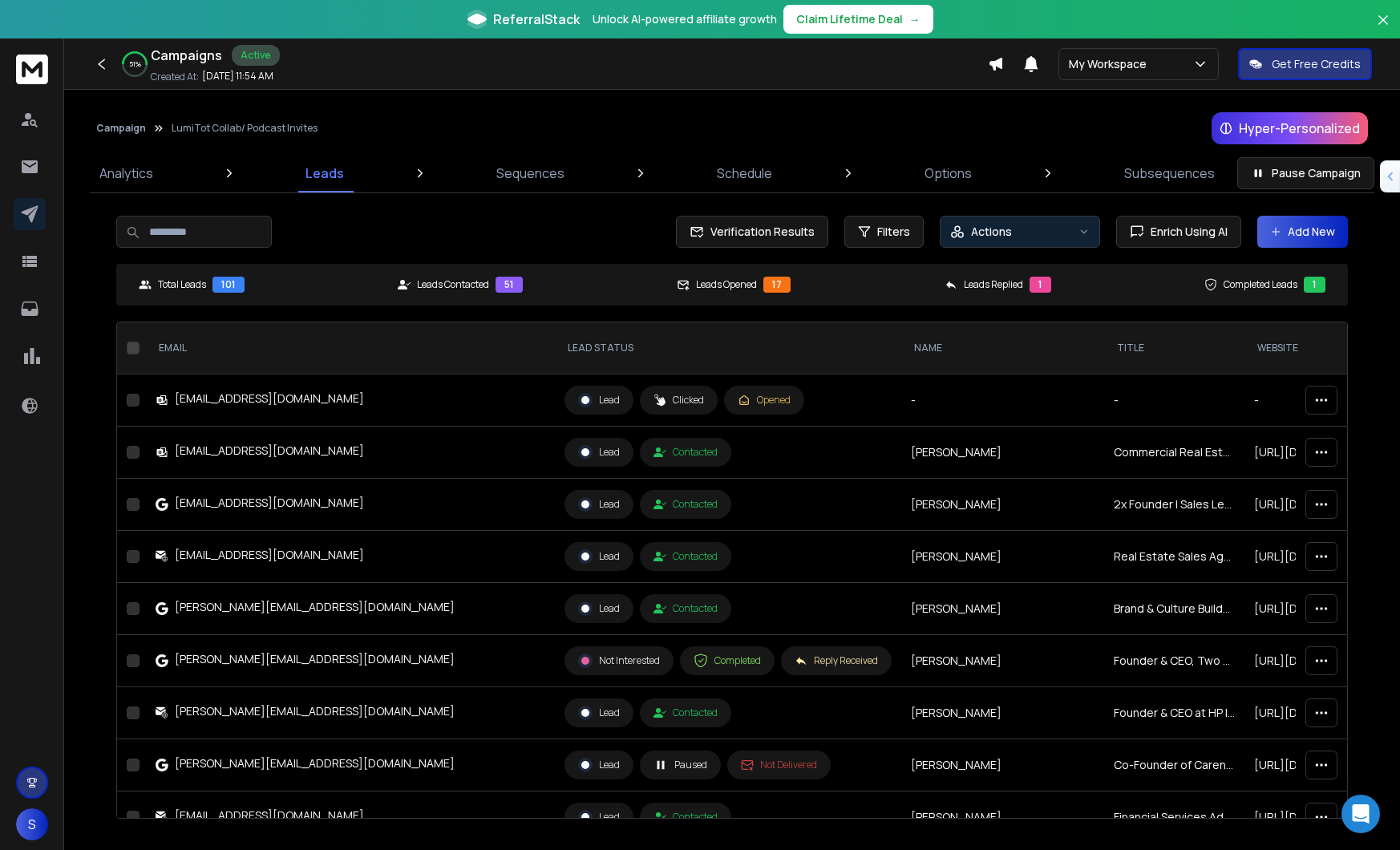
click at [803, 239] on div "Actions" at bounding box center [1011, 231] width 121 height 16
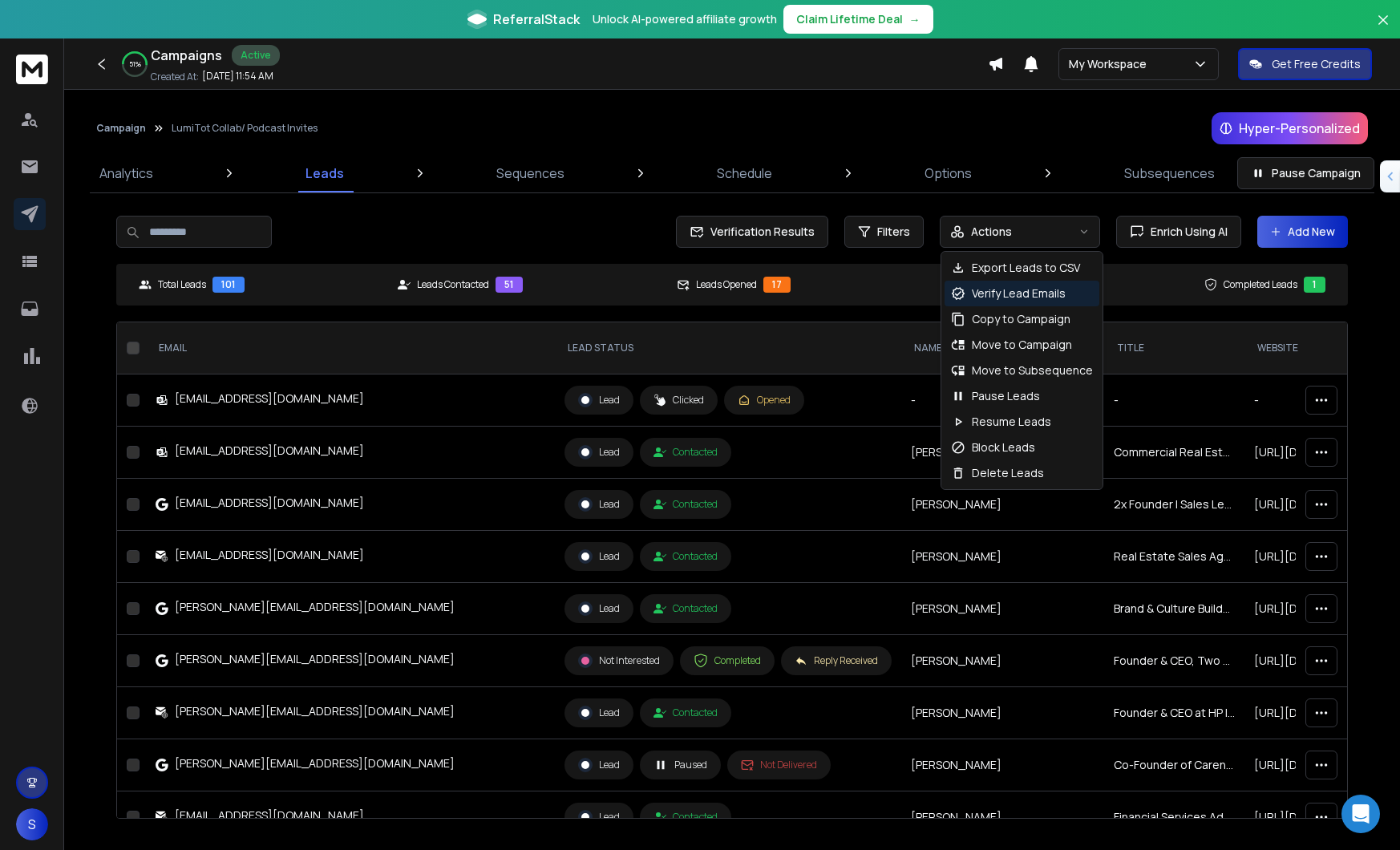
click at [803, 293] on p "Verify Lead Emails" at bounding box center [1018, 293] width 94 height 16
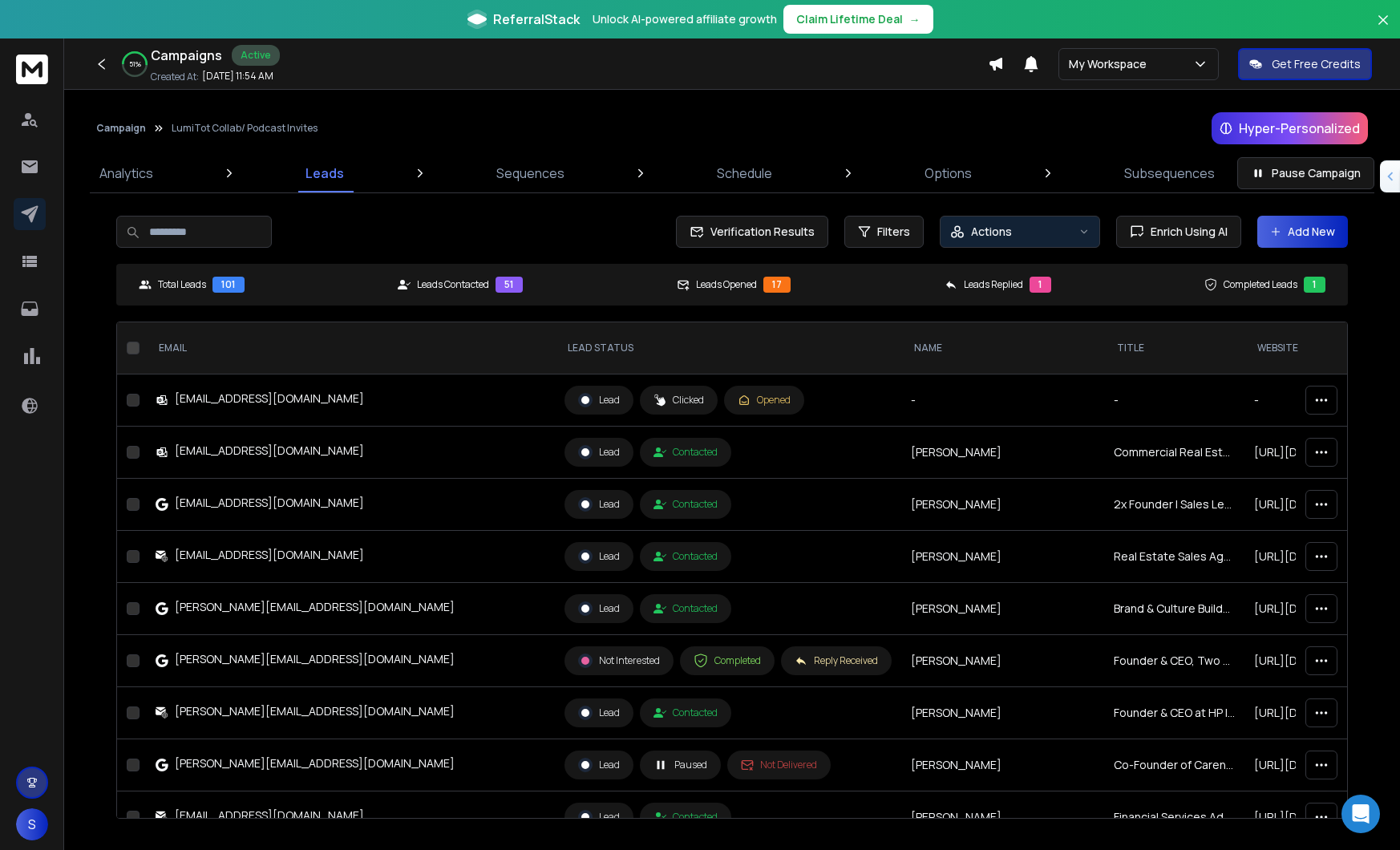
click at [803, 240] on button "Actions" at bounding box center [1019, 232] width 160 height 32
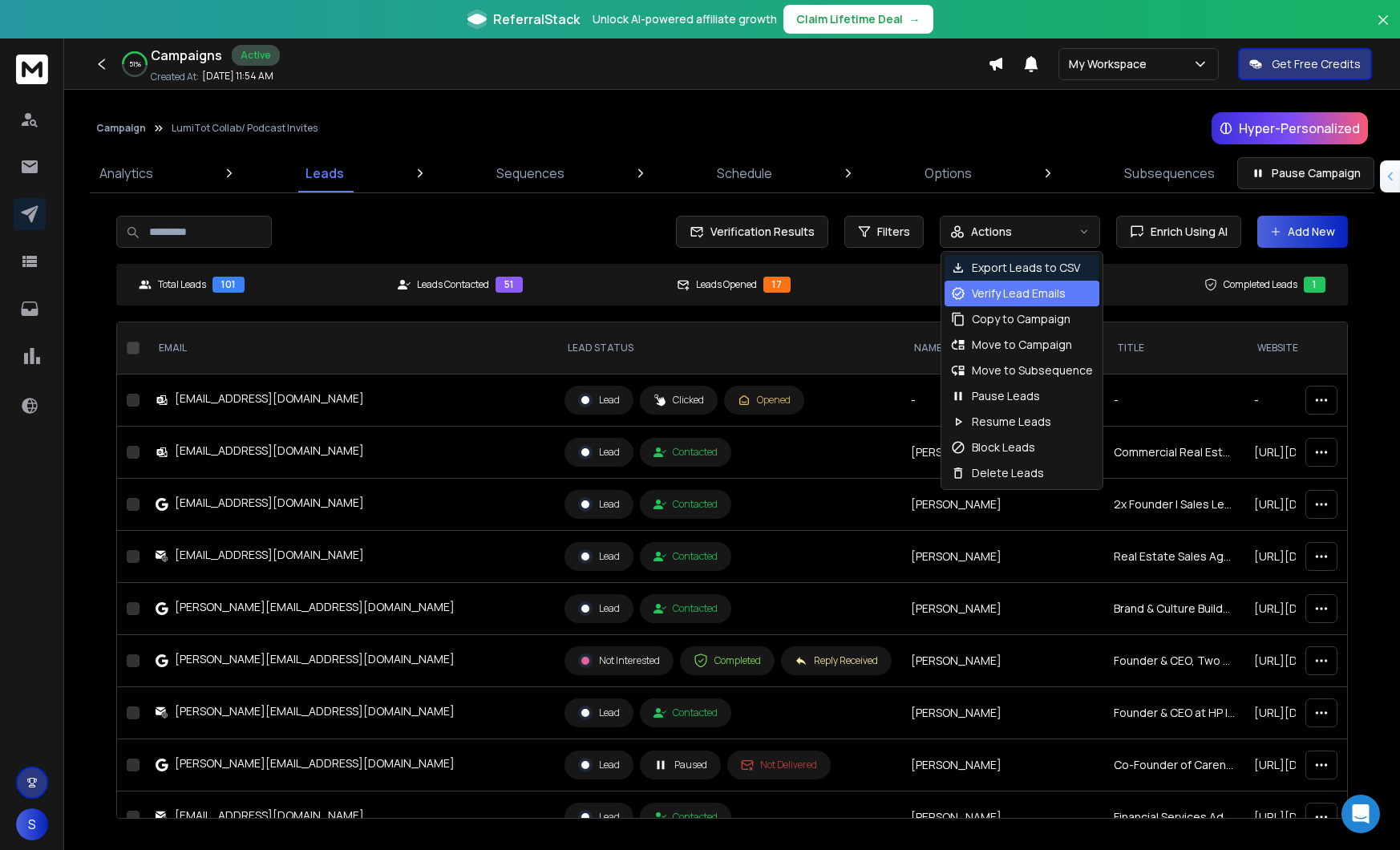
click at [803, 268] on div "Total Leads 101 Leads Contacted 51 Leads Opened 17 Leads Replied 1 Completed Le…" at bounding box center [732, 284] width 1231 height 42
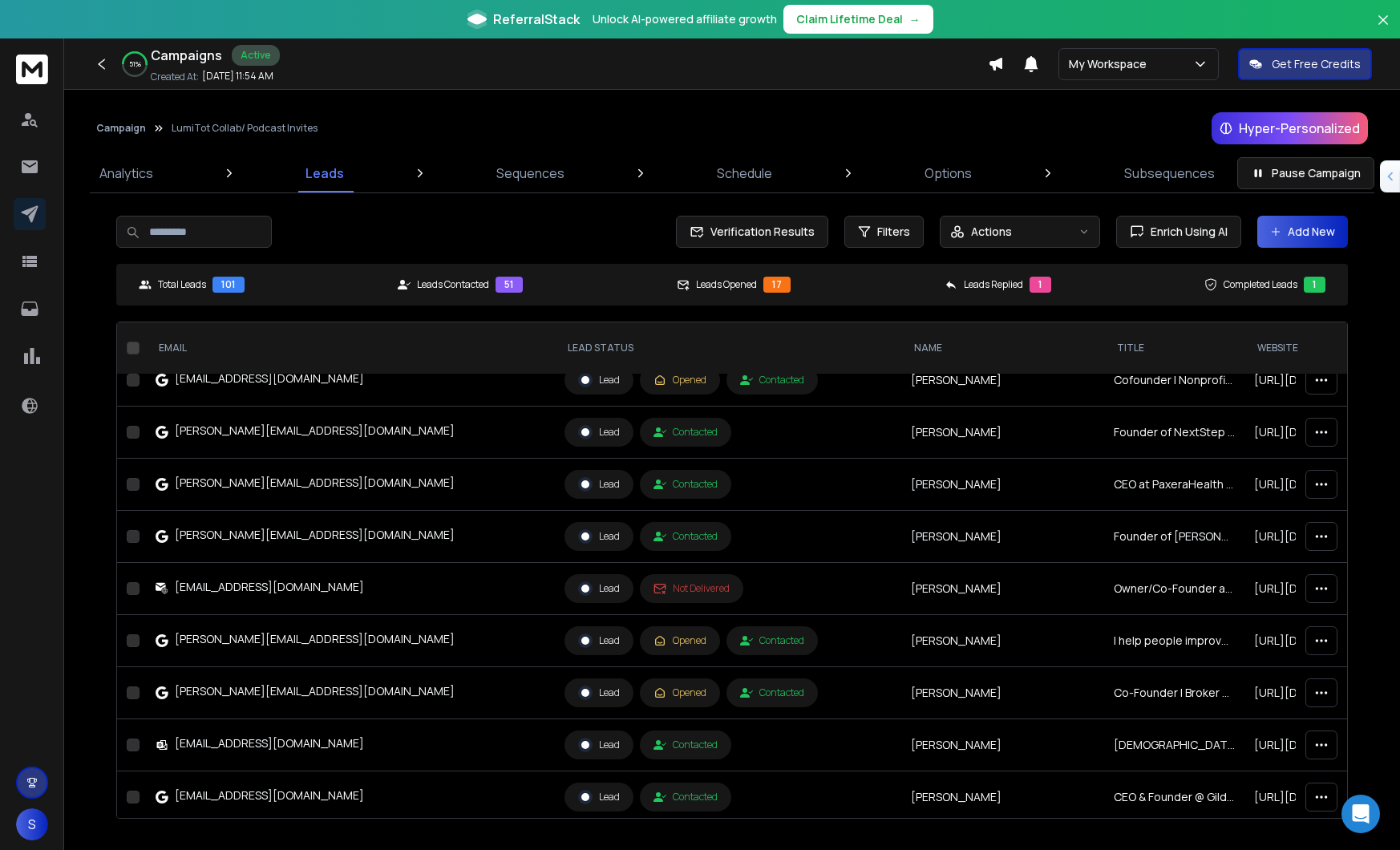
scroll to position [968, 0]
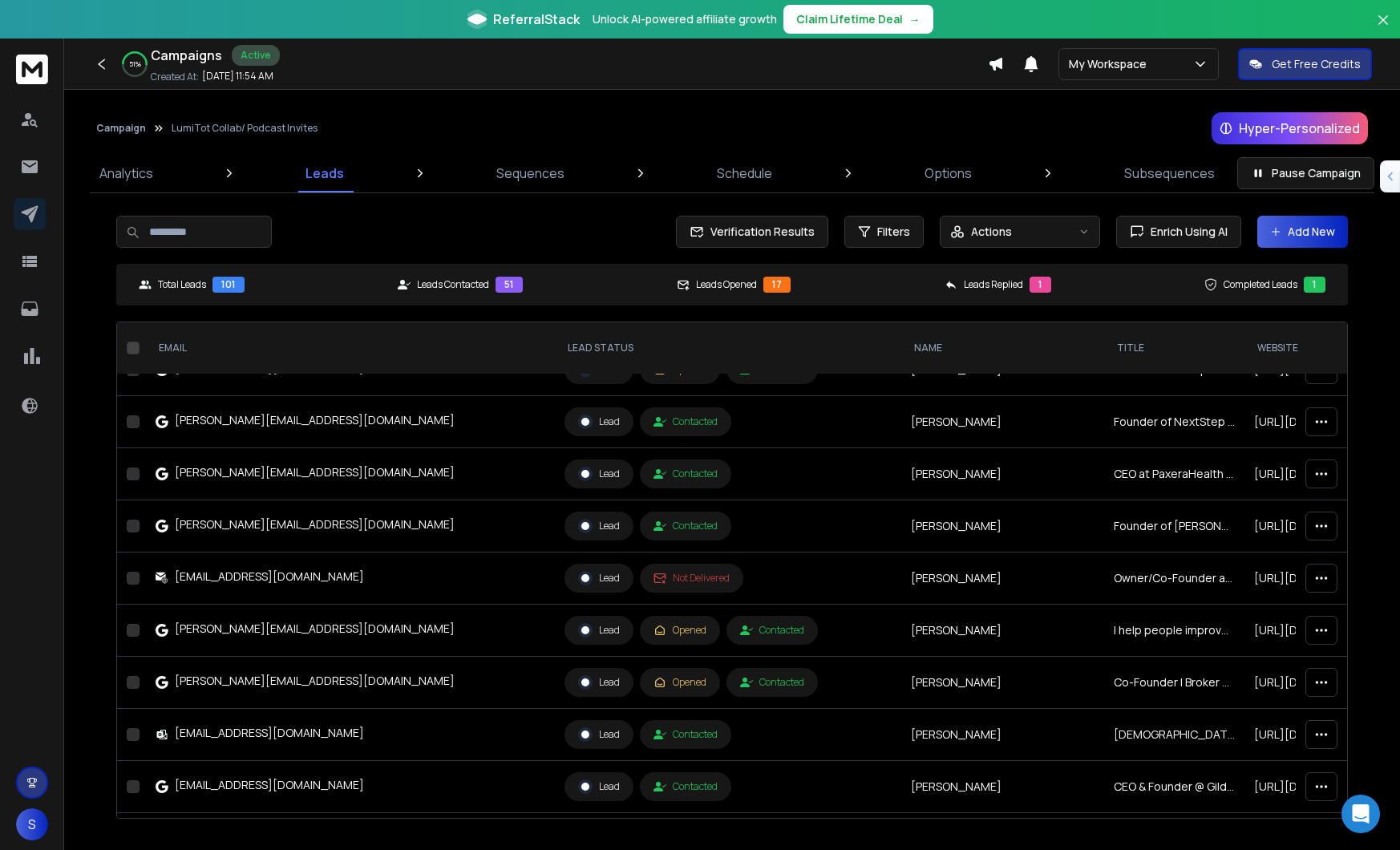
click at [134, 578] on button "button" at bounding box center [134, 577] width 13 height 13
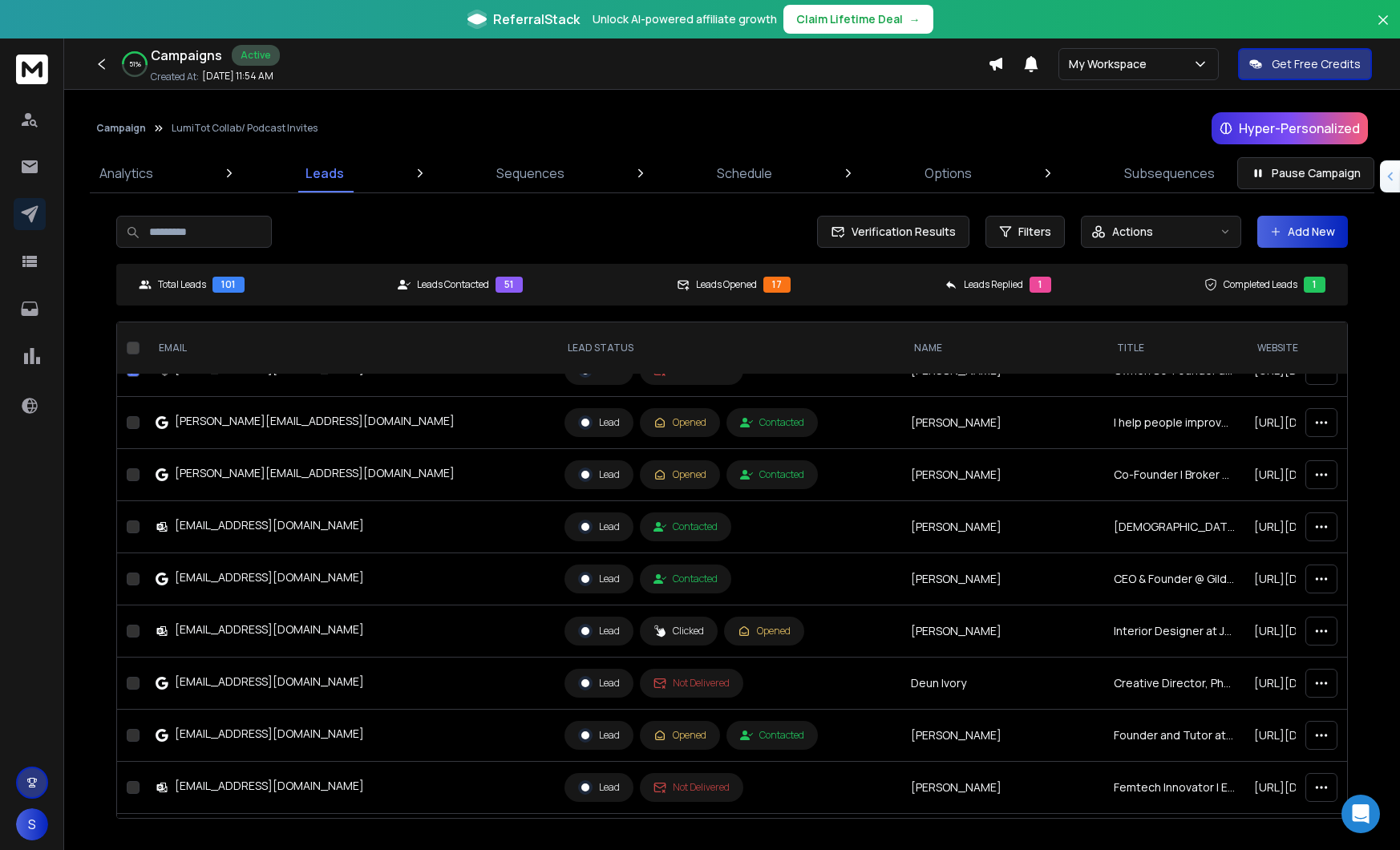
scroll to position [1219, 0]
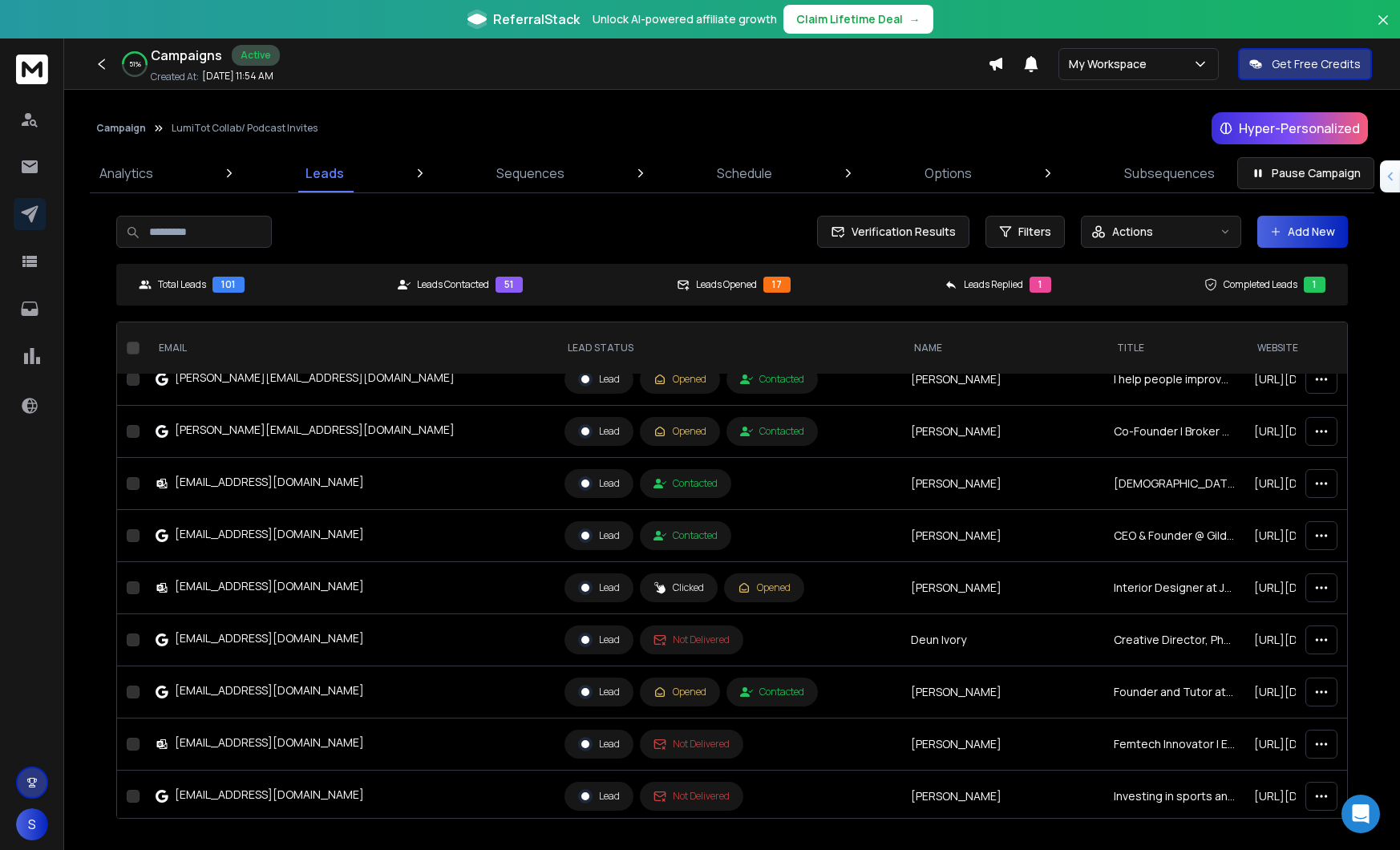
click at [134, 631] on td at bounding box center [131, 640] width 29 height 52
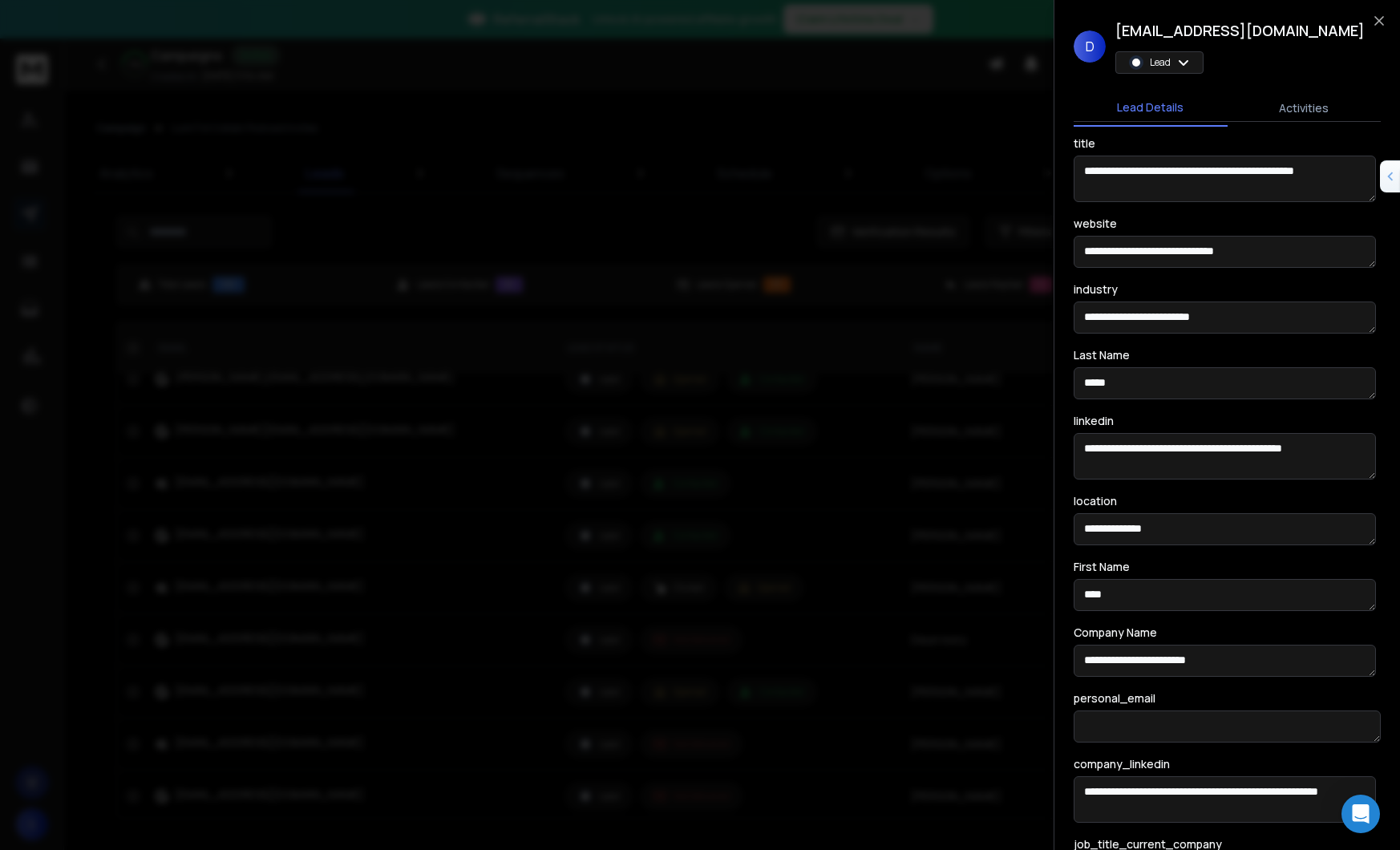
click at [157, 634] on div at bounding box center [700, 425] width 1400 height 850
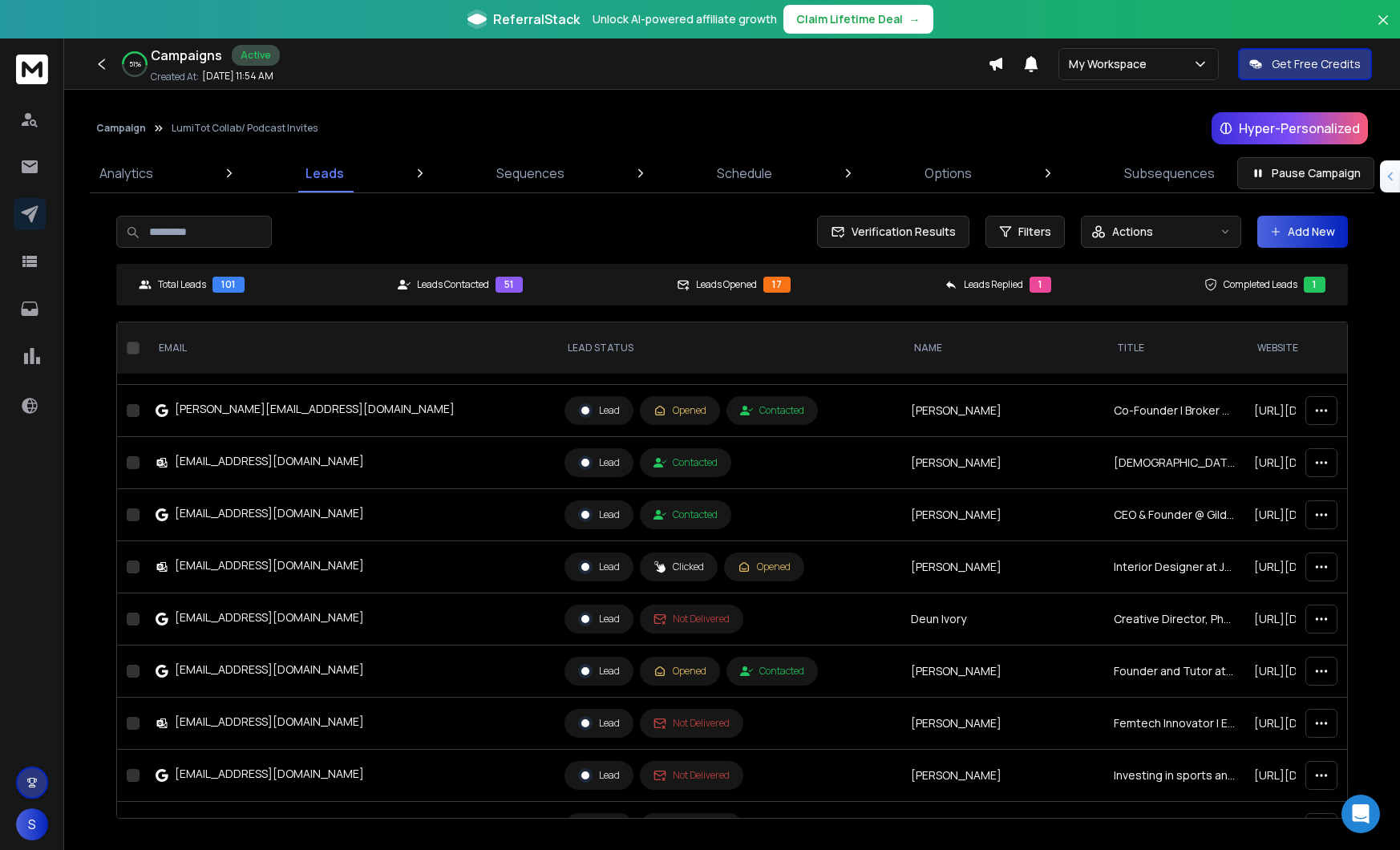
scroll to position [1250, 0]
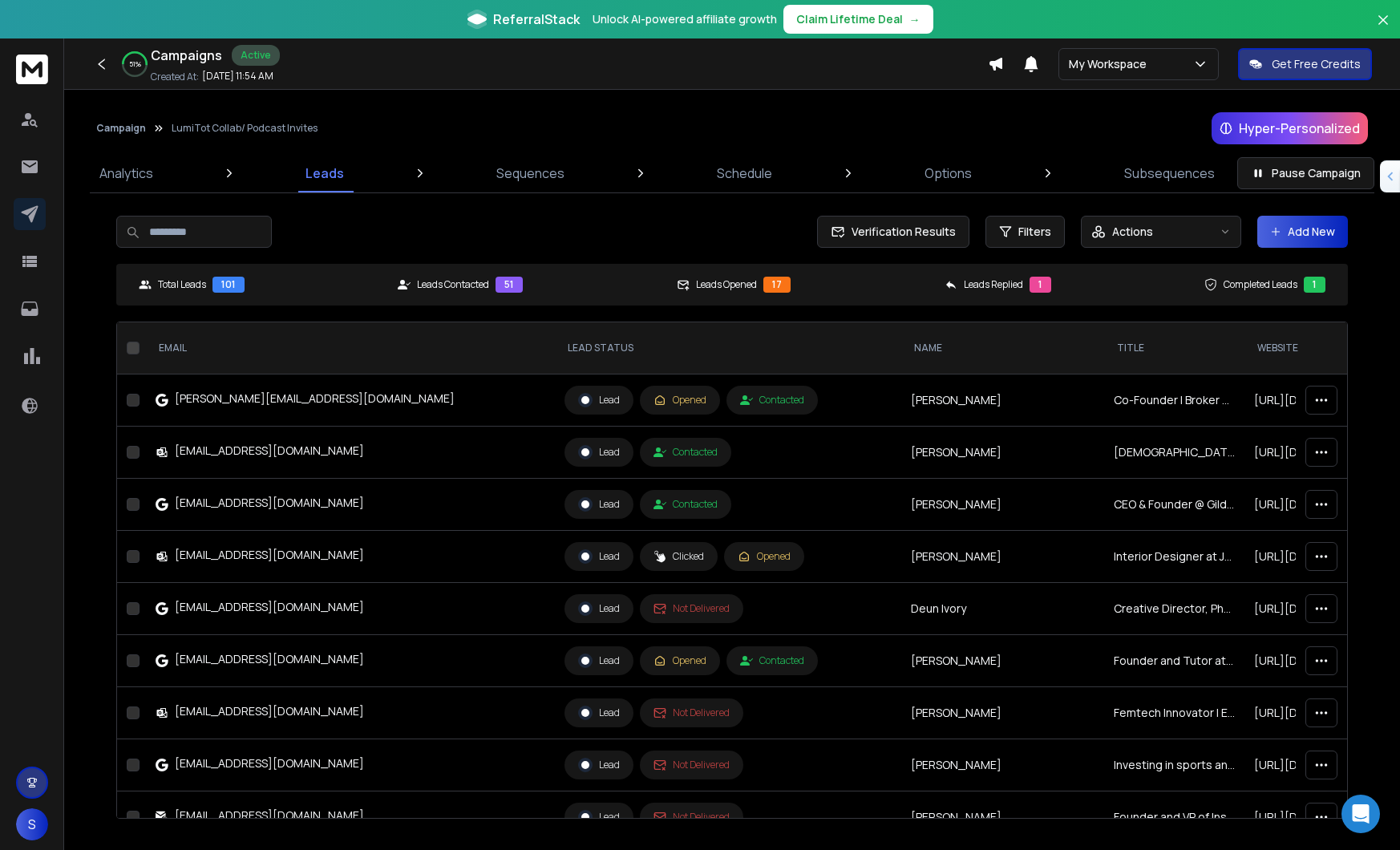
click at [131, 609] on button "button" at bounding box center [134, 608] width 13 height 13
click at [131, 608] on button "button" at bounding box center [134, 608] width 13 height 13
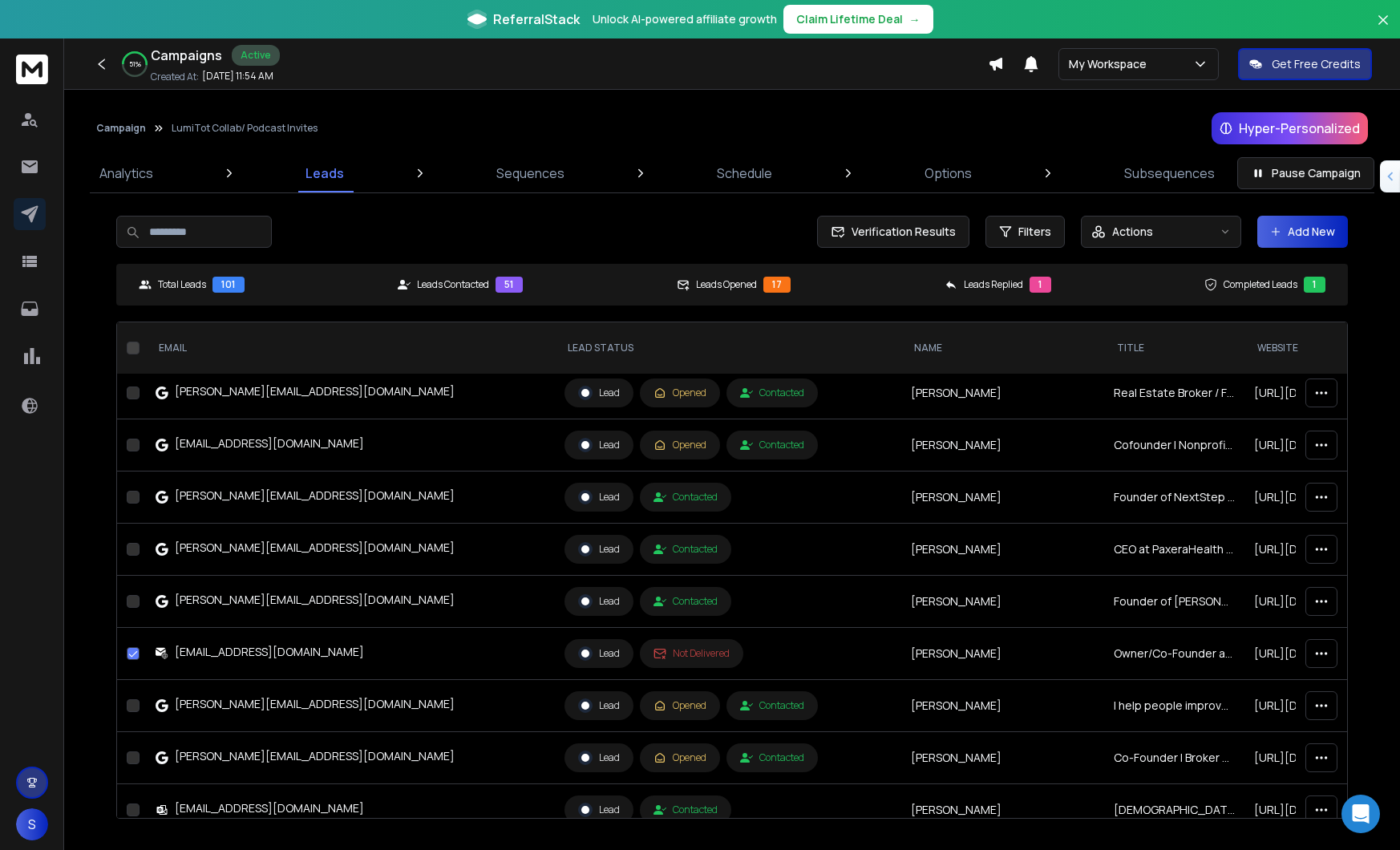
scroll to position [903, 0]
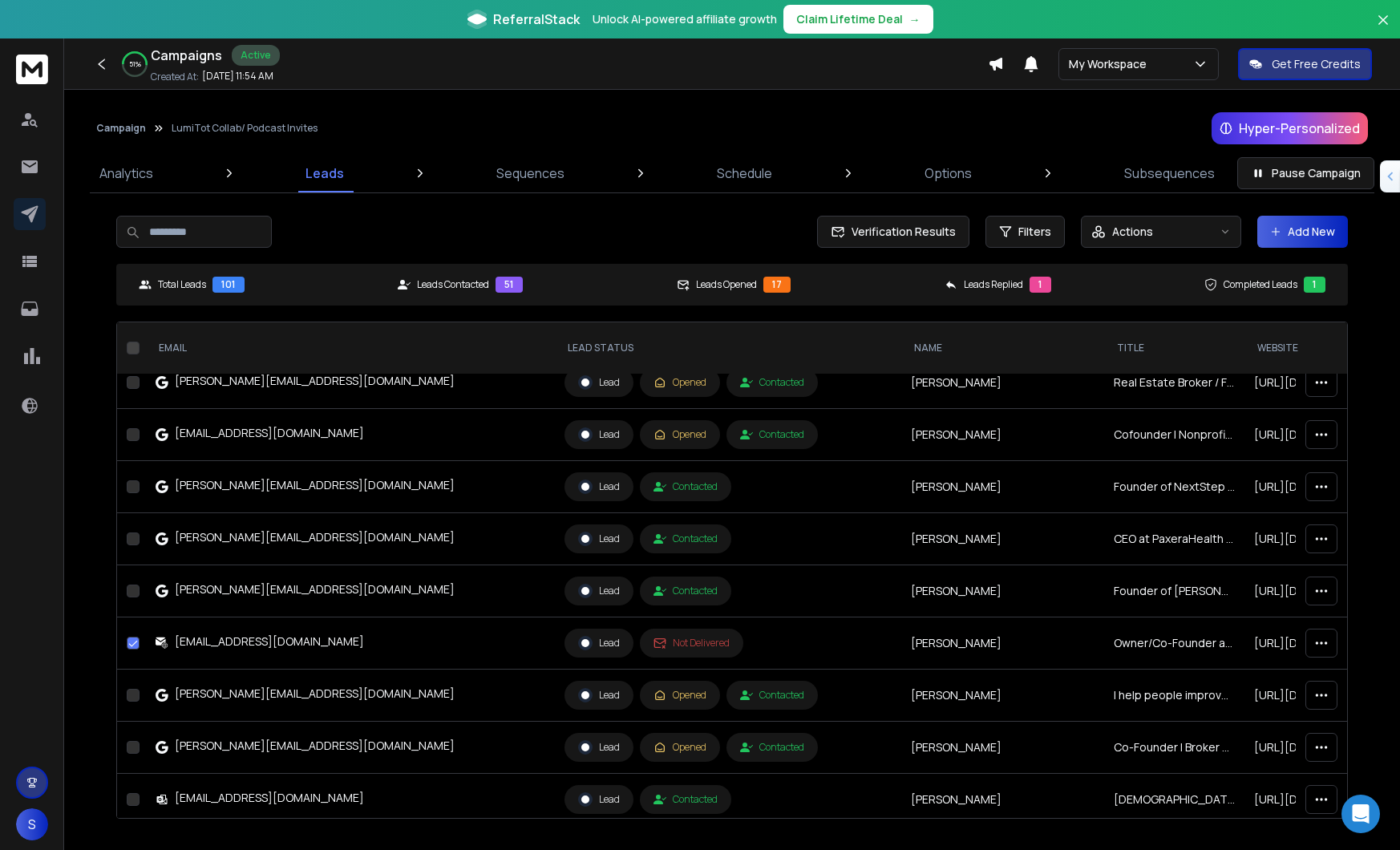
click at [135, 648] on button "button" at bounding box center [134, 643] width 13 height 13
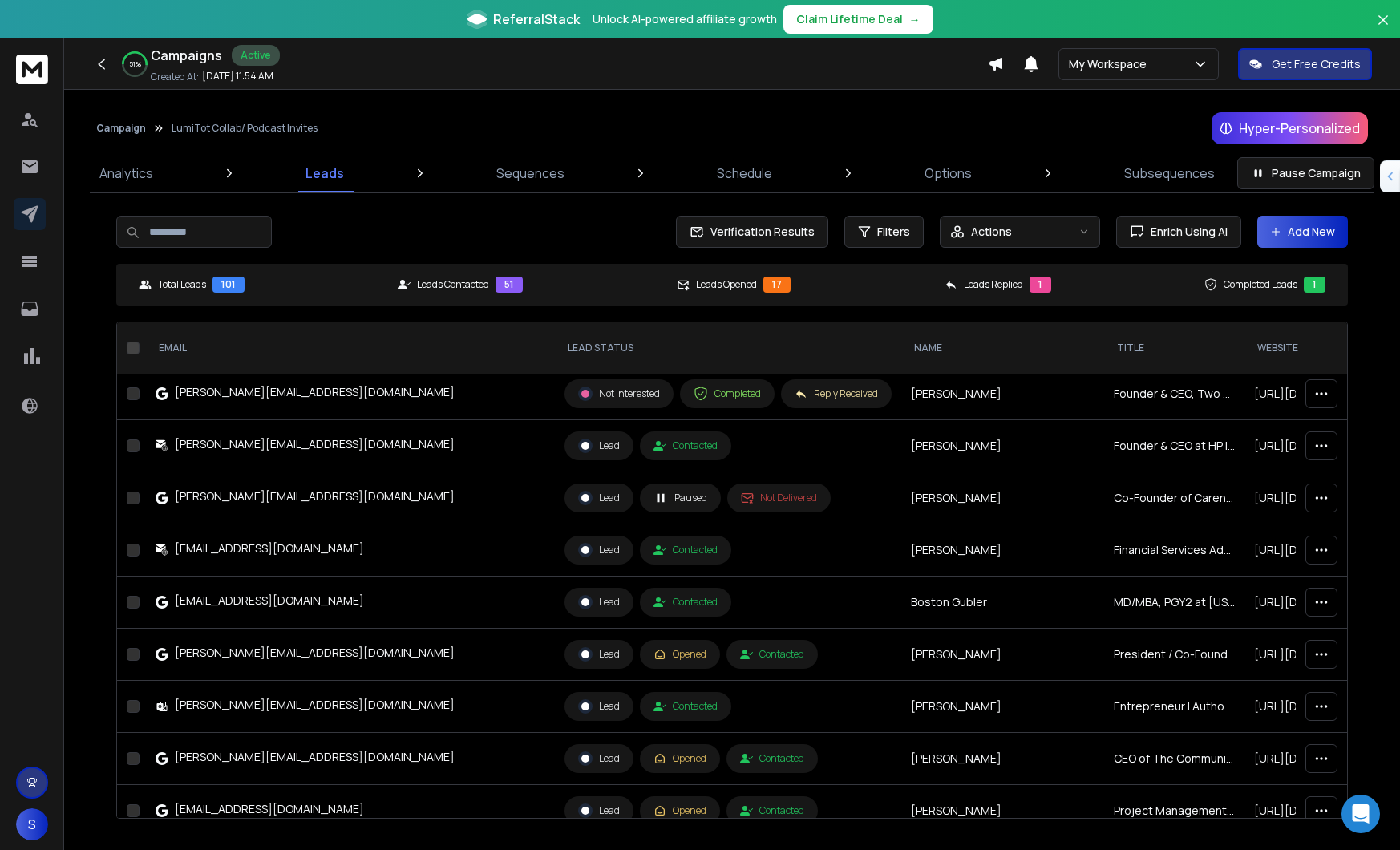
scroll to position [287, 0]
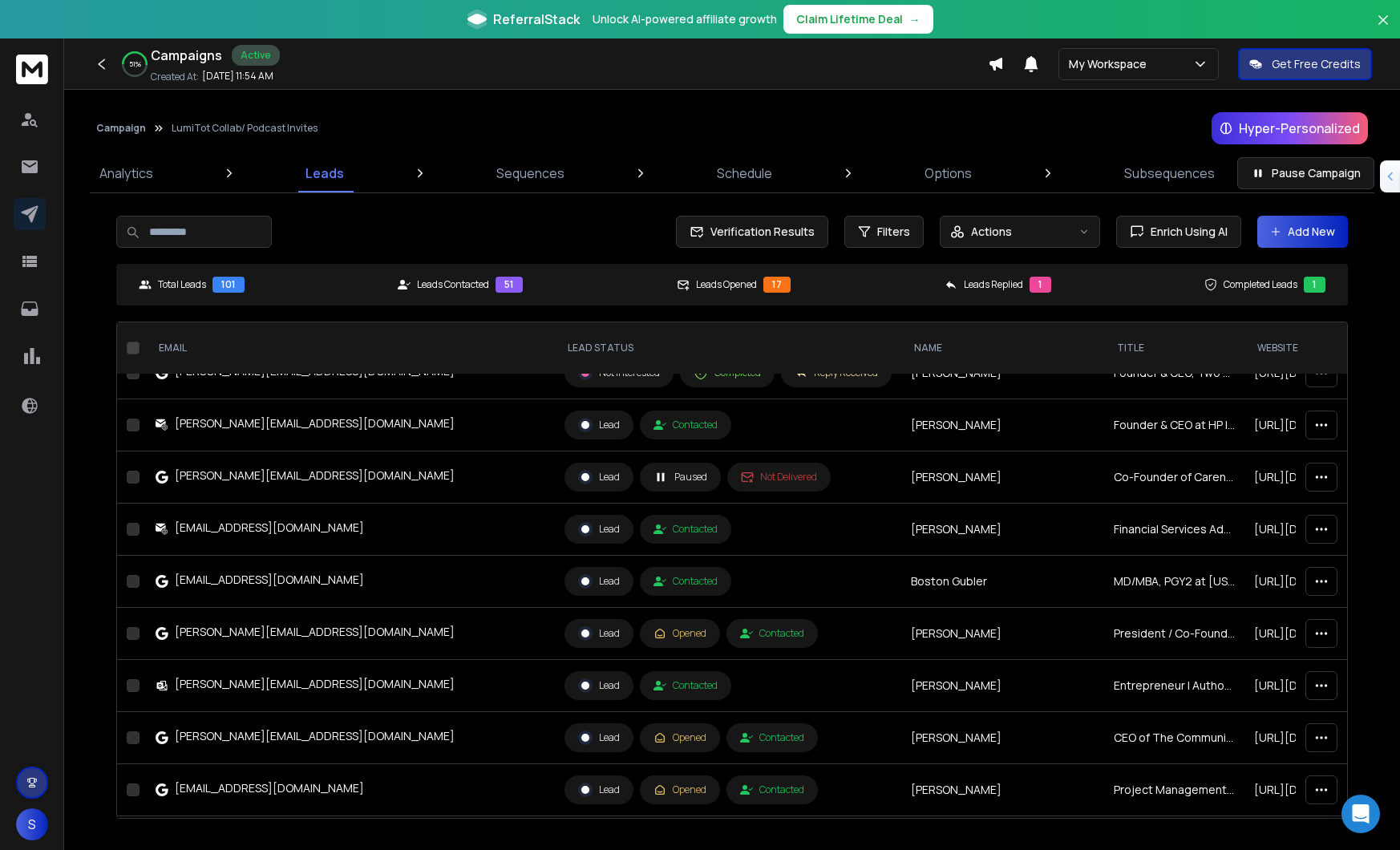
click at [134, 476] on button "button" at bounding box center [134, 477] width 13 height 13
click at [803, 216] on button "Actions" at bounding box center [1161, 232] width 160 height 32
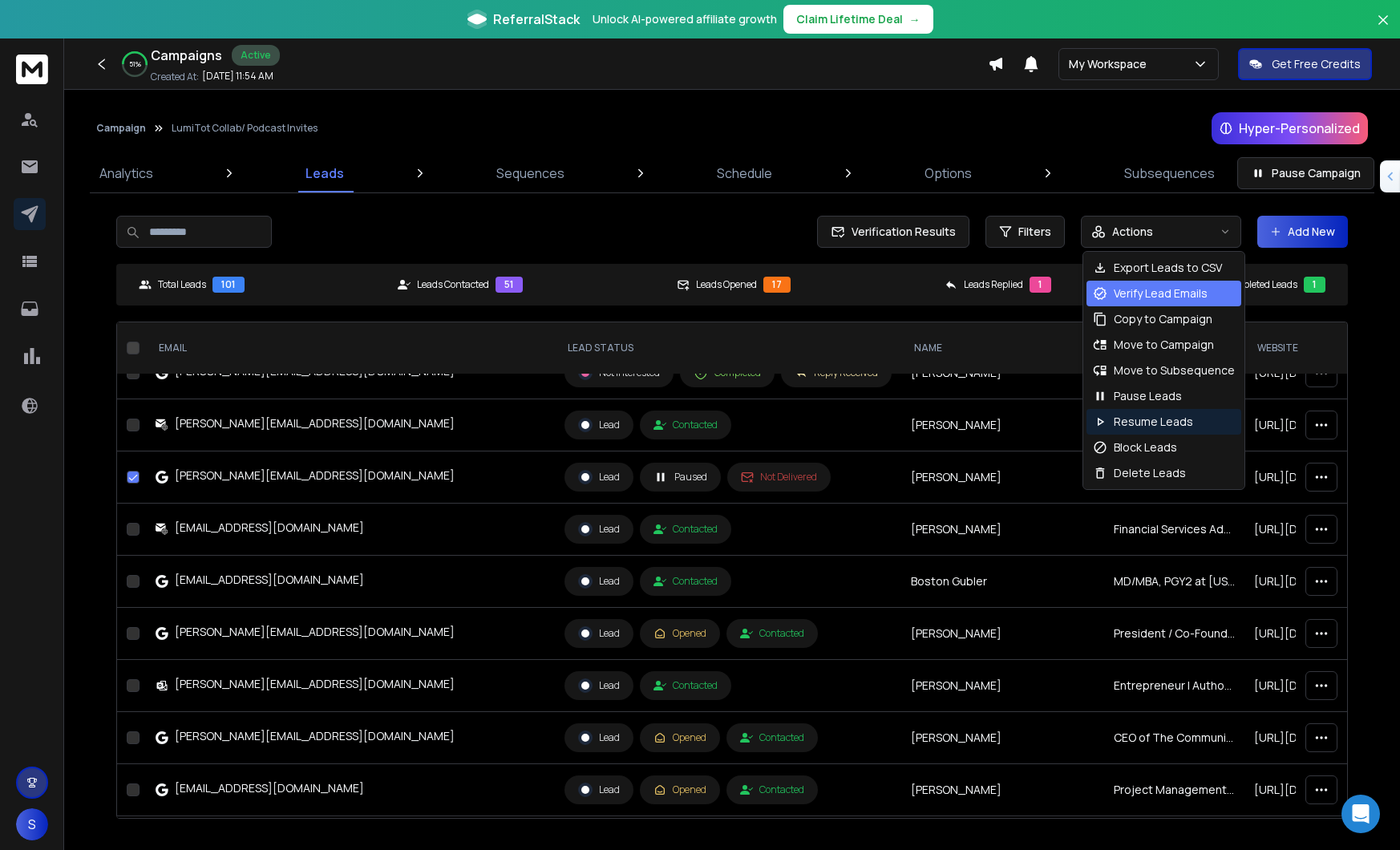
click at [803, 416] on p "Resume Leads" at bounding box center [1153, 421] width 80 height 16
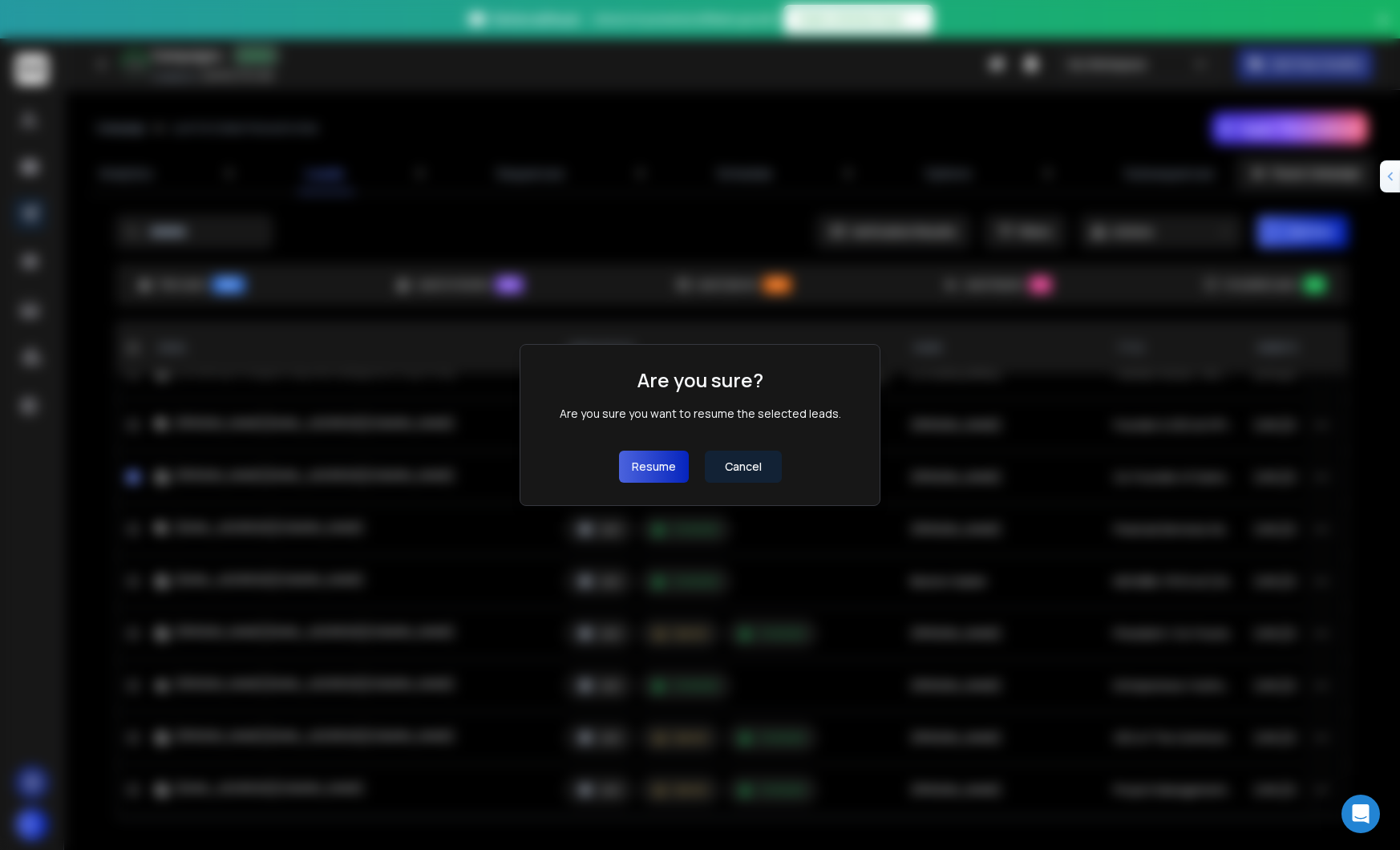
click at [650, 481] on button "Resume" at bounding box center [653, 466] width 70 height 32
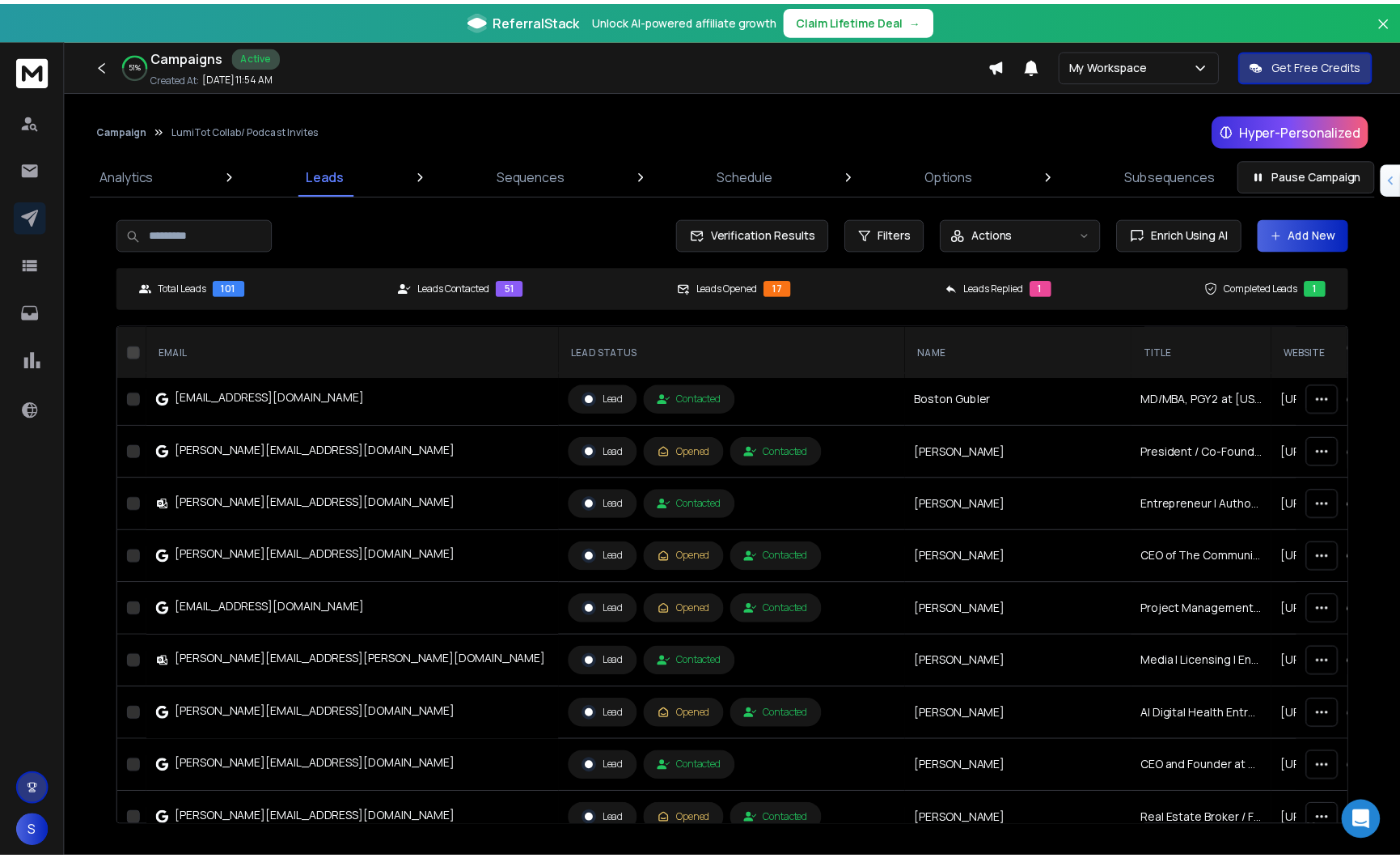
scroll to position [0, 0]
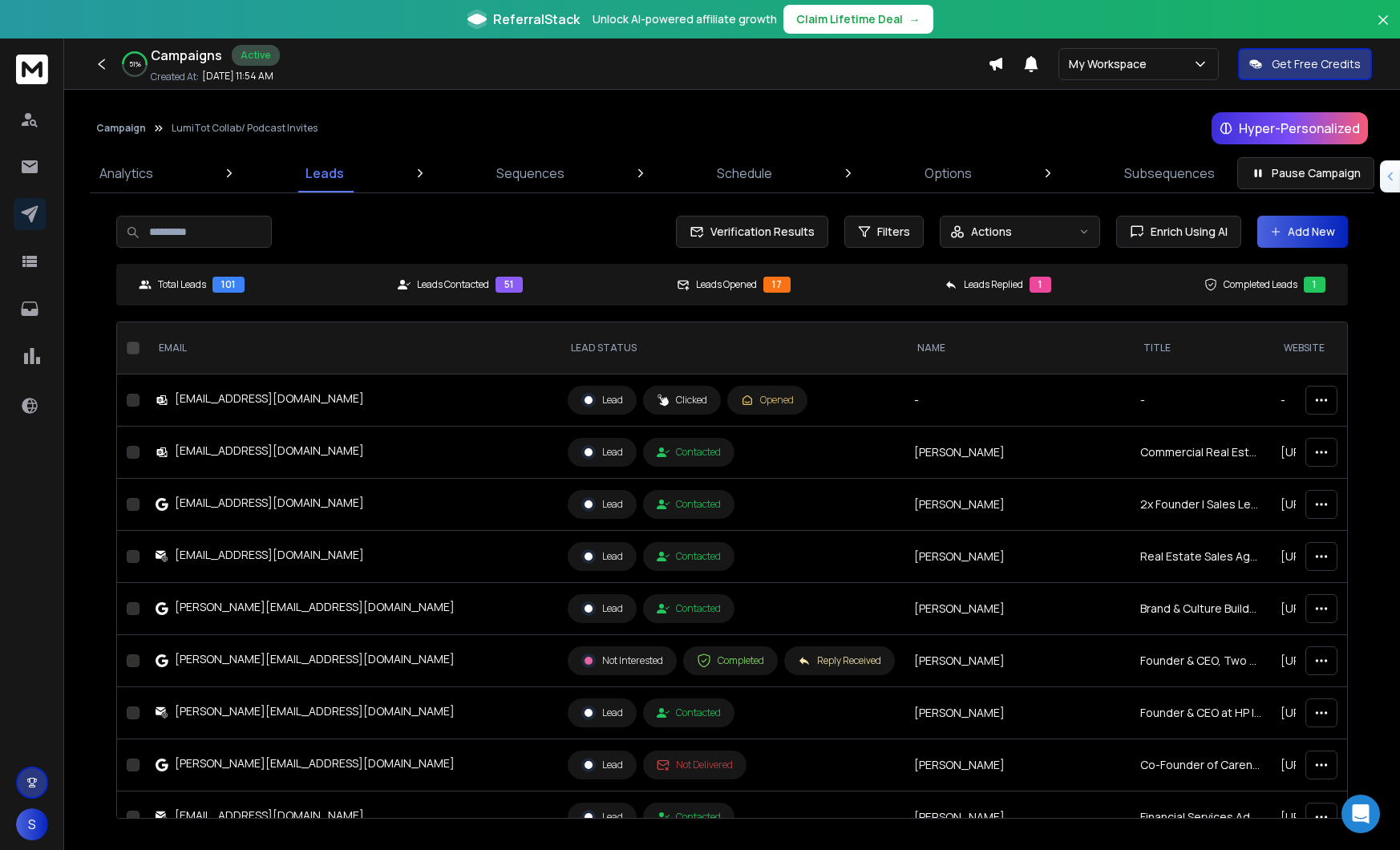
click at [803, 128] on div "Hyper-Personalized" at bounding box center [1289, 128] width 157 height 32
click at [134, 132] on button "Campaign" at bounding box center [121, 128] width 50 height 13
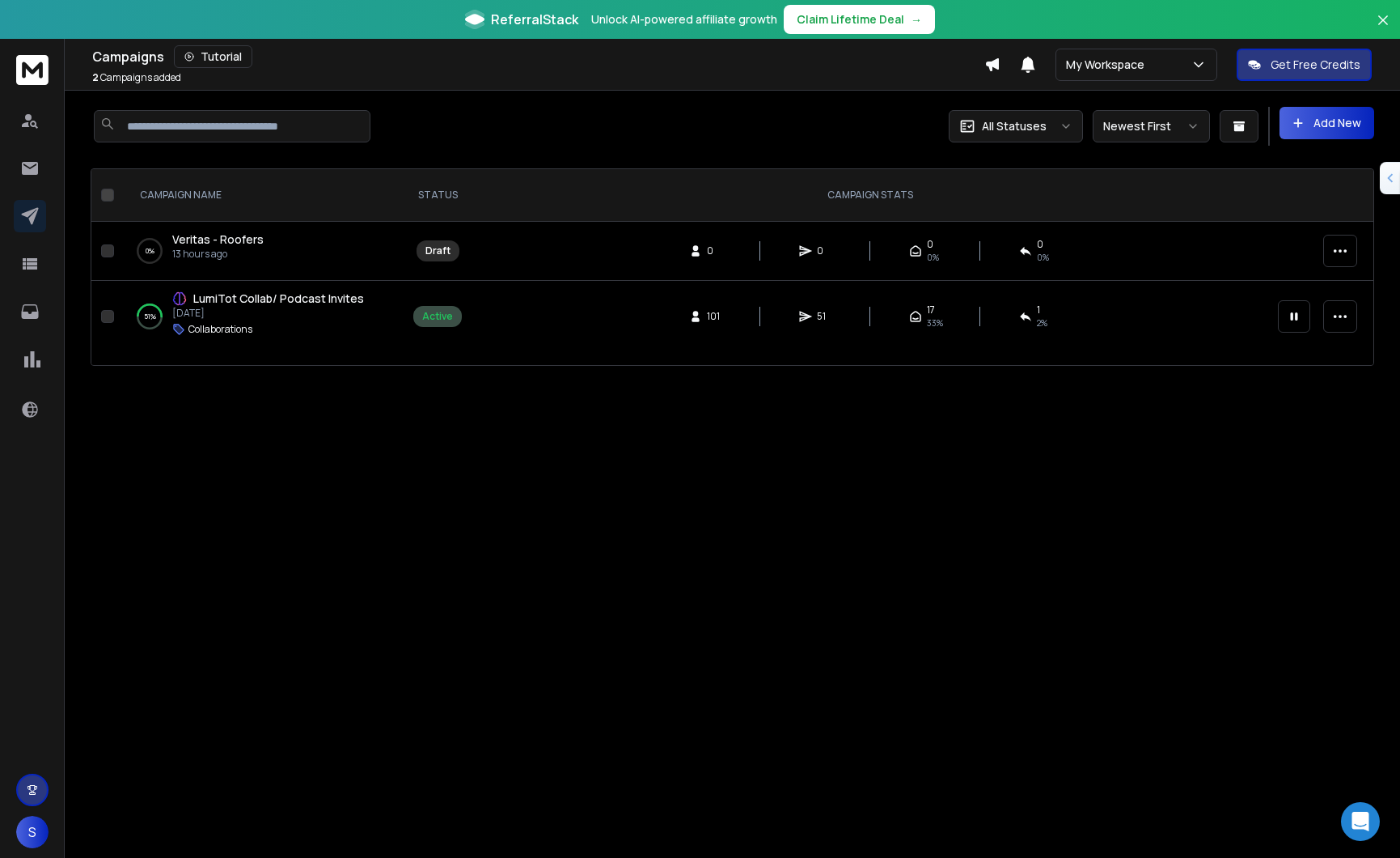
click at [810, 128] on button "Add New" at bounding box center [1326, 123] width 94 height 33
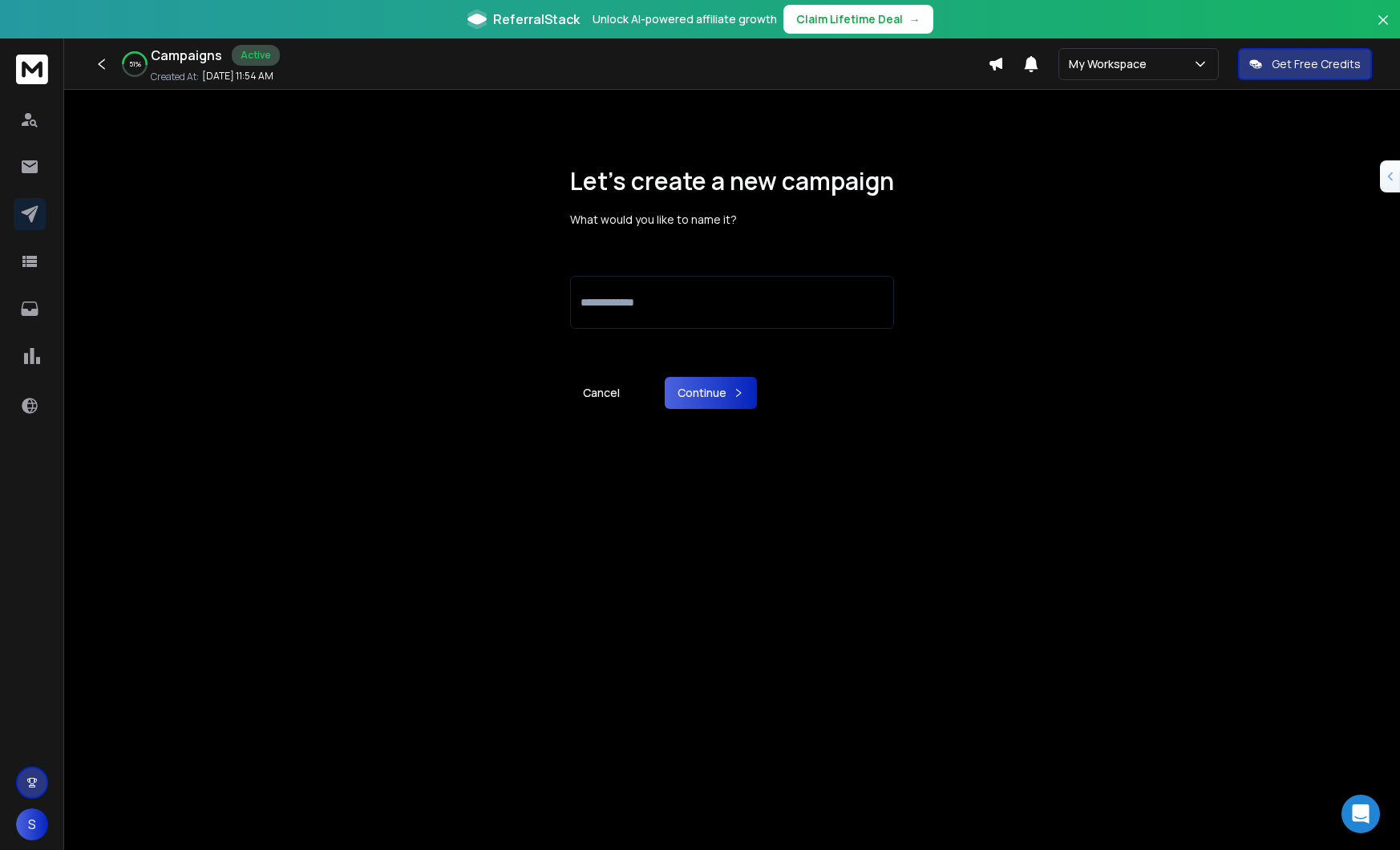
click at [803, 121] on div "Let’s create a new campaign What would you like to name it? Cancel Continue" at bounding box center [700, 223] width 1400 height 370
click at [747, 311] on input at bounding box center [732, 301] width 324 height 53
click at [601, 399] on link "Cancel" at bounding box center [601, 392] width 62 height 32
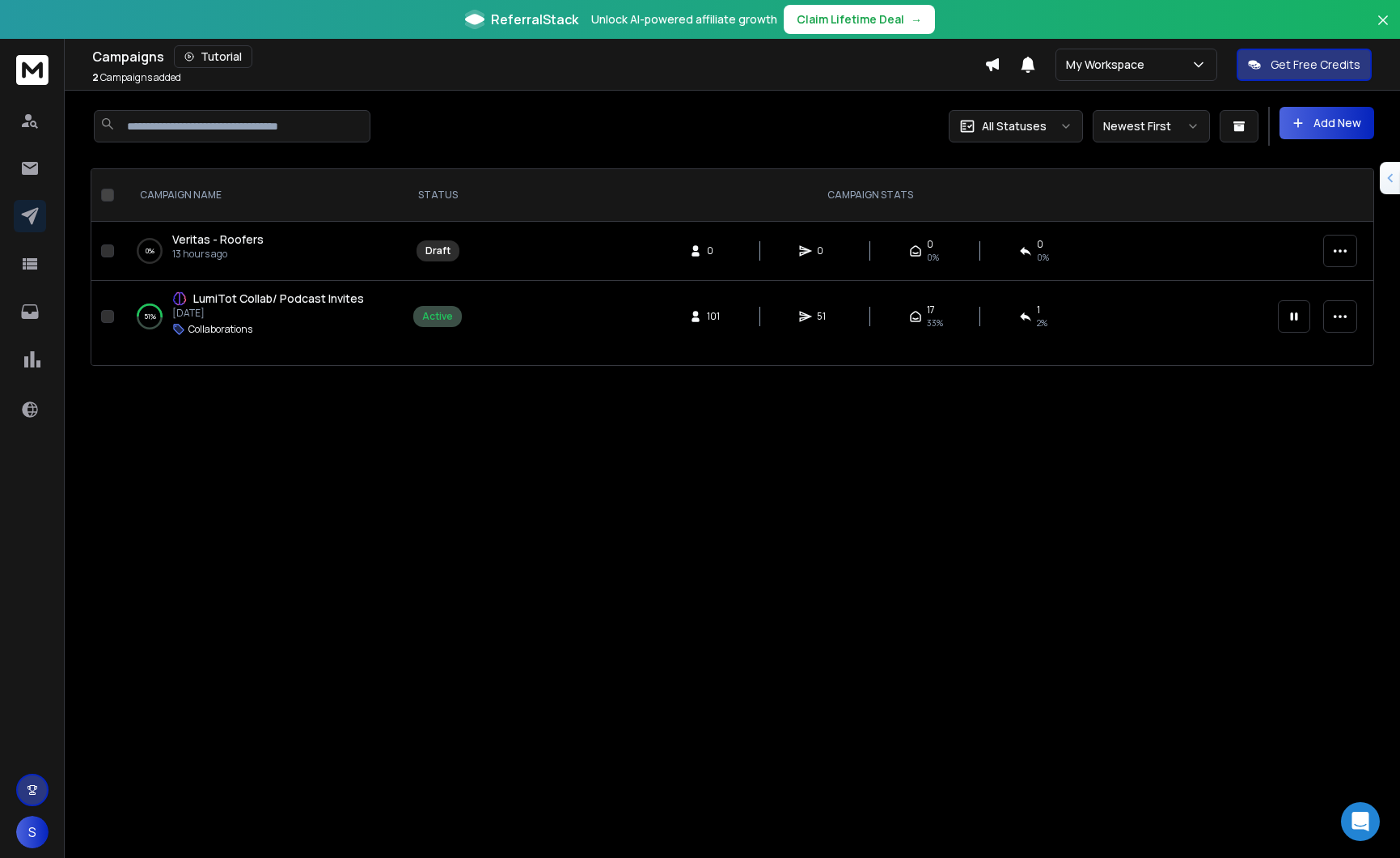
click at [319, 331] on div "Collaborations" at bounding box center [267, 329] width 192 height 13
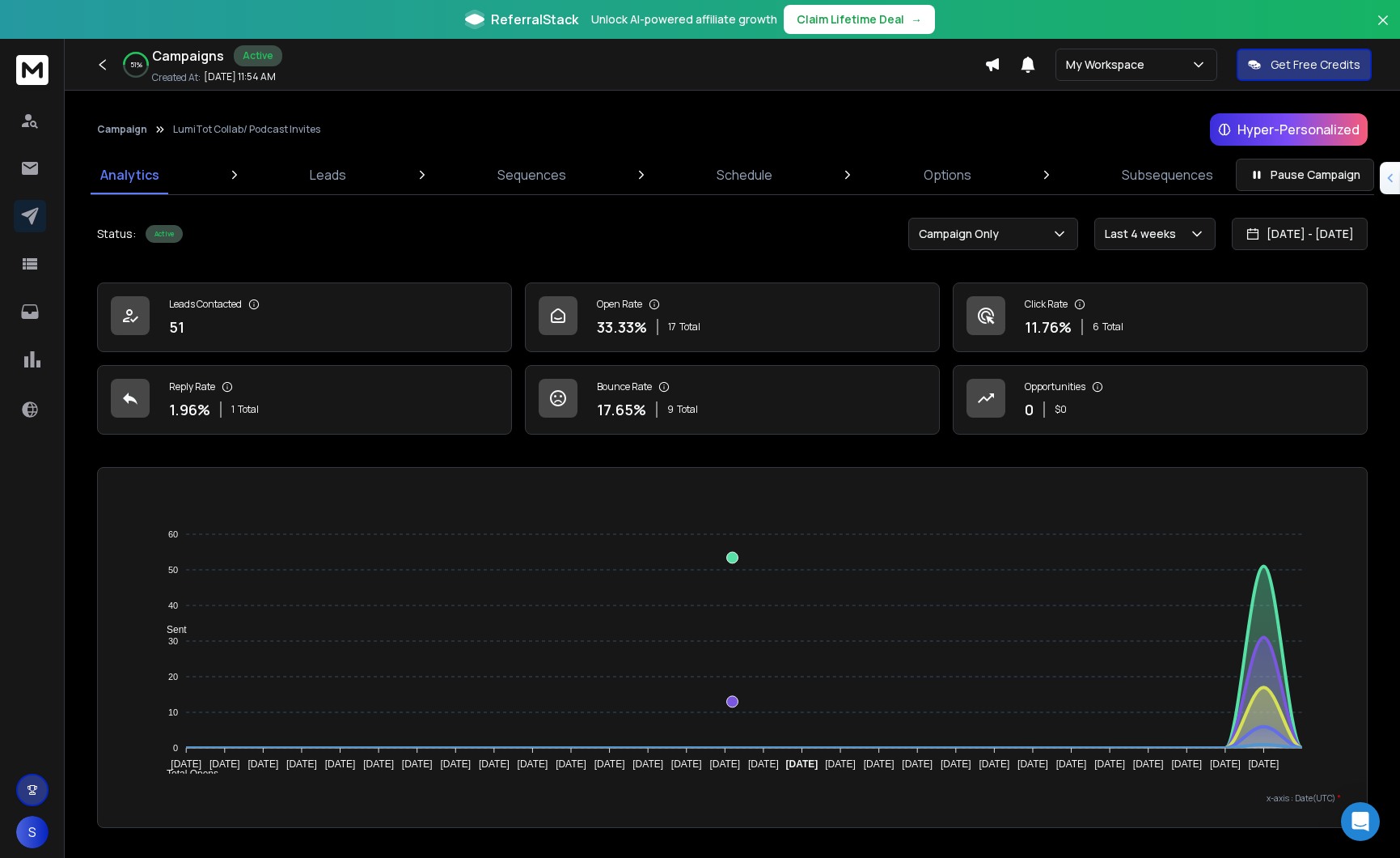
click at [314, 128] on div "Campaign LumiTot Collab/ Podcast Invites" at bounding box center [650, 129] width 1106 height 13
click at [112, 68] on button at bounding box center [103, 65] width 21 height 33
